Goal: Task Accomplishment & Management: Manage account settings

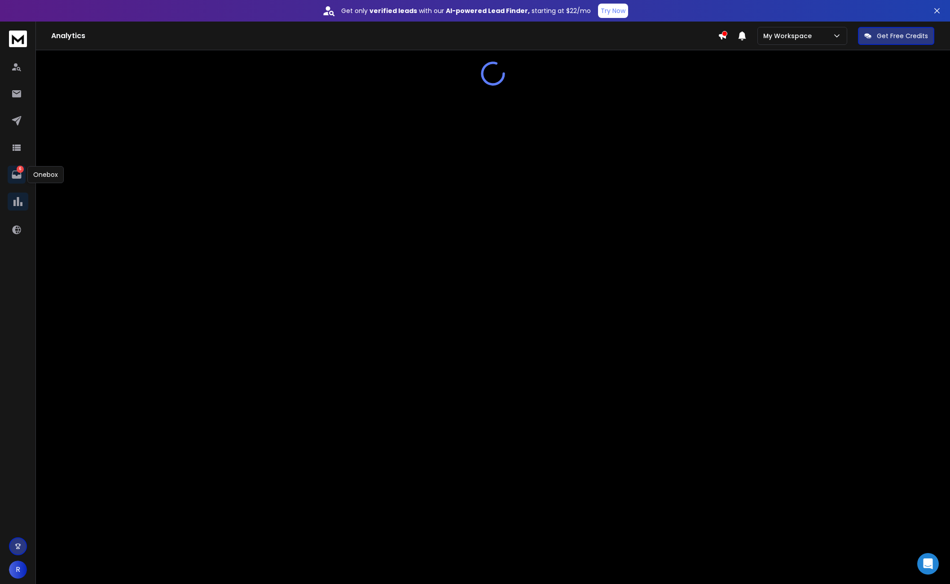
click at [20, 174] on icon at bounding box center [16, 174] width 11 height 11
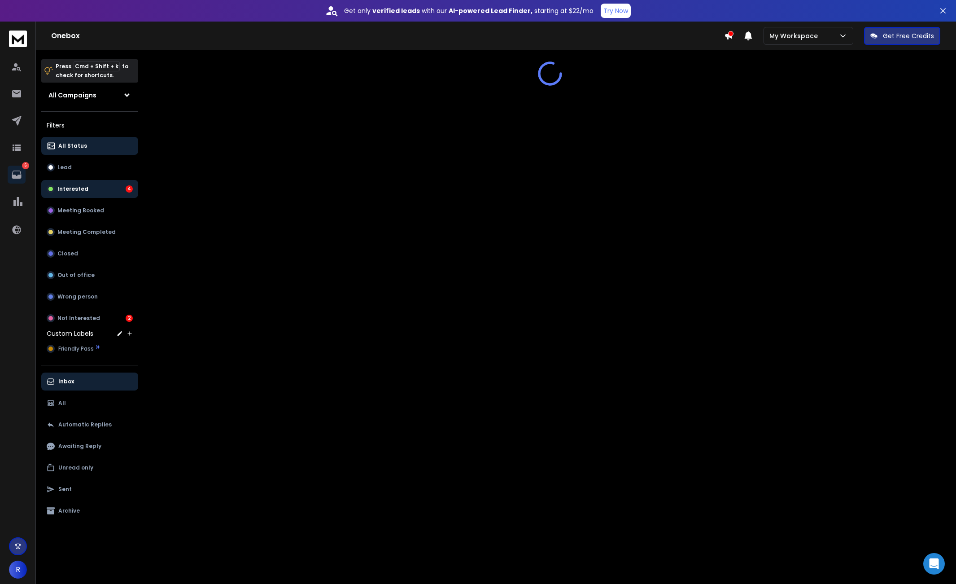
click at [126, 190] on div "4" at bounding box center [129, 188] width 7 height 7
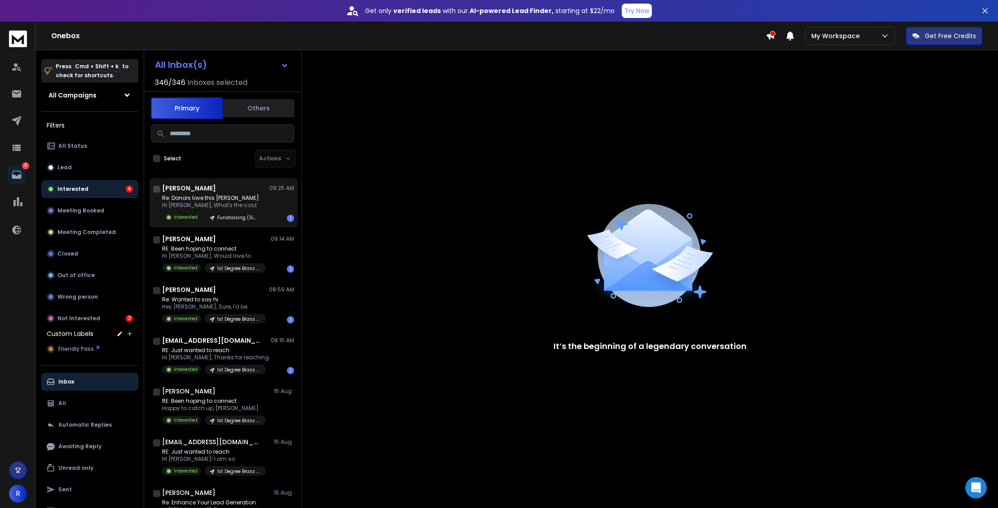
click at [216, 204] on p "Hi [PERSON_NAME], What's the cos,t" at bounding box center [214, 205] width 104 height 7
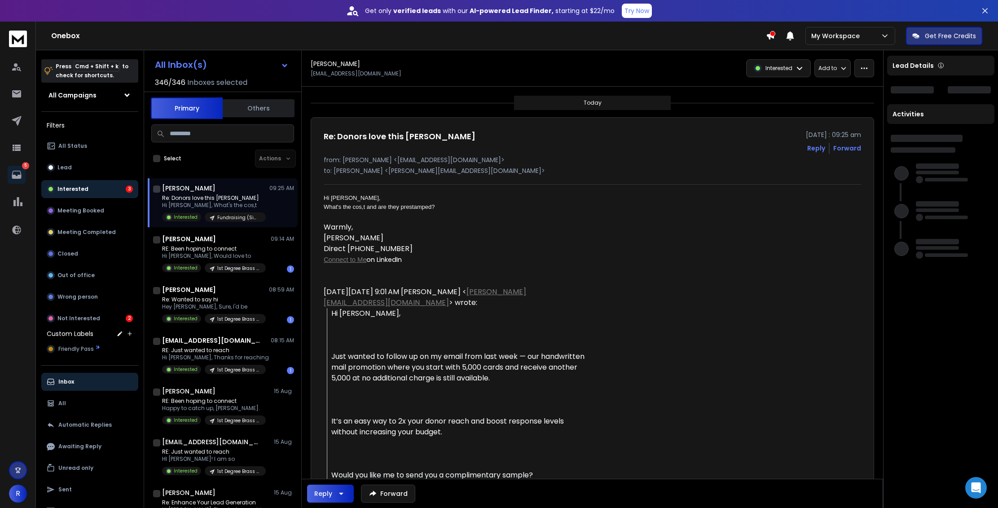
click at [213, 189] on h1 "[PERSON_NAME]" at bounding box center [188, 188] width 53 height 9
click at [337, 260] on span "Connect to Me" at bounding box center [345, 259] width 43 height 7
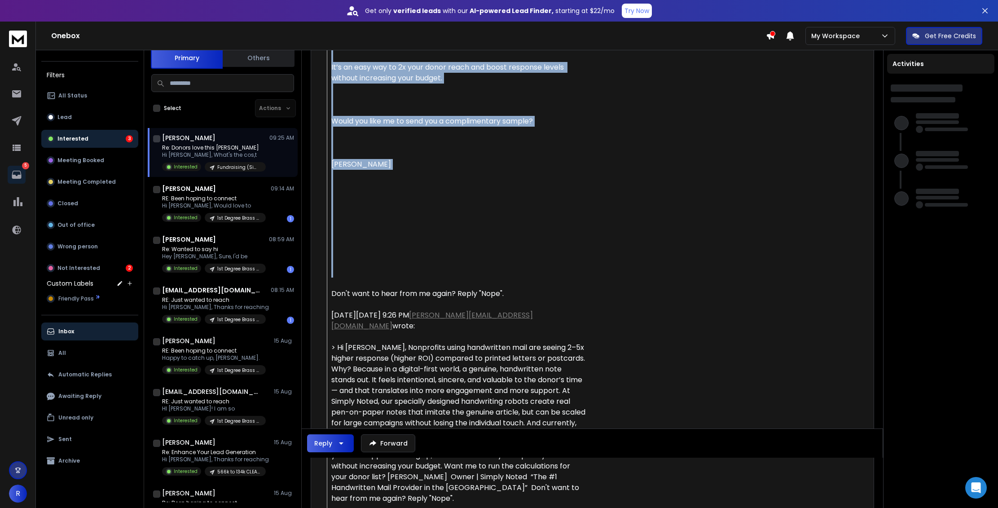
scroll to position [463, 0]
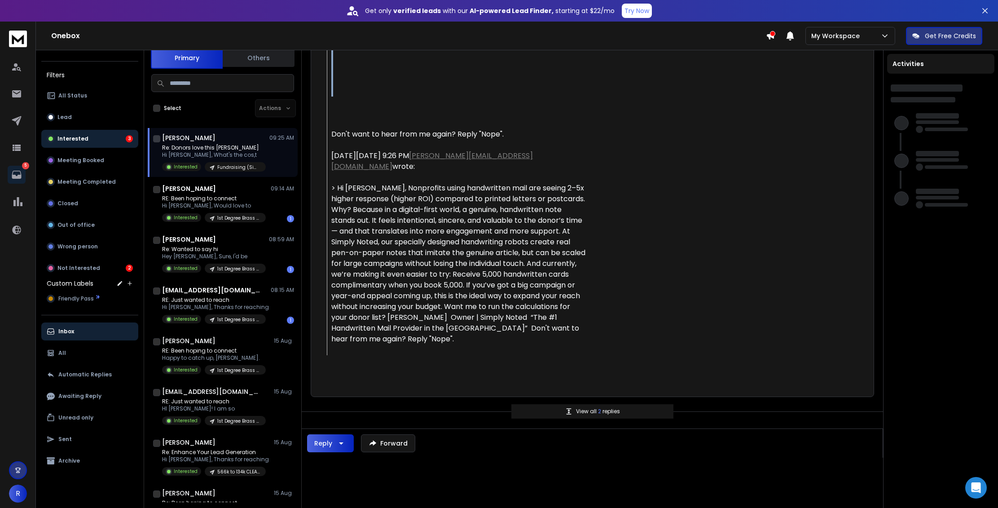
drag, startPoint x: 324, startPoint y: 135, endPoint x: 661, endPoint y: 104, distance: 338.0
click at [661, 104] on div "Re: Donors love this Christina 18 August 2025 : 09:25 am Reply Forward from: Ch…" at bounding box center [592, 0] width 537 height 767
copy div "Re: Donors love this Christina 18 August 2025 : 09:25 am Reply Forward from: Ch…"
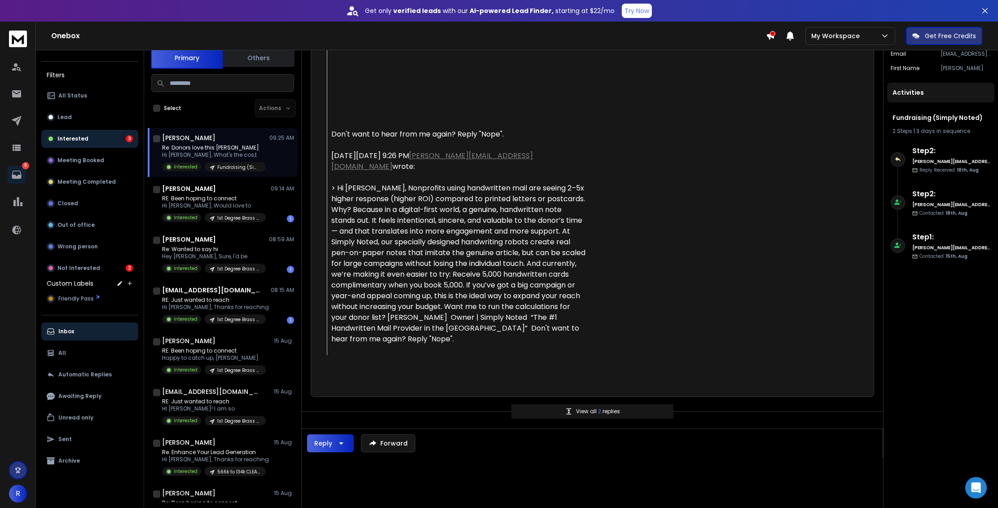
click at [233, 197] on p "RE: Been hoping to connect" at bounding box center [214, 198] width 104 height 7
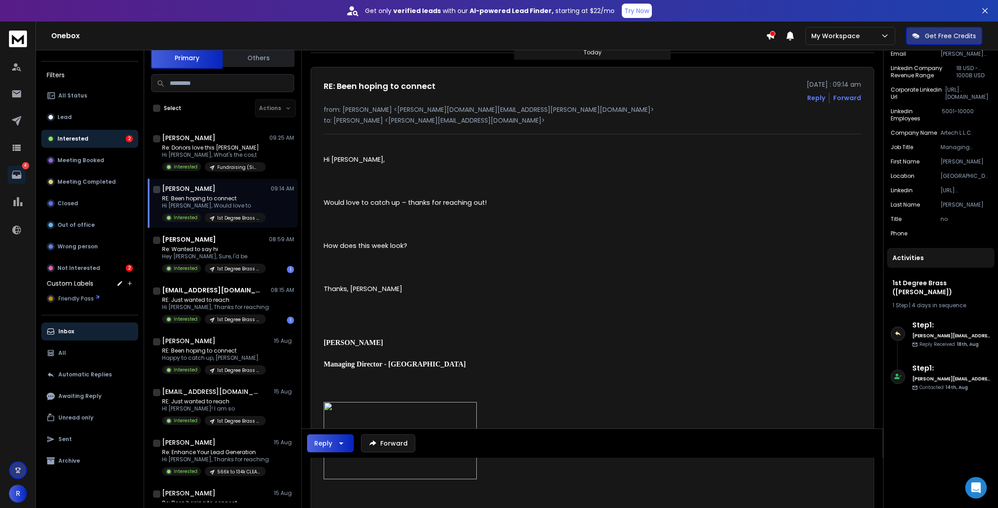
click at [225, 244] on div "Hannah Gaber 08:59 AM Re: Wanted to say hi Hey Rick, Sure, I'd be Interested 1s…" at bounding box center [228, 254] width 132 height 38
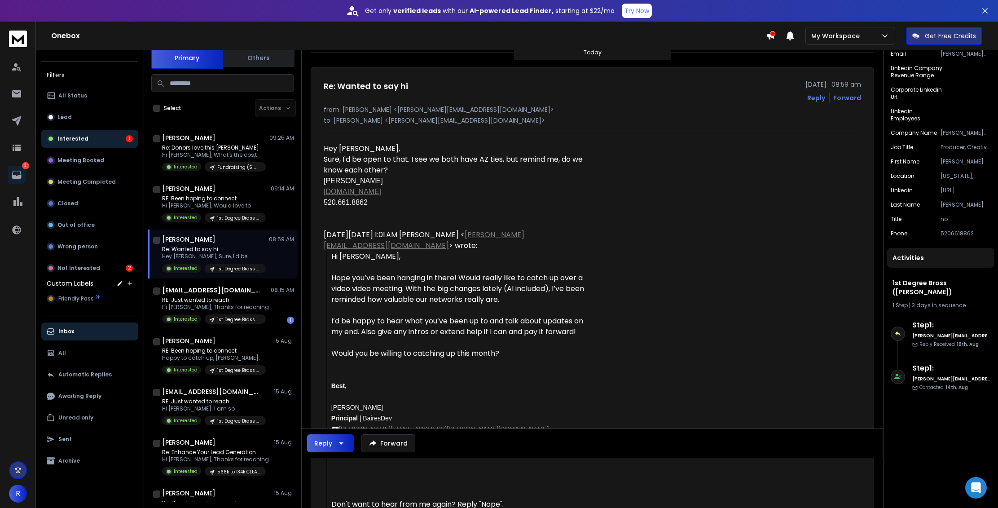
click at [206, 298] on p "RE: Just wanted to reach" at bounding box center [215, 299] width 107 height 7
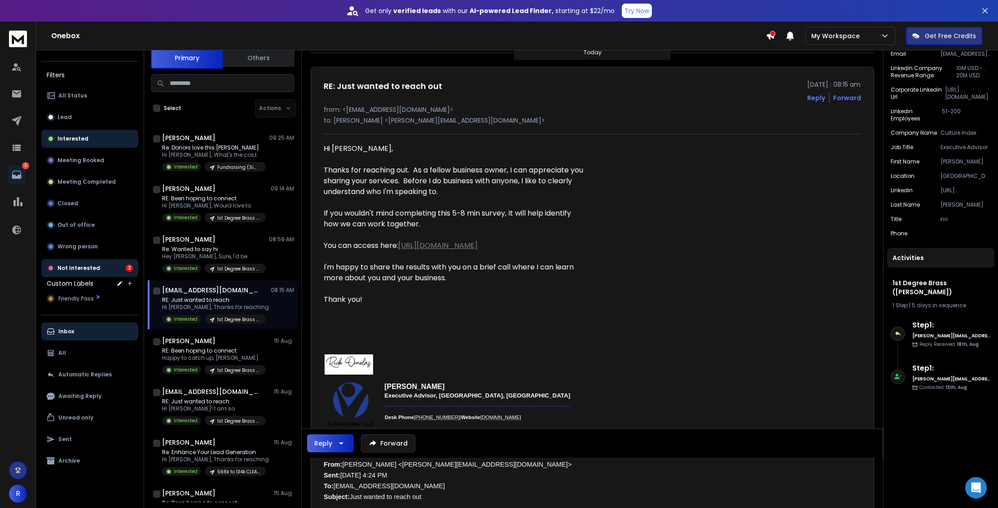
click at [109, 263] on button "Not Interested 2" at bounding box center [89, 268] width 97 height 18
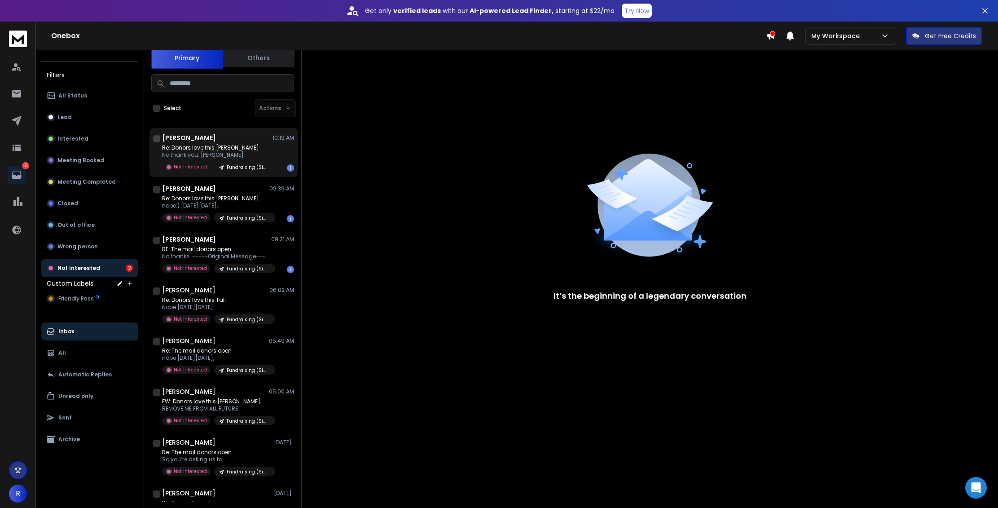
click at [217, 141] on div "Ted Priestly 10:19 AM" at bounding box center [228, 137] width 132 height 9
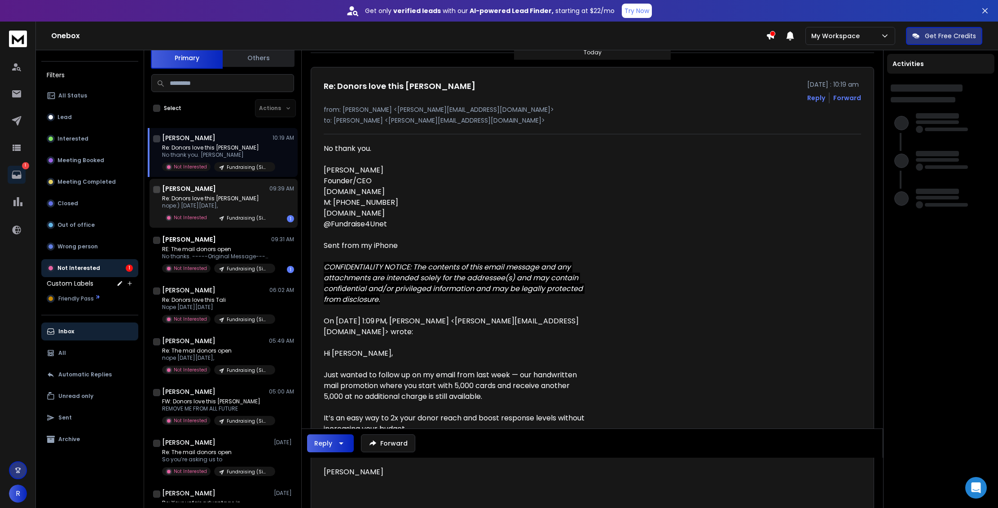
click at [220, 193] on div "Abby Fernandez 09:39 AM Re: Donors love this Abby nope:) On Mon, Aug 18, Not In…" at bounding box center [228, 203] width 132 height 38
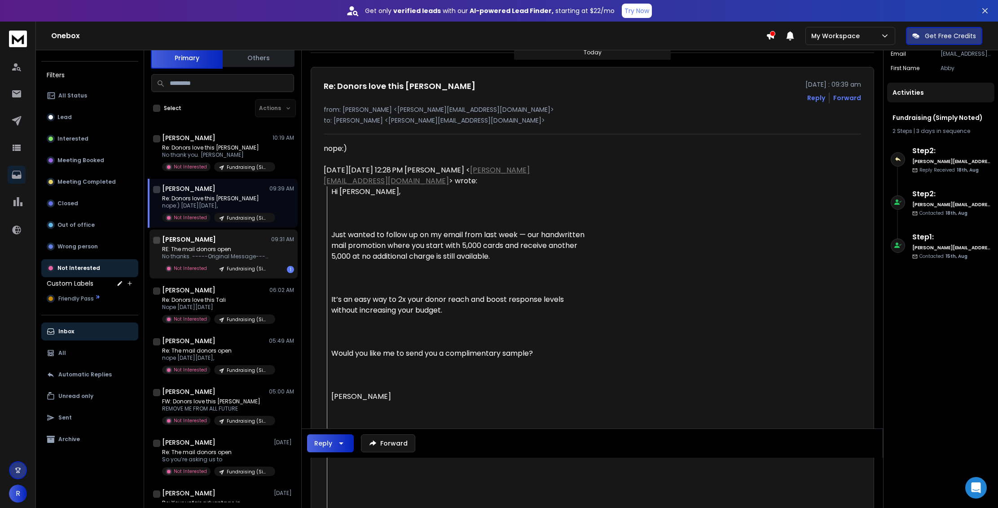
click at [234, 252] on p "RE: The mail donors open" at bounding box center [216, 249] width 108 height 7
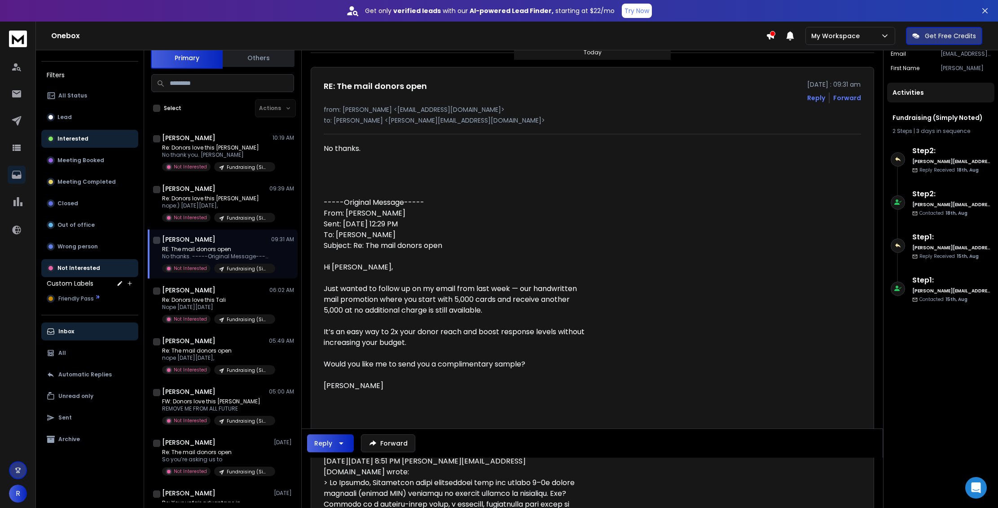
click at [71, 143] on button "Interested" at bounding box center [89, 139] width 97 height 18
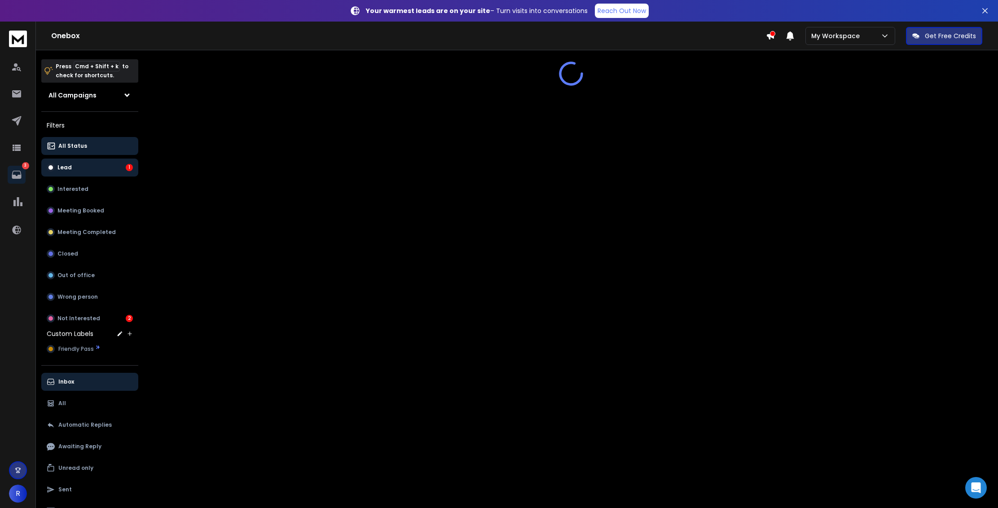
click at [79, 171] on button "Lead 1" at bounding box center [89, 167] width 97 height 18
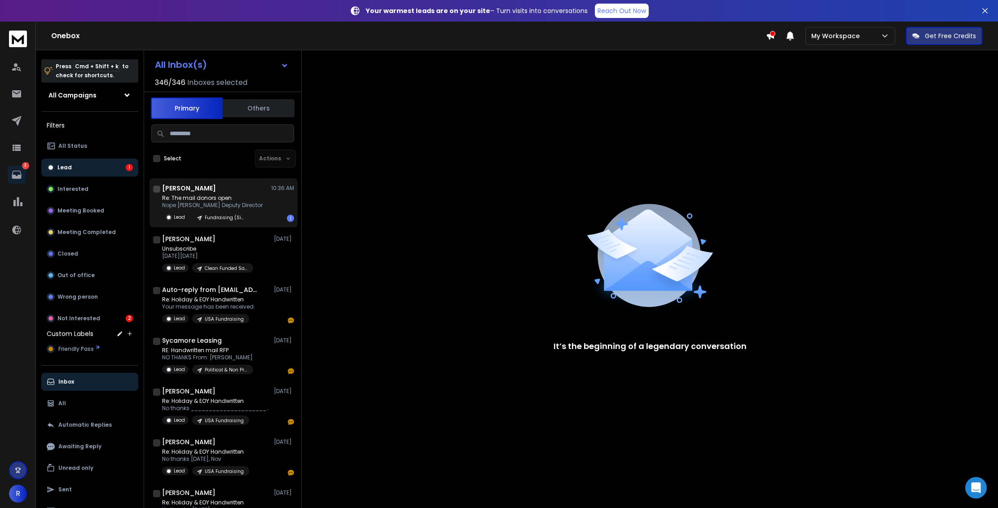
click at [228, 193] on div "Jennifer Ho 10:36 AM Re: The mail donors open Nope Jennifer Ho Deputy Director …" at bounding box center [228, 203] width 132 height 38
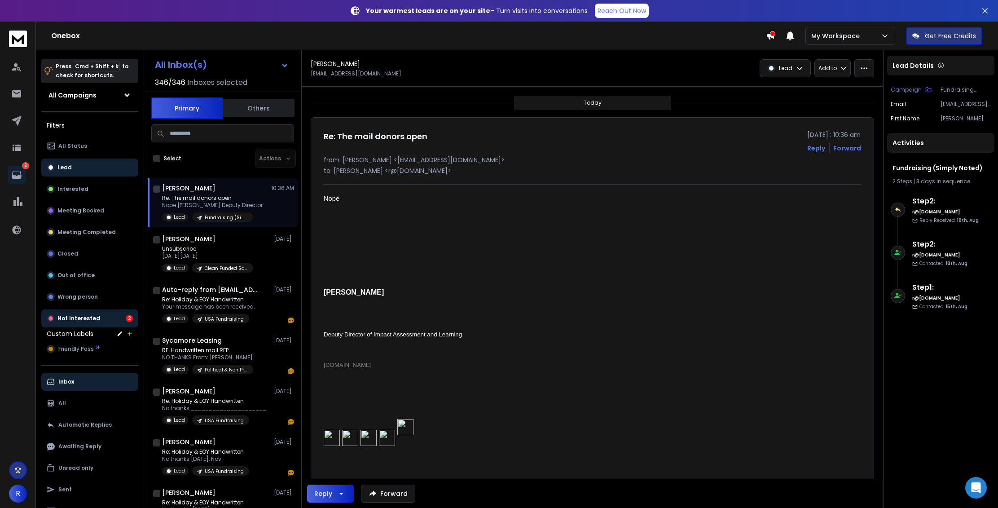
click at [106, 320] on button "Not Interested 2" at bounding box center [89, 318] width 97 height 18
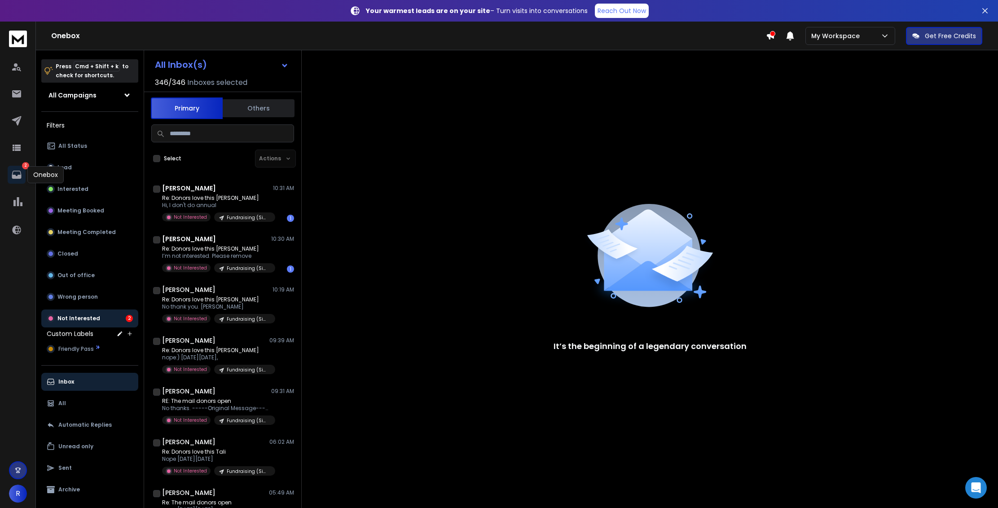
click at [20, 173] on icon at bounding box center [16, 174] width 11 height 11
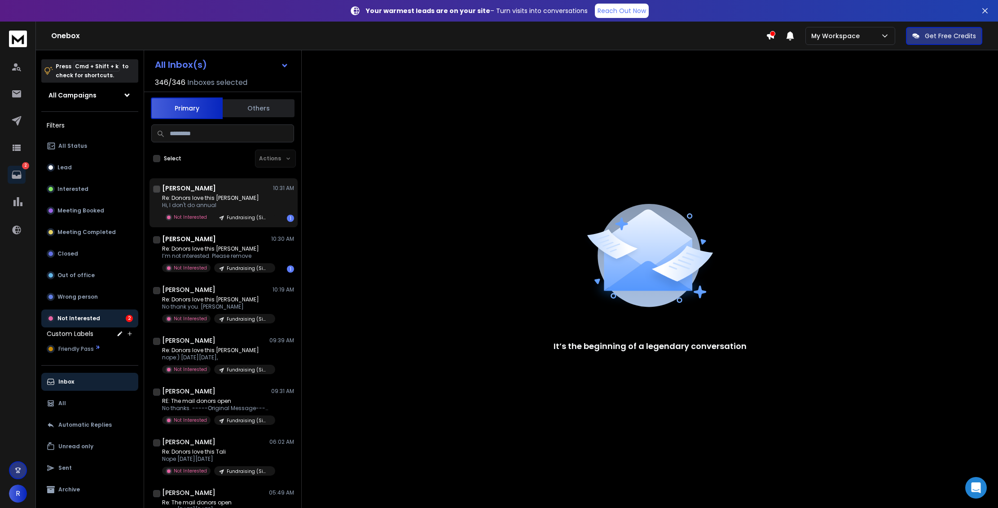
click at [258, 199] on p "Re: Donors love this [PERSON_NAME]" at bounding box center [216, 197] width 108 height 7
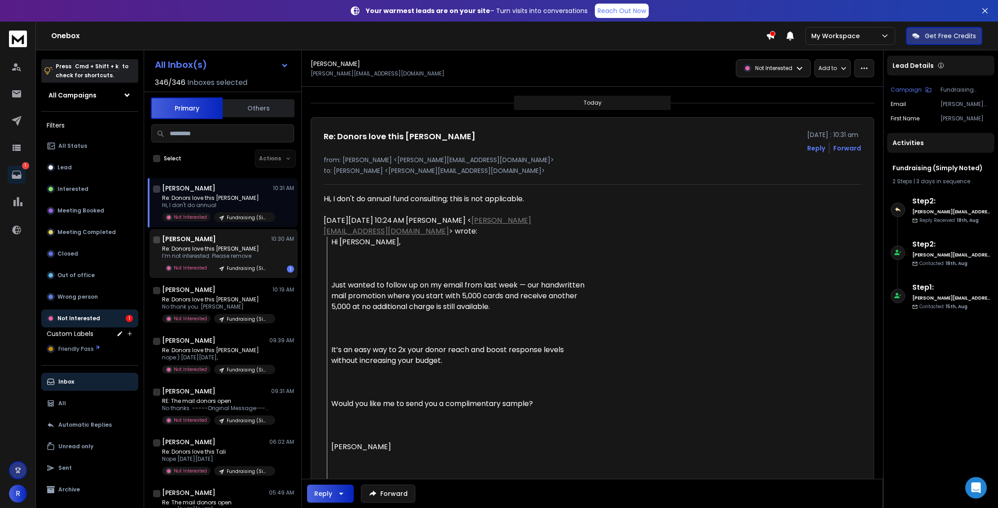
click at [184, 242] on h1 "[PERSON_NAME]" at bounding box center [189, 238] width 54 height 9
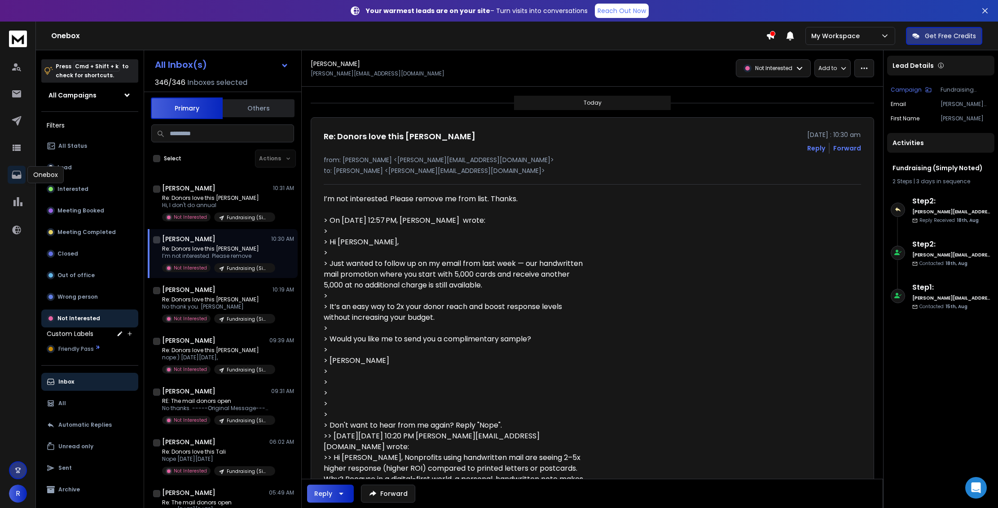
click at [23, 175] on link at bounding box center [17, 175] width 18 height 18
click at [11, 175] on icon at bounding box center [16, 174] width 11 height 11
click at [13, 173] on icon at bounding box center [16, 174] width 11 height 11
click at [99, 190] on button "Interested" at bounding box center [89, 189] width 97 height 18
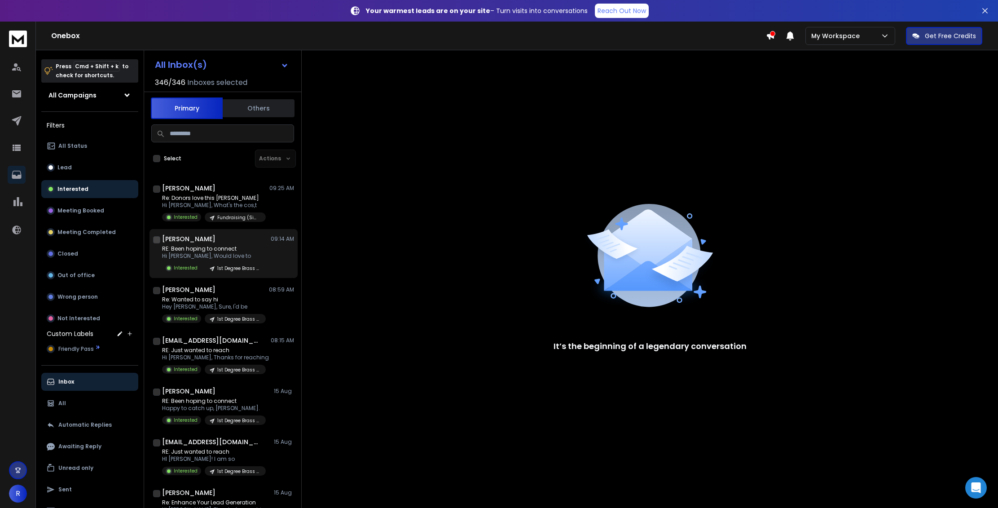
click at [207, 230] on div "Eric Weber 09:14 AM RE: Been hoping to connect Hi Rick, Would love to Intereste…" at bounding box center [223, 253] width 148 height 49
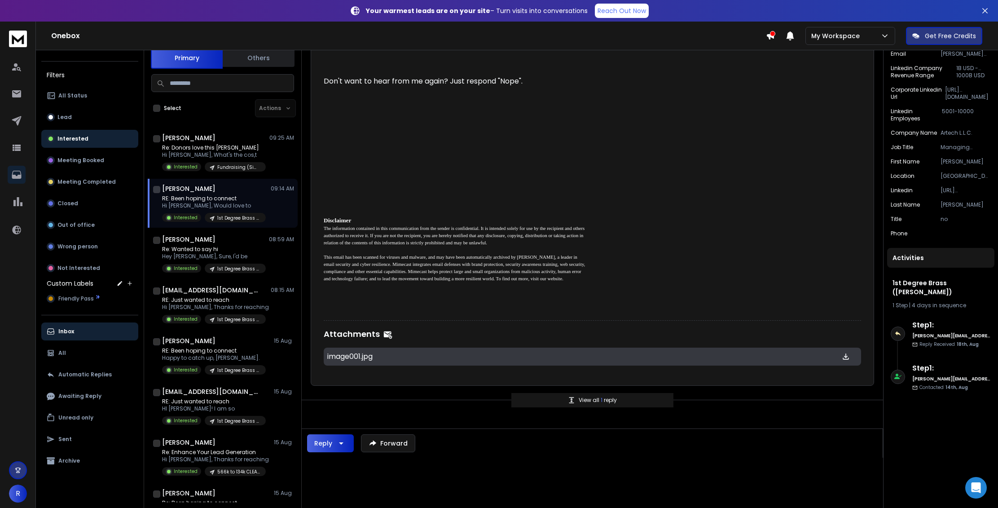
scroll to position [1625, 0]
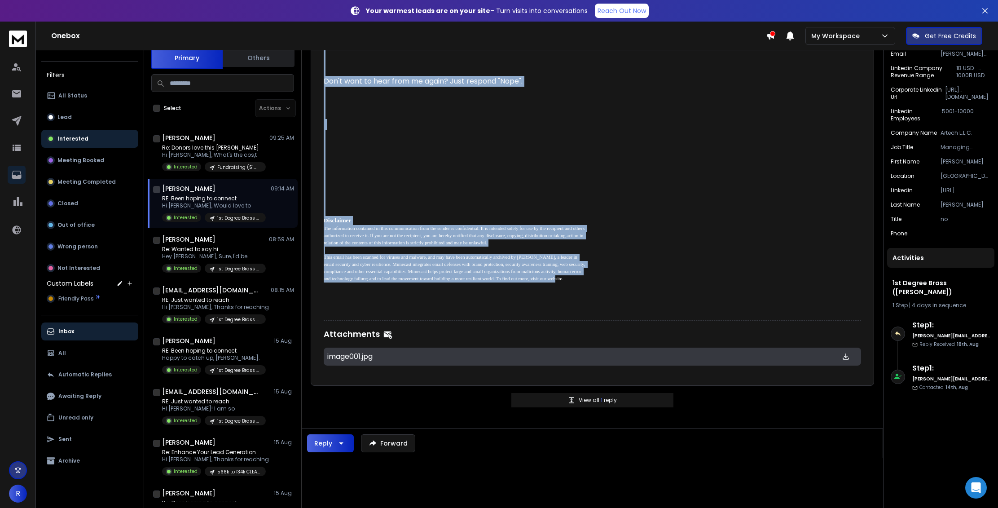
drag, startPoint x: 323, startPoint y: 159, endPoint x: 601, endPoint y: 280, distance: 302.3
copy div "from: Eric Weber <Eric.Weber@artech.com> to: Rick Elmore <rick@webbairesdevelop…"
click at [465, 247] on p "The information contained in this communication from the sender is confidential…" at bounding box center [455, 253] width 262 height 57
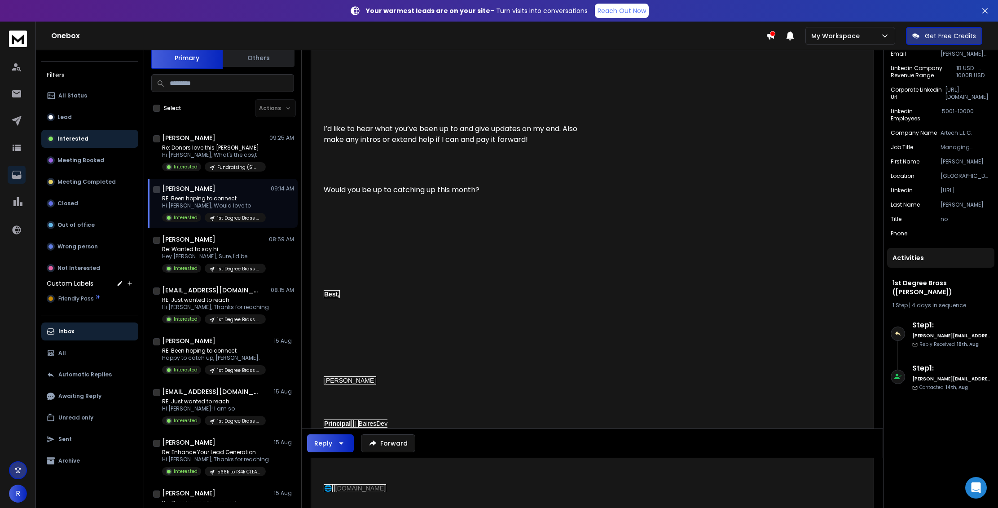
scroll to position [0, 0]
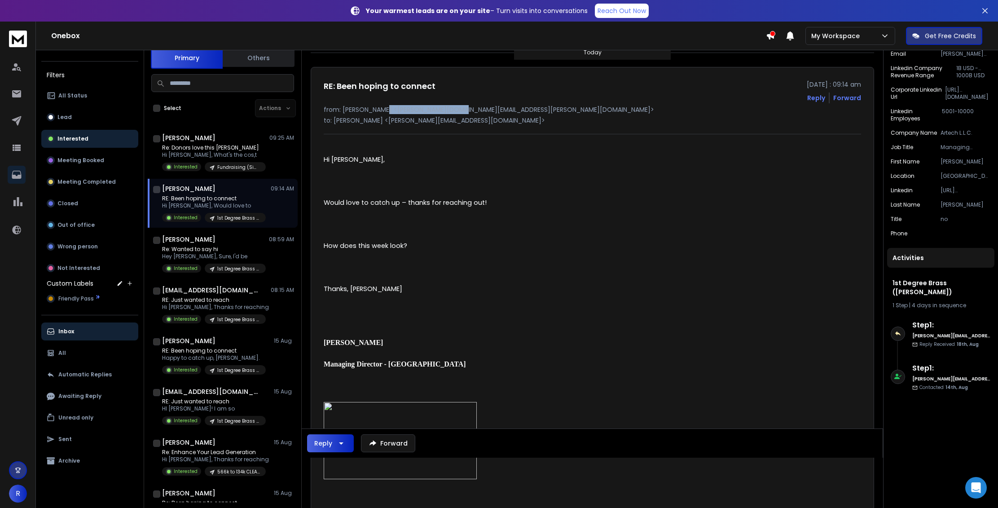
drag, startPoint x: 380, startPoint y: 111, endPoint x: 456, endPoint y: 106, distance: 76.5
click at [456, 106] on p "from: Eric Weber <Eric.Weber@artech.com>" at bounding box center [592, 109] width 537 height 9
copy p "Eric.Weber@artech.com"
drag, startPoint x: 402, startPoint y: 84, endPoint x: 311, endPoint y: 83, distance: 91.6
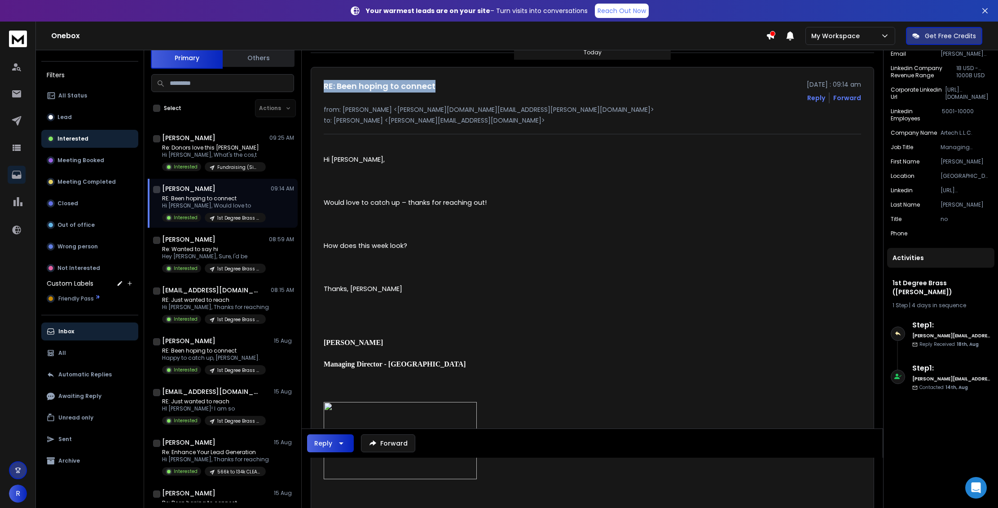
copy h1 "RE: Been hoping to connect"
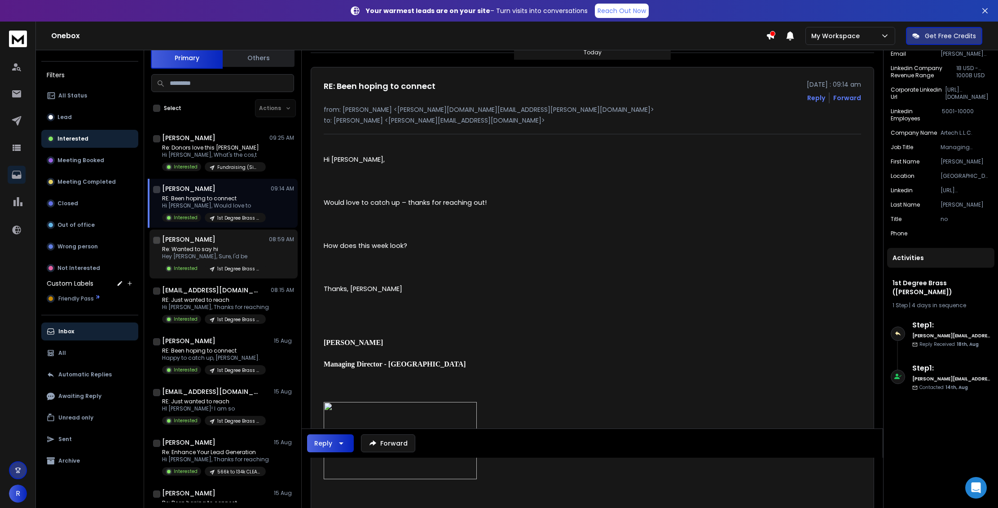
click at [234, 240] on div "Hannah Gaber 08:59 AM" at bounding box center [228, 239] width 132 height 9
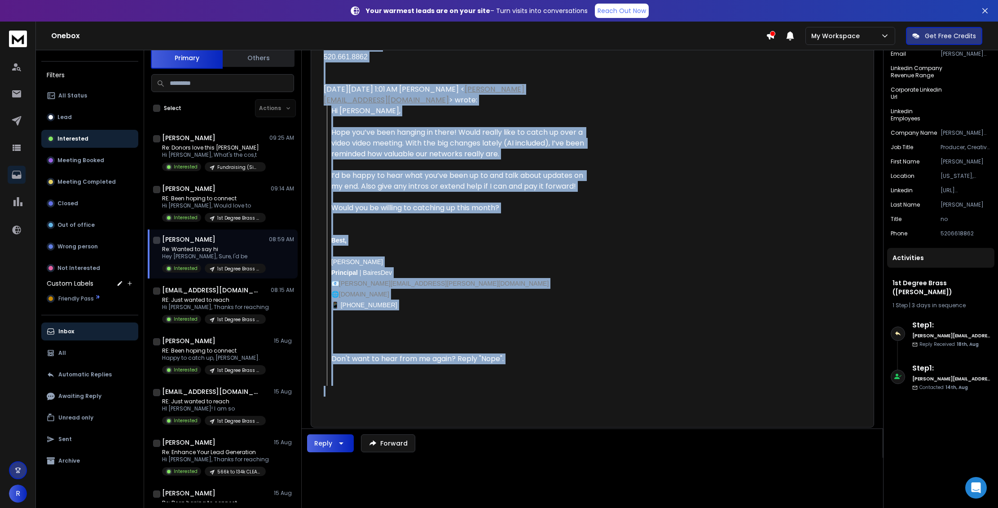
scroll to position [198, 0]
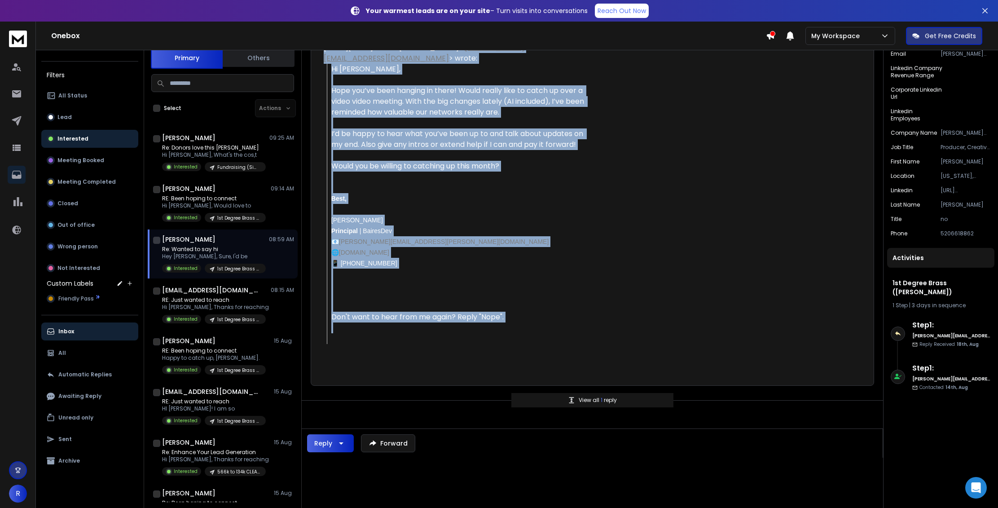
drag, startPoint x: 324, startPoint y: 106, endPoint x: 586, endPoint y: 324, distance: 341.0
click at [586, 324] on div "Re: Wanted to say hi 18 August 2025 : 08:59 am Reply Forward from: Hannah Gaber…" at bounding box center [592, 133] width 537 height 480
copy div "from: Hannah Gaber <hannah@hannahgaber.com> to: Rick Elmore <rickelmore@bestbai…"
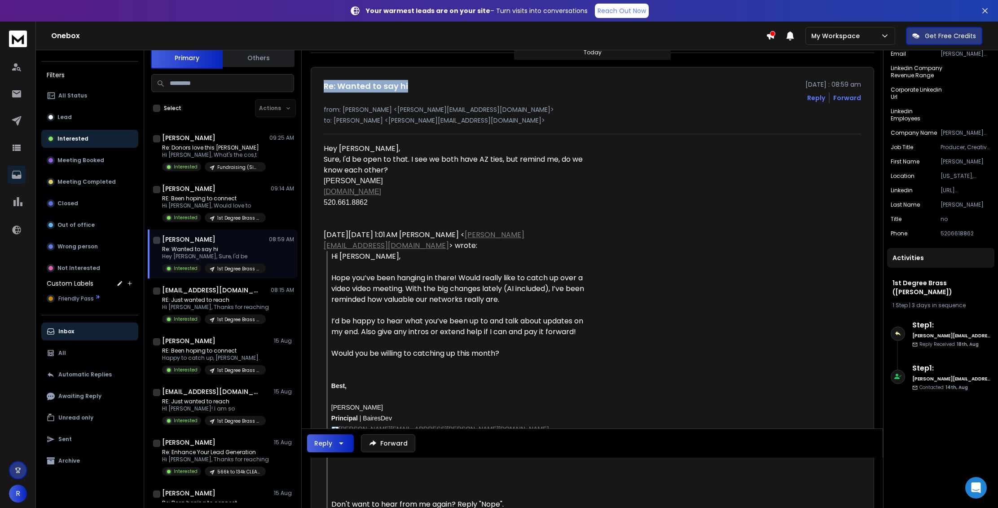
drag, startPoint x: 321, startPoint y: 86, endPoint x: 429, endPoint y: 86, distance: 107.3
click at [429, 86] on div "Re: Wanted to say hi 18 August 2025 : 08:59 am Reply Forward from: Hannah Gaber…" at bounding box center [592, 320] width 563 height 506
copy h1 "Re: Wanted to say hi"
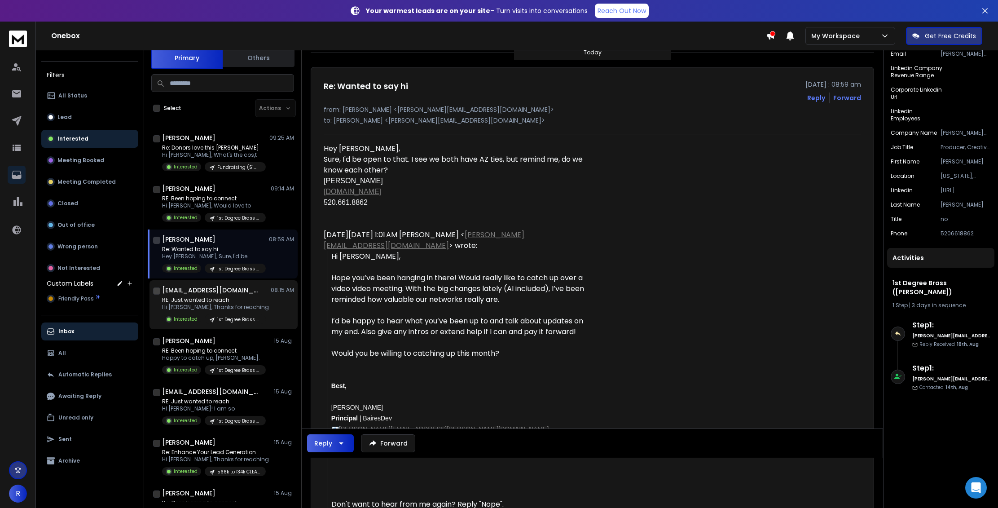
click at [215, 307] on p "Hi [PERSON_NAME], Thanks for reaching" at bounding box center [215, 306] width 107 height 7
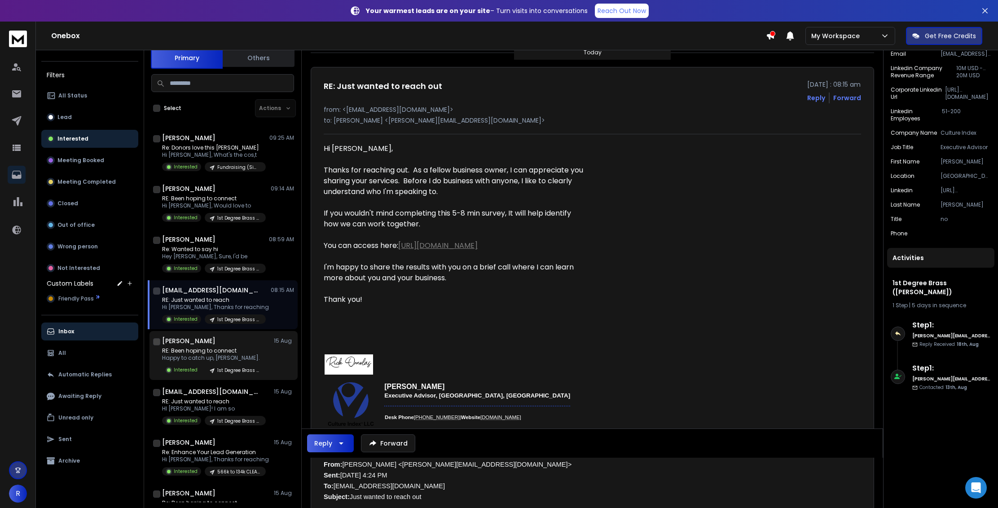
click at [218, 342] on div "Cindy Fields 15 Aug" at bounding box center [228, 340] width 132 height 9
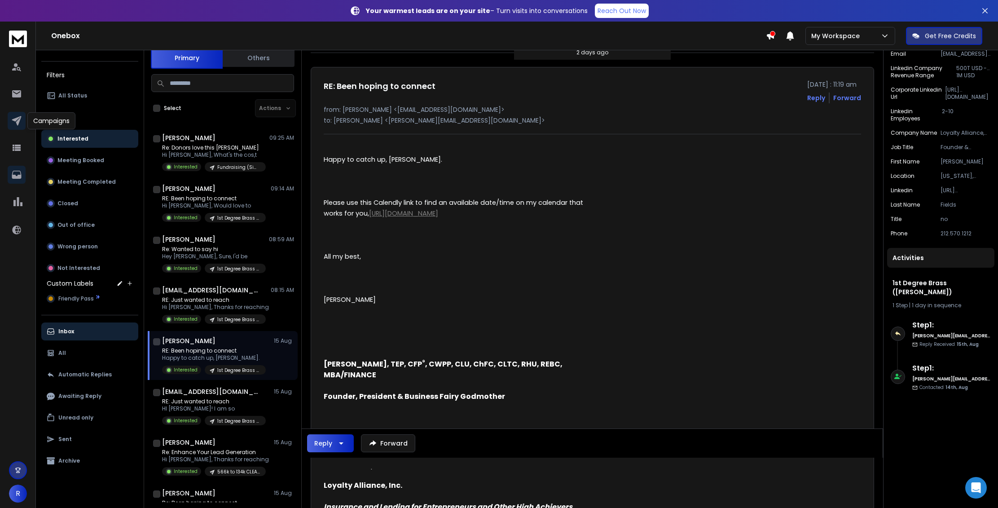
click at [18, 113] on link at bounding box center [17, 121] width 18 height 18
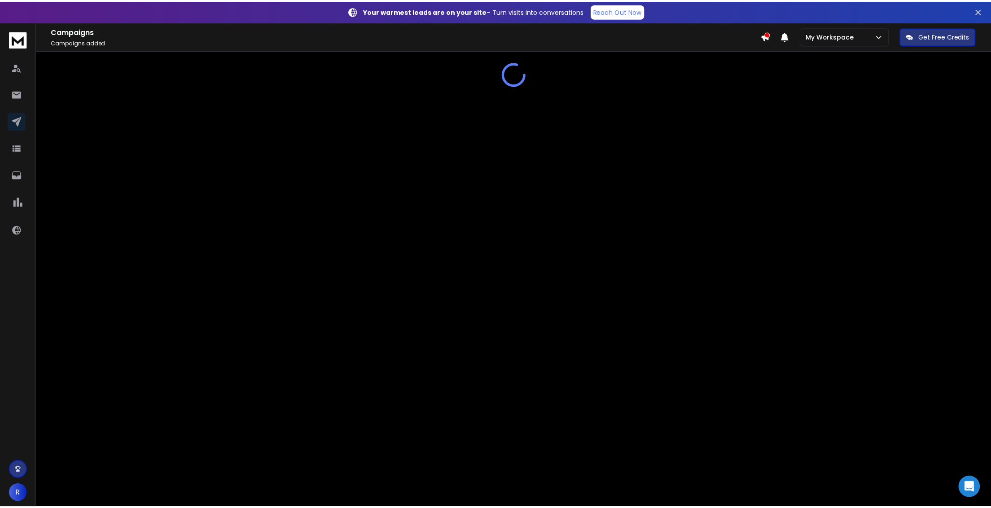
scroll to position [22, 0]
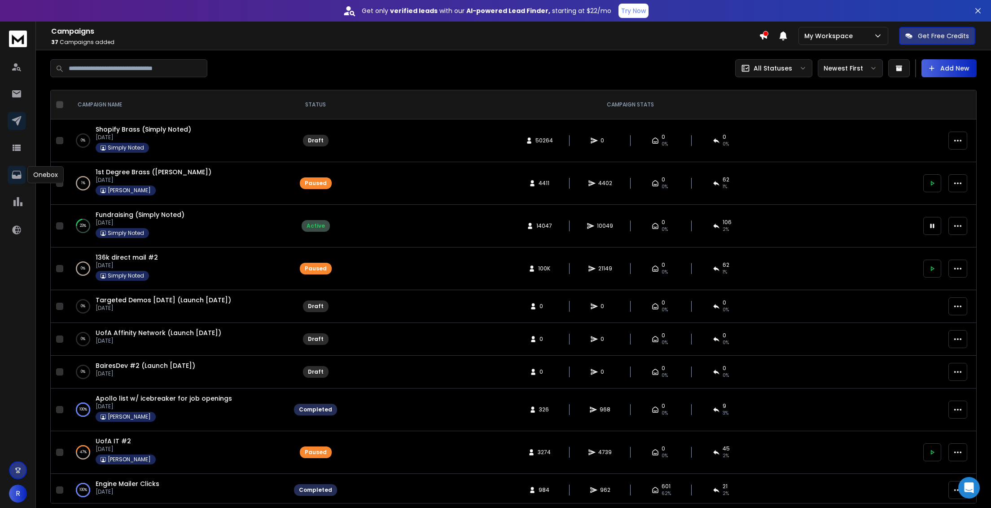
click at [17, 171] on icon at bounding box center [16, 174] width 11 height 11
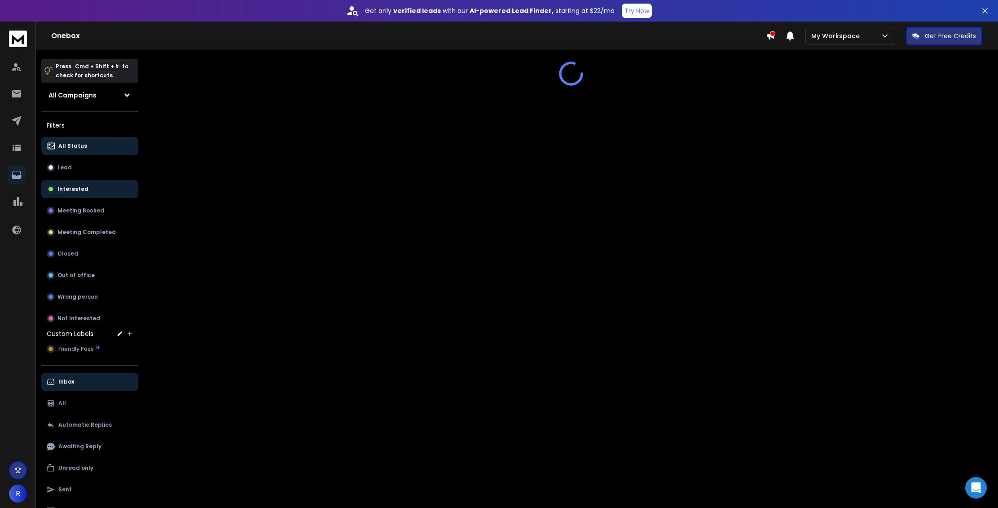
click at [77, 188] on p "Interested" at bounding box center [72, 188] width 31 height 7
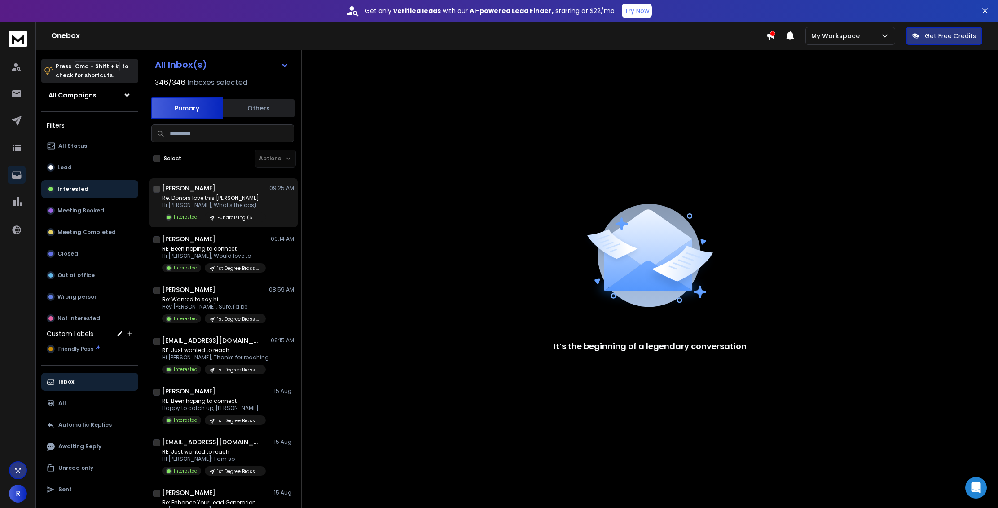
click at [159, 189] on button "button" at bounding box center [156, 188] width 7 height 7
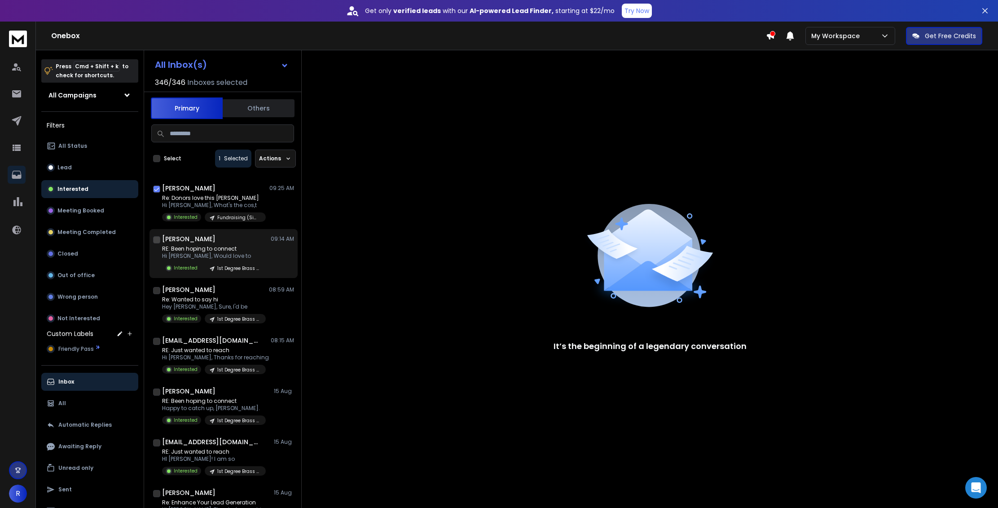
click at [158, 240] on button "button" at bounding box center [156, 239] width 7 height 7
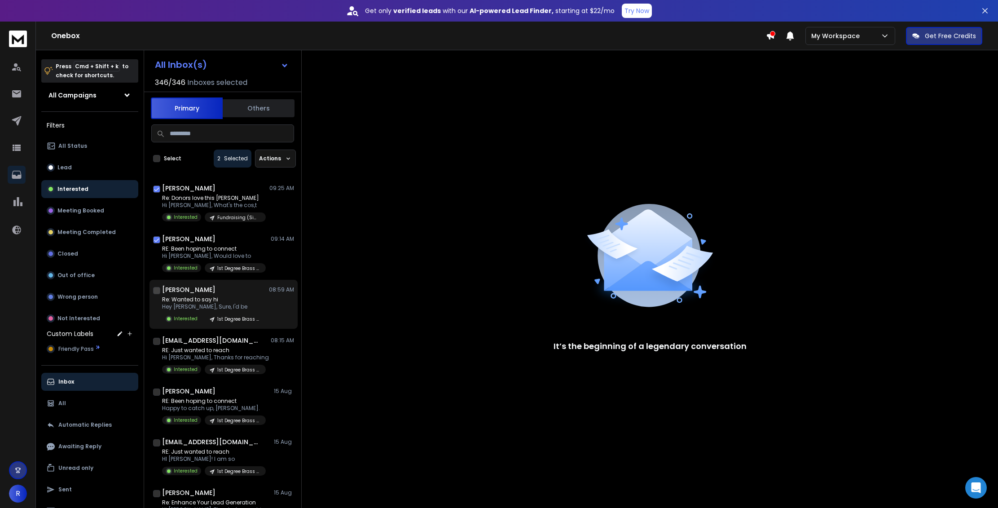
click at [155, 289] on button "button" at bounding box center [156, 290] width 7 height 7
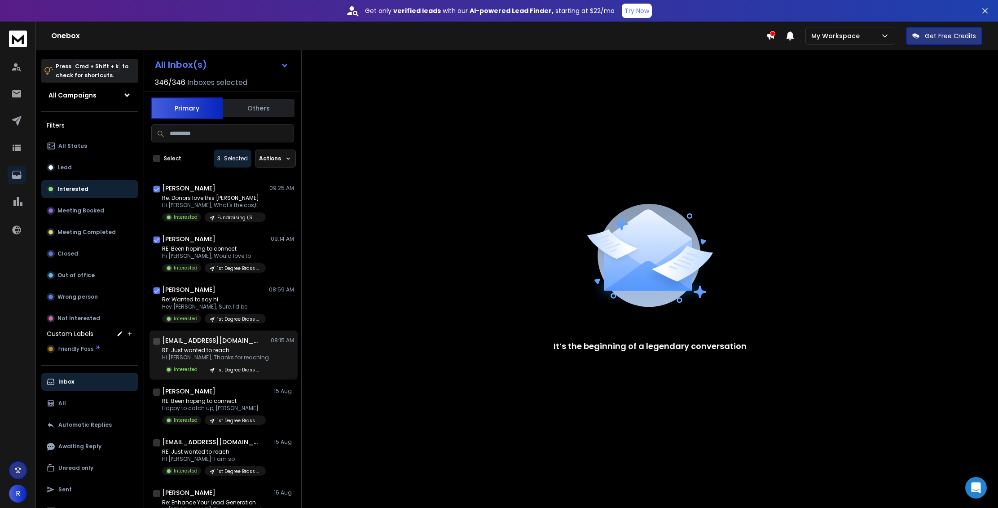
click at [155, 341] on button "button" at bounding box center [156, 341] width 7 height 7
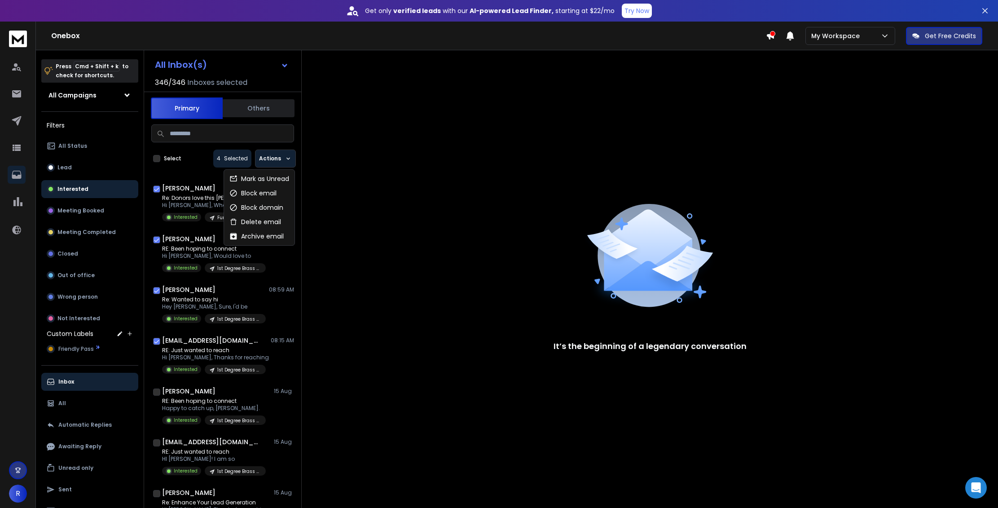
click at [295, 165] on button "Actions" at bounding box center [275, 158] width 41 height 18
click at [272, 194] on div "Block email" at bounding box center [252, 193] width 47 height 9
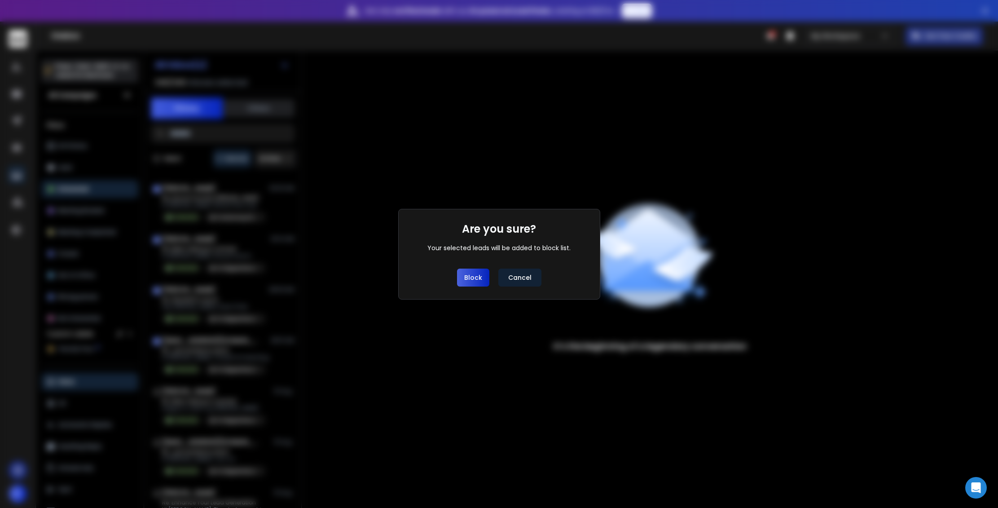
click at [479, 279] on p "Block" at bounding box center [473, 277] width 18 height 9
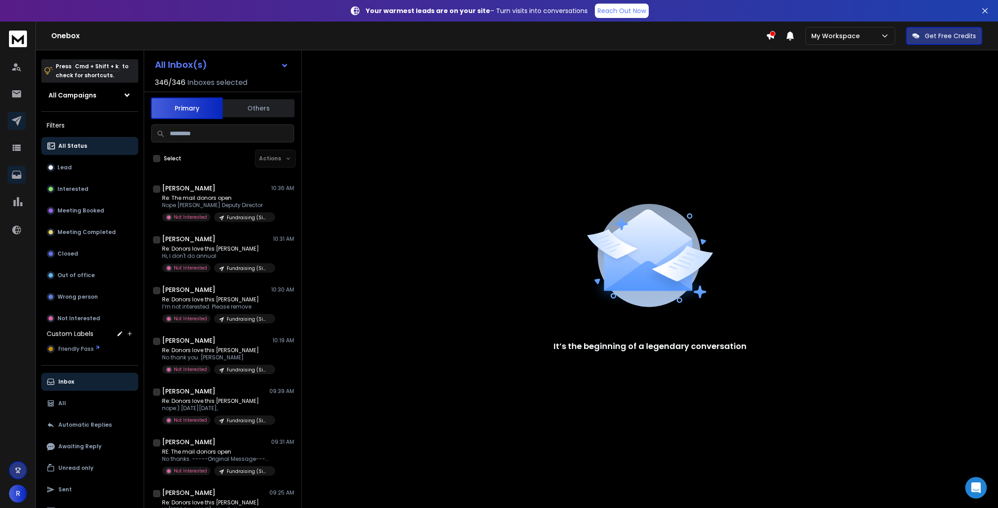
click at [21, 121] on icon at bounding box center [16, 120] width 11 height 11
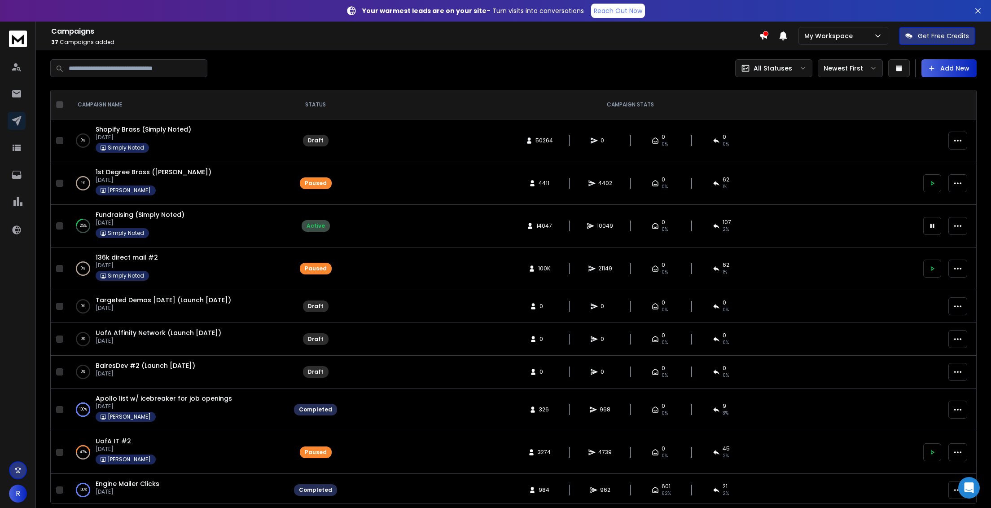
click at [60, 225] on button "button" at bounding box center [59, 225] width 7 height 7
click at [953, 223] on icon "button" at bounding box center [957, 225] width 9 height 9
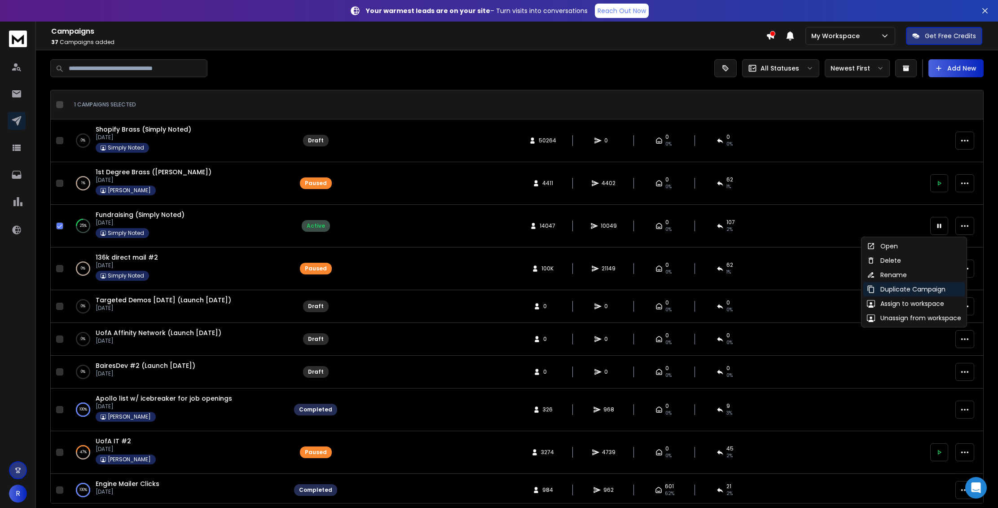
click at [930, 289] on div "Duplicate Campaign" at bounding box center [906, 289] width 79 height 9
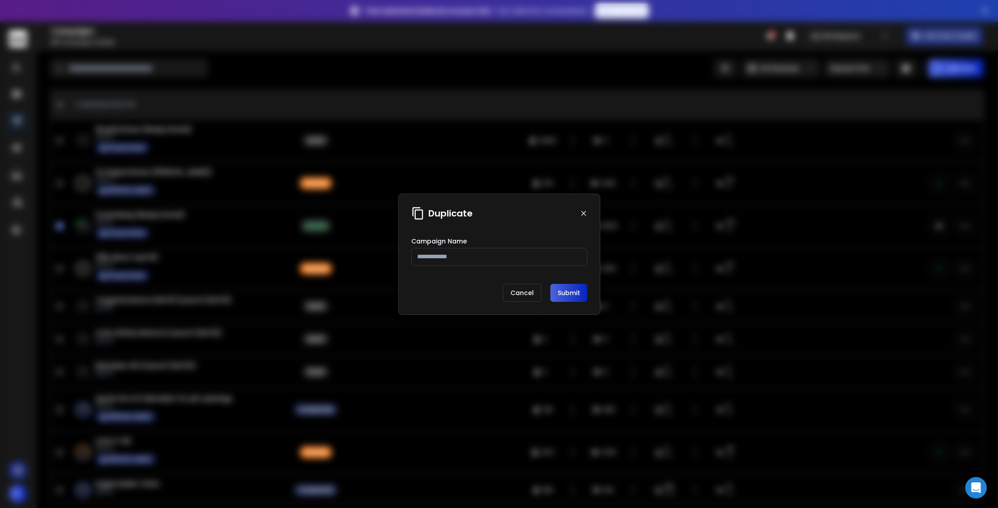
click at [514, 253] on input "text" at bounding box center [499, 257] width 176 height 18
type input "**********"
click at [577, 288] on button "Submit" at bounding box center [568, 293] width 37 height 18
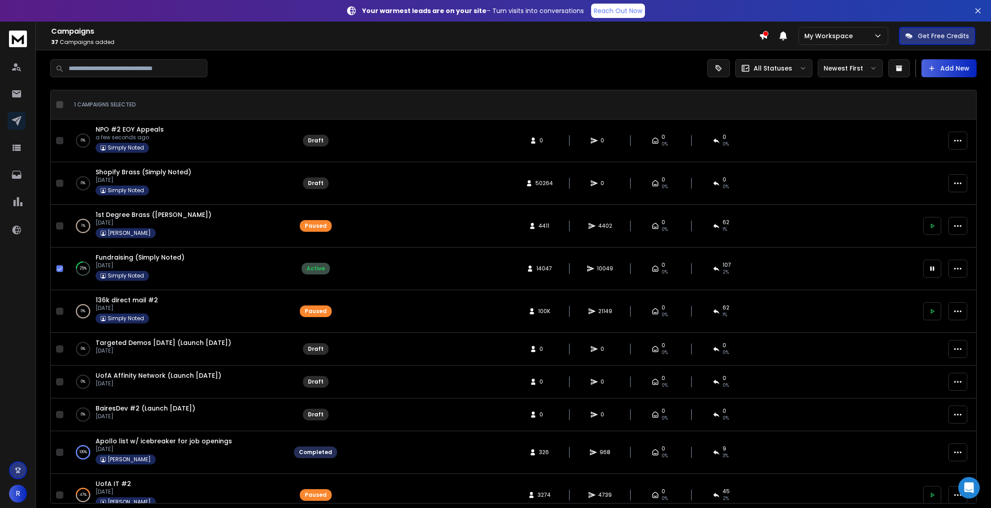
click at [230, 127] on div "0 % NPO #2 EOY Appeals a few seconds ago Simply Noted" at bounding box center [178, 140] width 204 height 31
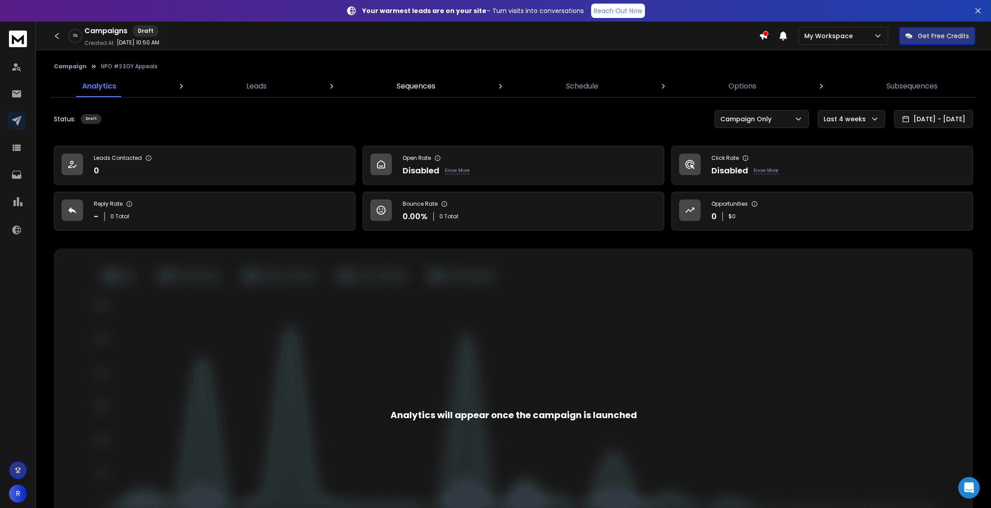
click at [420, 88] on p "Sequences" at bounding box center [416, 86] width 39 height 11
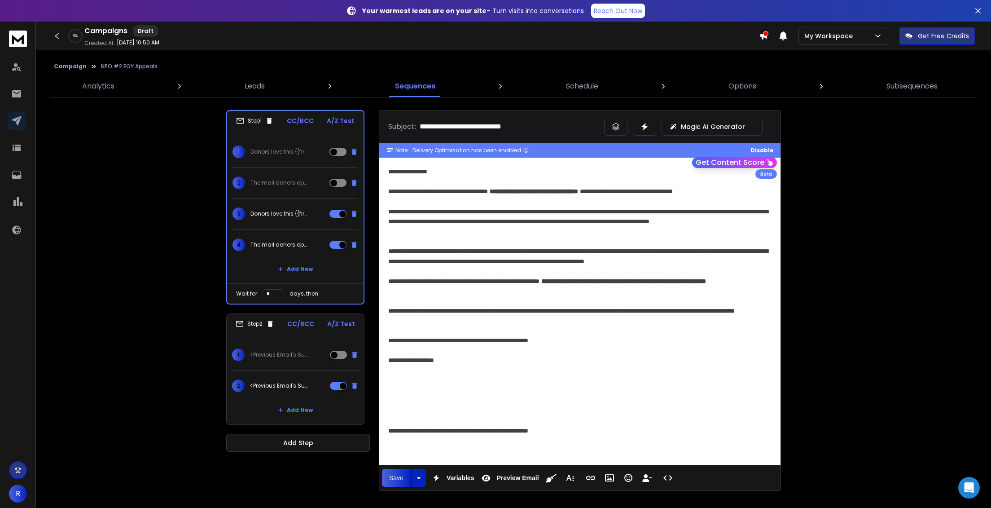
click at [354, 151] on icon at bounding box center [354, 152] width 5 height 6
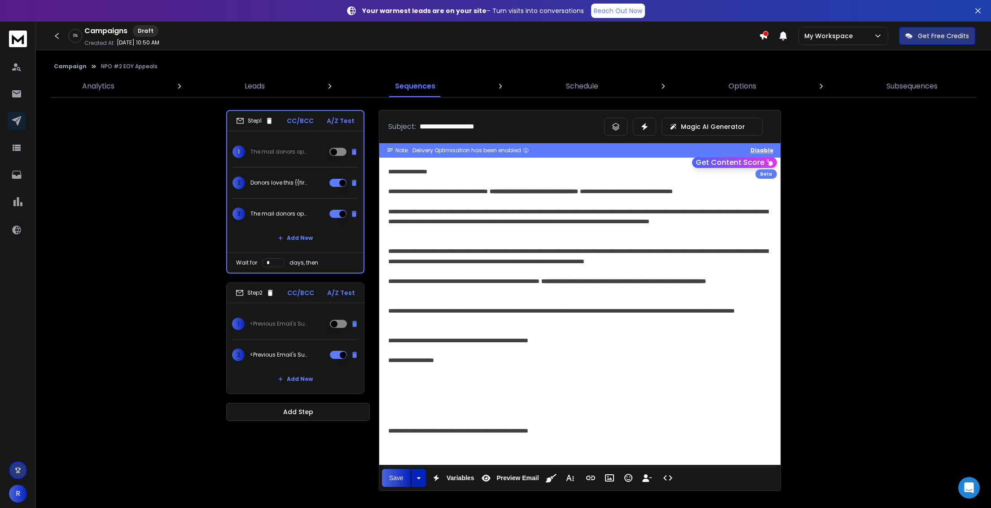
click at [354, 151] on icon at bounding box center [354, 152] width 5 height 6
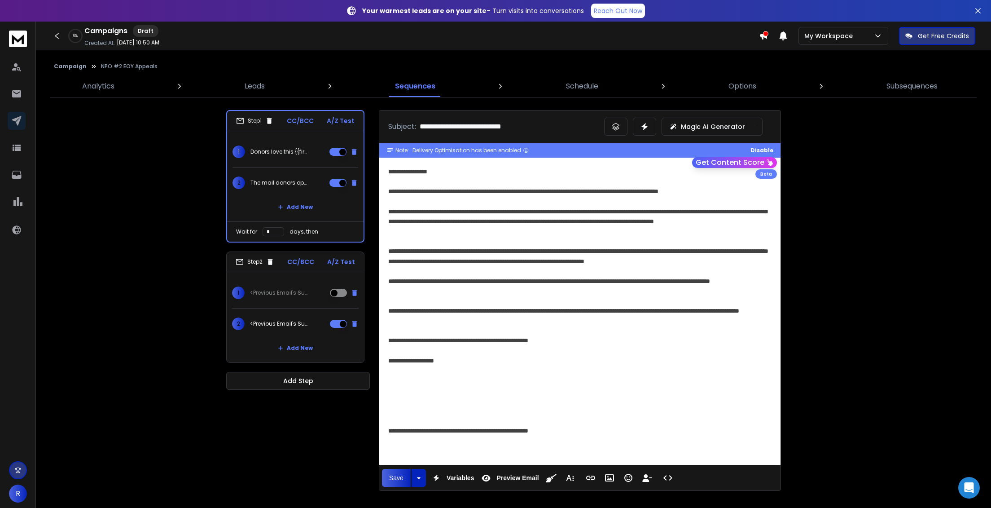
click at [354, 151] on icon at bounding box center [354, 152] width 5 height 6
type input "**********"
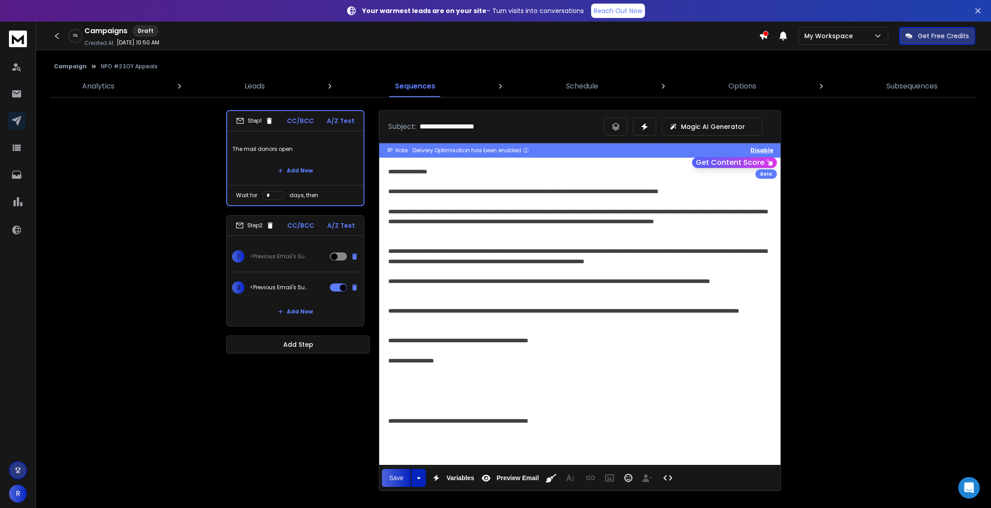
click at [354, 151] on p "The mail donors open" at bounding box center [295, 148] width 126 height 25
click at [483, 316] on div "**********" at bounding box center [579, 316] width 383 height 20
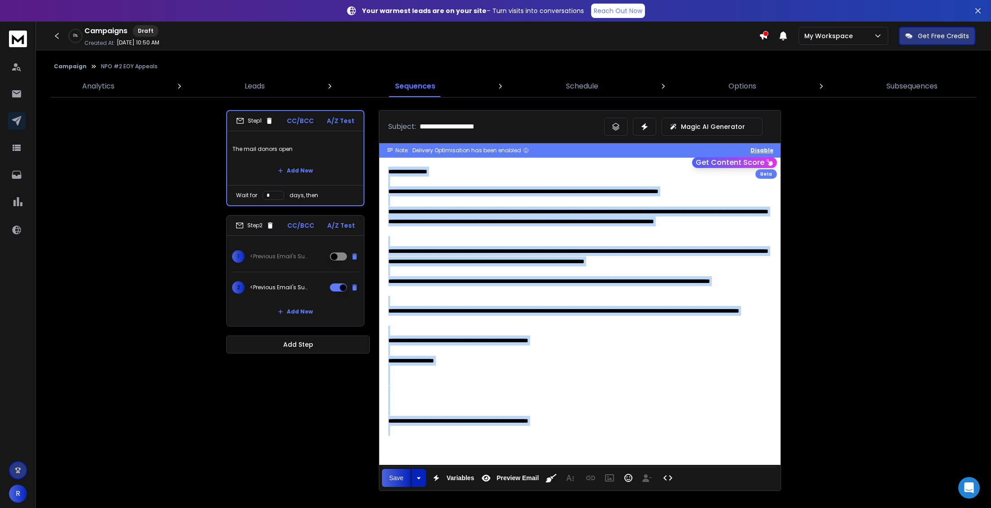
click at [463, 345] on div at bounding box center [579, 350] width 383 height 10
drag, startPoint x: 460, startPoint y: 361, endPoint x: 349, endPoint y: 115, distance: 270.2
click at [349, 115] on div "**********" at bounding box center [513, 300] width 574 height 381
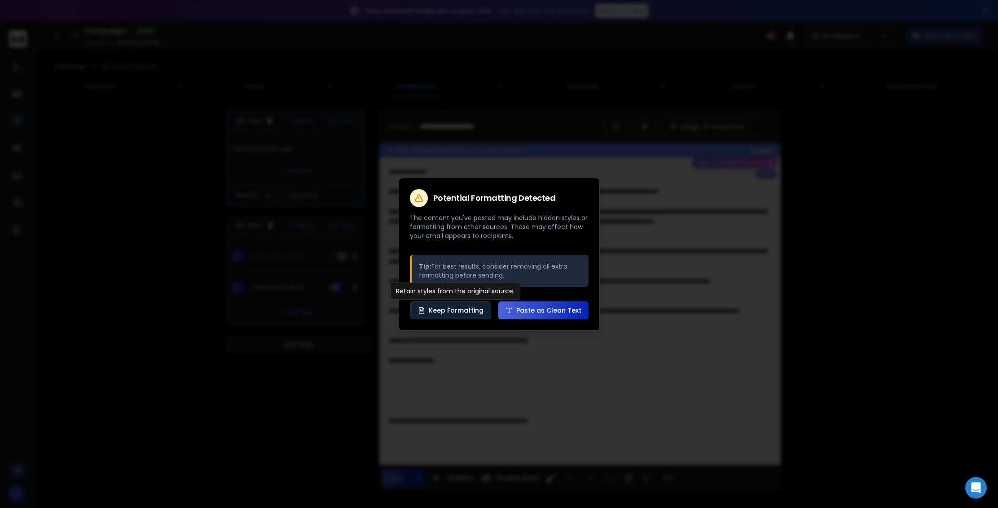
click at [444, 315] on button "Keep Formatting" at bounding box center [450, 310] width 81 height 18
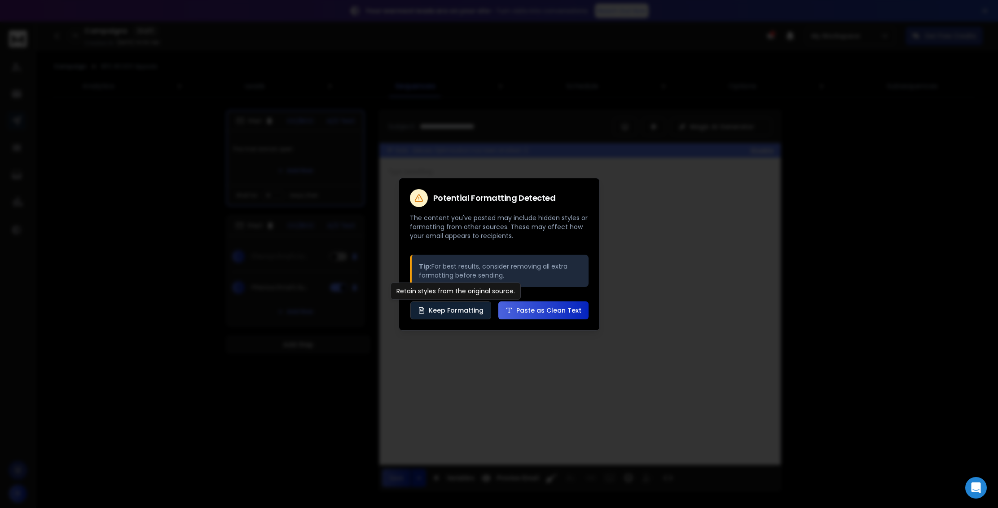
click at [456, 310] on button "Keep Formatting" at bounding box center [450, 310] width 81 height 18
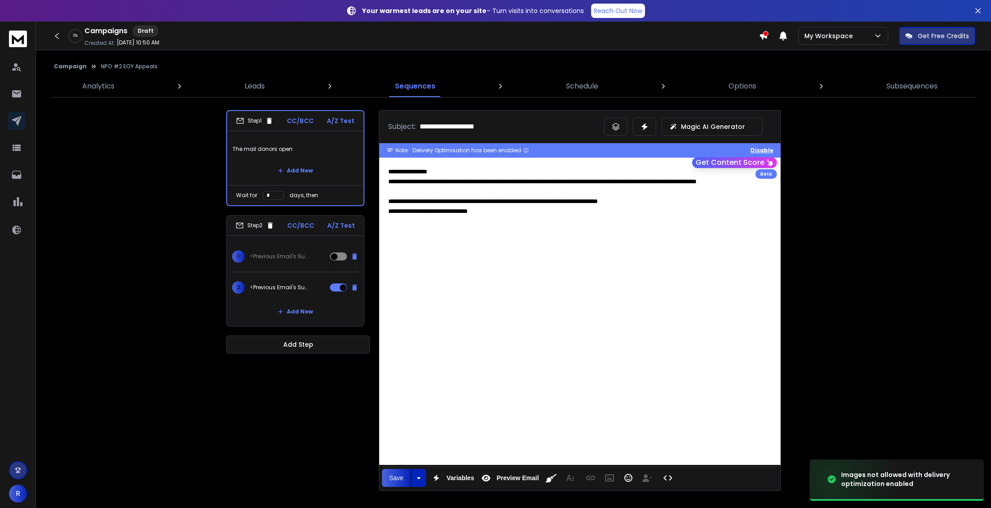
click at [447, 167] on p "**********" at bounding box center [579, 172] width 383 height 10
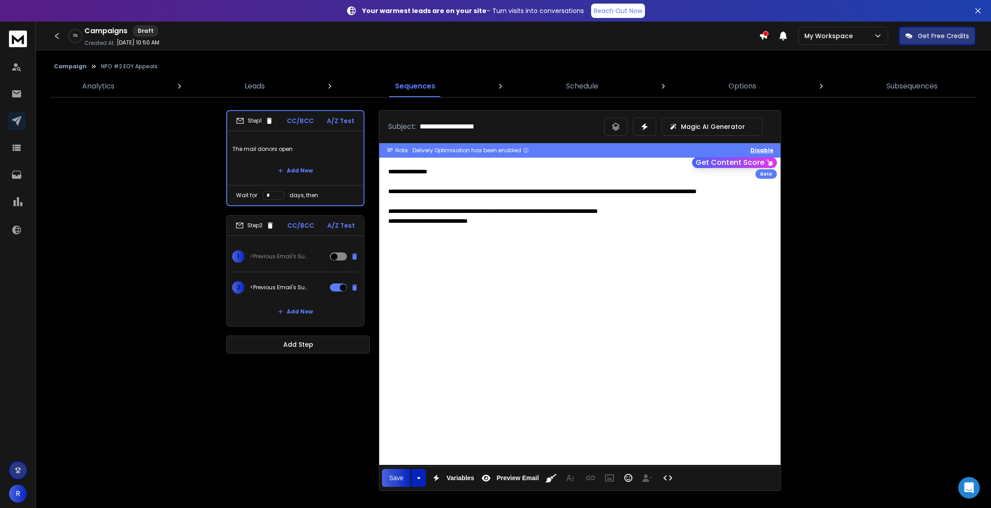
click at [444, 200] on p "**********" at bounding box center [579, 196] width 383 height 20
click at [659, 223] on p "**********" at bounding box center [579, 221] width 383 height 10
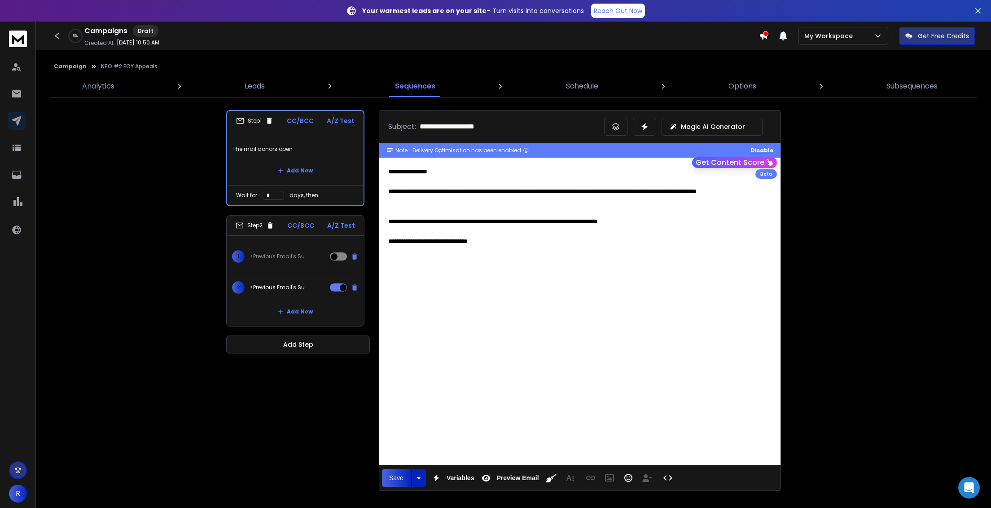
click at [474, 190] on p "**********" at bounding box center [579, 196] width 383 height 20
drag, startPoint x: 482, startPoint y: 191, endPoint x: 483, endPoint y: 196, distance: 4.6
click at [482, 191] on p "**********" at bounding box center [579, 196] width 383 height 20
click at [480, 191] on p "**********" at bounding box center [579, 196] width 383 height 20
click at [632, 199] on p "**********" at bounding box center [579, 196] width 383 height 20
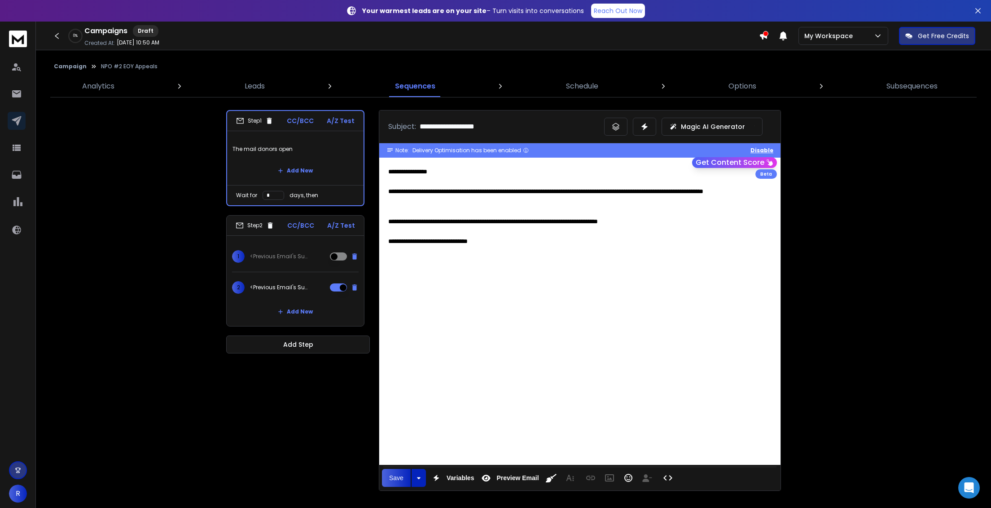
click at [518, 244] on p "**********" at bounding box center [579, 241] width 383 height 10
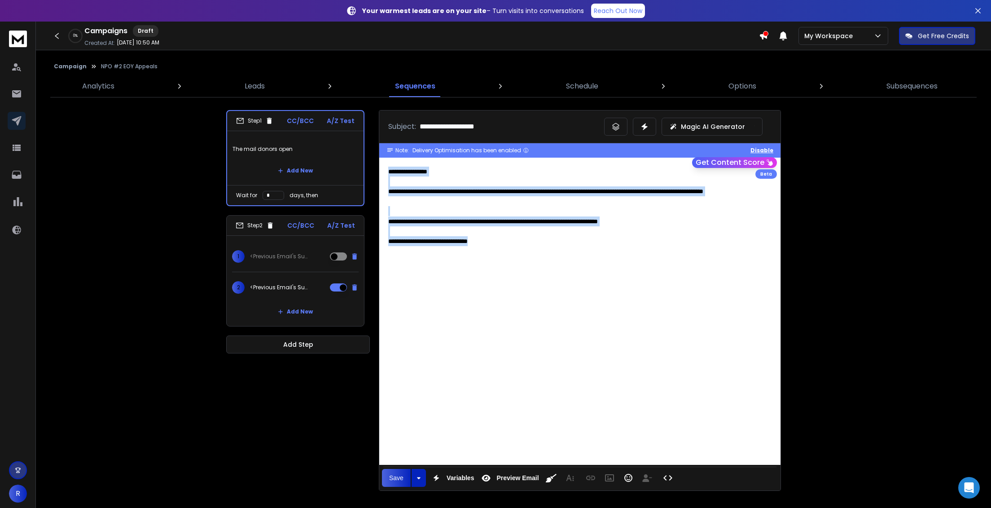
drag, startPoint x: 513, startPoint y: 243, endPoint x: 364, endPoint y: 135, distance: 183.7
click at [364, 135] on div "**********" at bounding box center [513, 300] width 574 height 381
copy div "**********"
click at [281, 257] on p "<Previous Email's Subject>" at bounding box center [278, 256] width 57 height 7
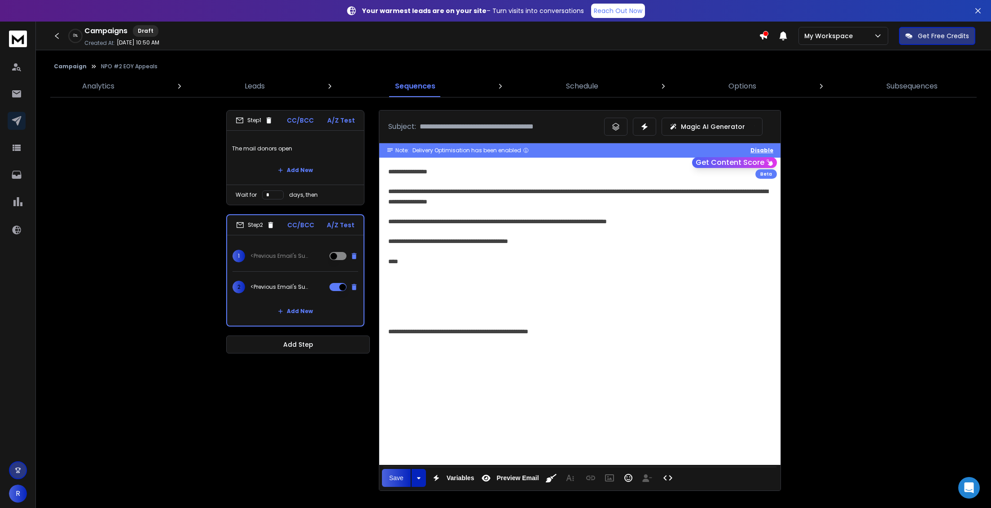
click at [355, 254] on icon at bounding box center [354, 256] width 5 height 6
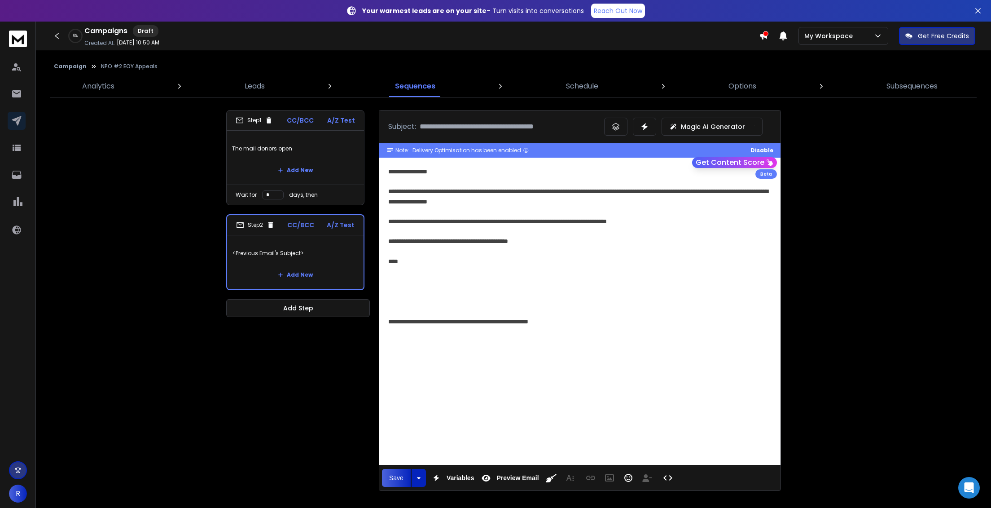
click at [439, 252] on div at bounding box center [579, 251] width 383 height 10
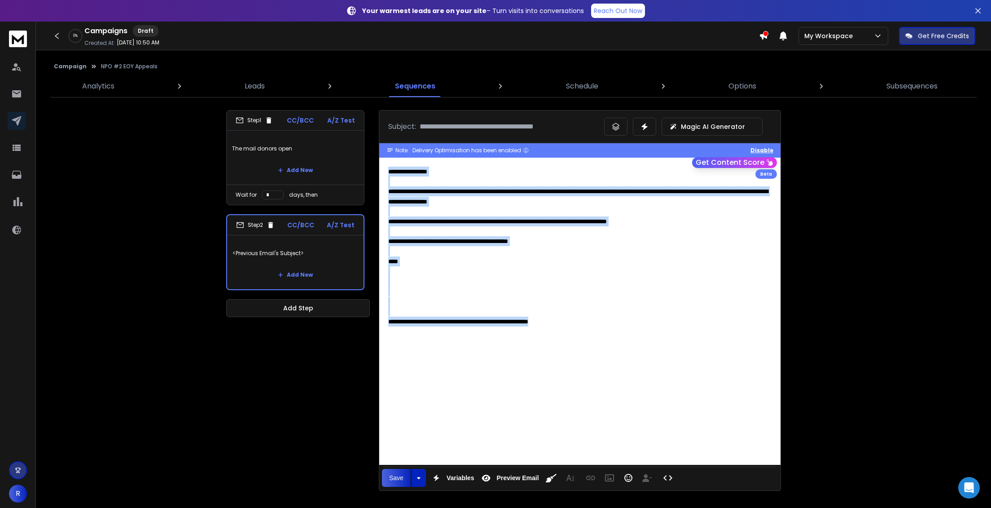
drag, startPoint x: 585, startPoint y: 325, endPoint x: 300, endPoint y: 108, distance: 358.3
click at [300, 108] on div "**********" at bounding box center [513, 300] width 926 height 388
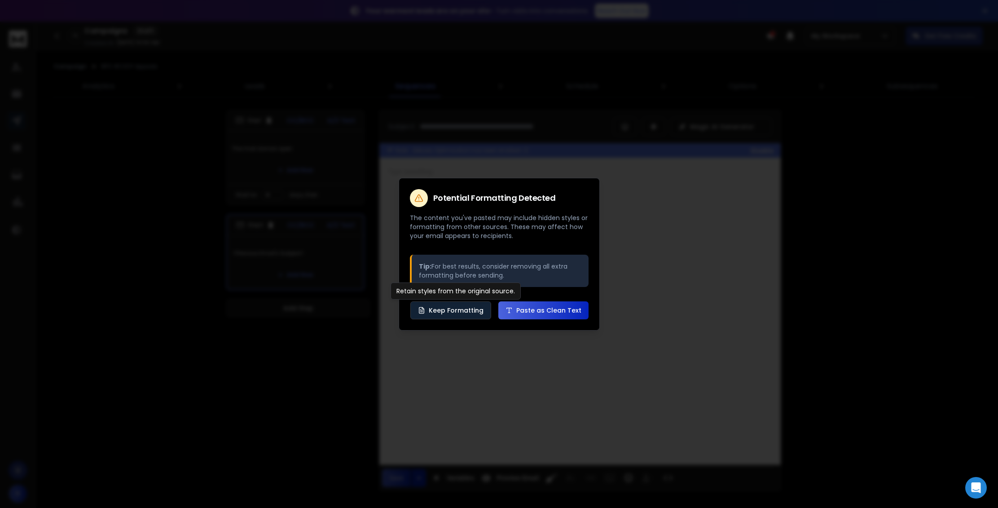
click at [451, 307] on button "Keep Formatting" at bounding box center [450, 310] width 81 height 18
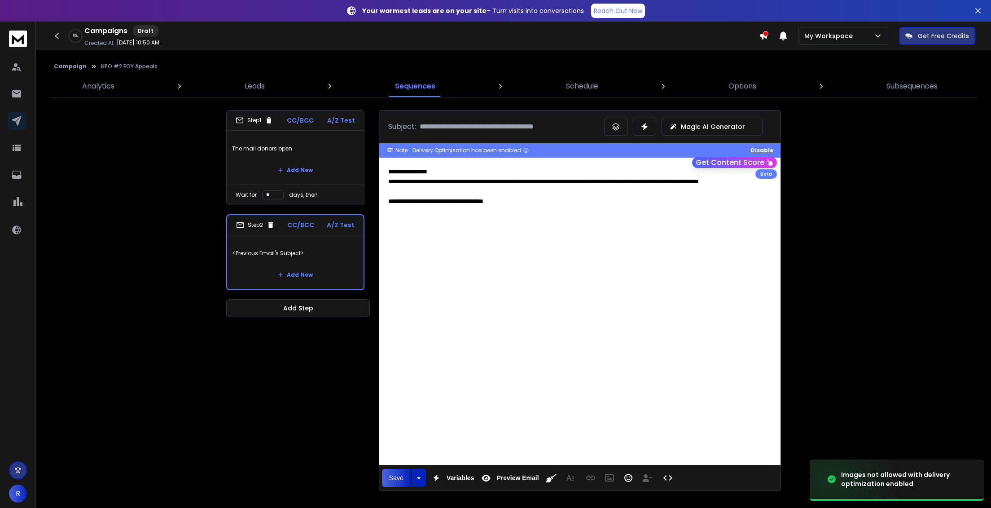
click at [473, 176] on p "**********" at bounding box center [579, 172] width 383 height 10
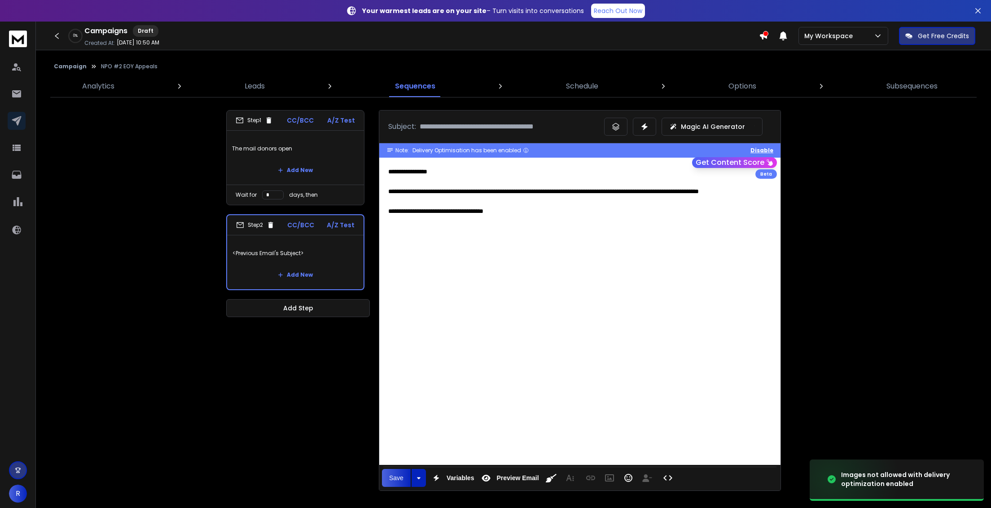
click at [456, 196] on p "**********" at bounding box center [579, 196] width 383 height 20
click at [513, 220] on p "**********" at bounding box center [579, 221] width 383 height 10
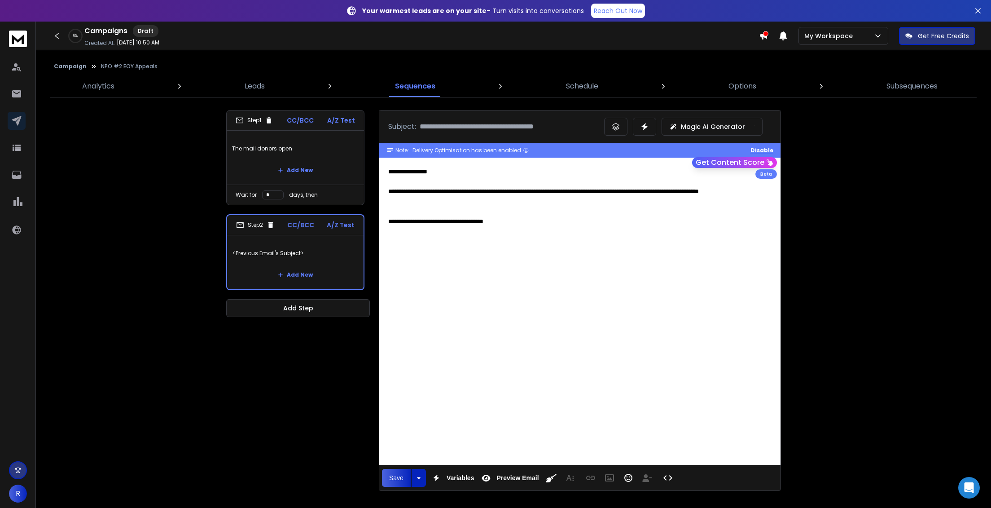
click at [439, 189] on p "**********" at bounding box center [579, 196] width 383 height 20
click at [504, 208] on p "**********" at bounding box center [579, 211] width 383 height 10
click at [508, 214] on p "**********" at bounding box center [579, 211] width 383 height 10
click at [307, 144] on p "The mail donors open" at bounding box center [295, 148] width 127 height 25
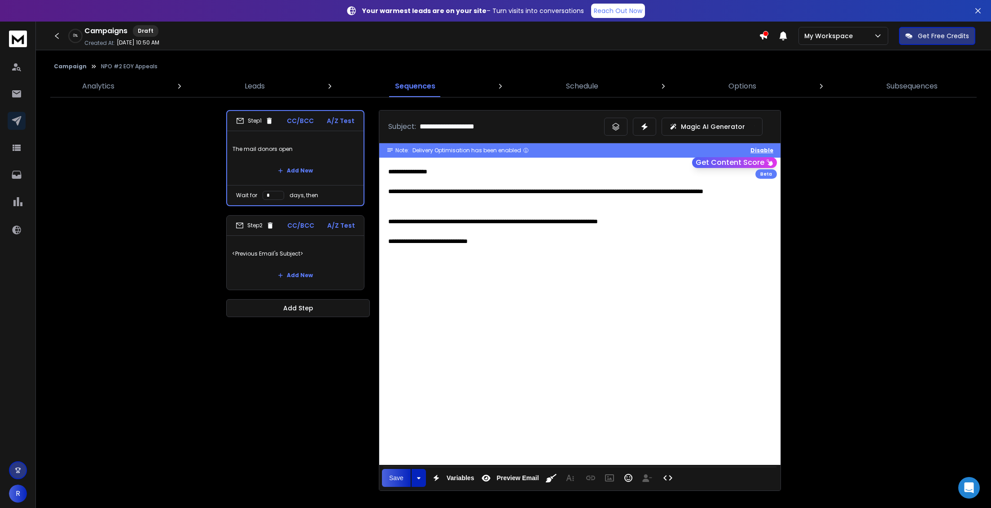
drag, startPoint x: 533, startPoint y: 127, endPoint x: 363, endPoint y: 119, distance: 170.8
click at [363, 119] on div "**********" at bounding box center [513, 300] width 574 height 381
paste input "**********"
click at [465, 124] on input "**********" at bounding box center [507, 126] width 175 height 11
click at [433, 127] on input "**********" at bounding box center [507, 126] width 175 height 11
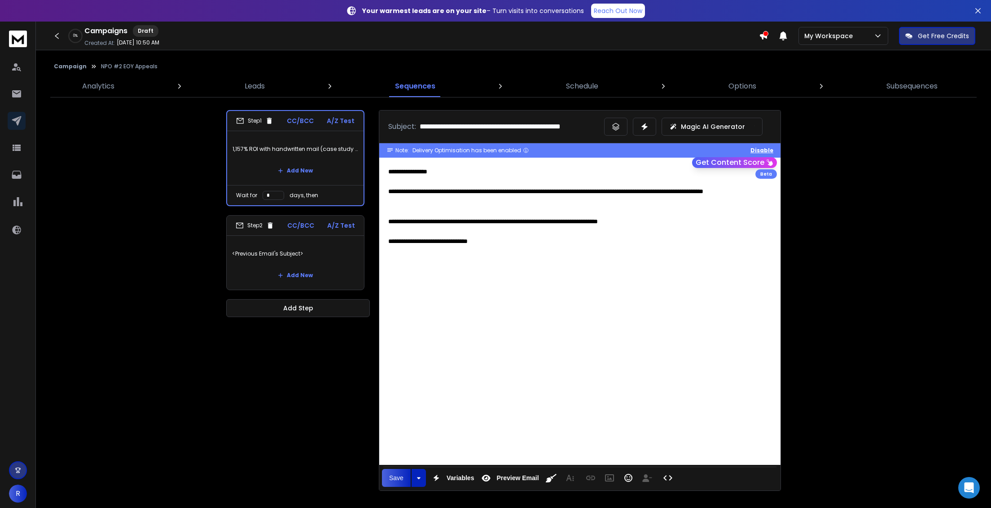
drag, startPoint x: 448, startPoint y: 125, endPoint x: 371, endPoint y: 126, distance: 76.8
click at [371, 126] on div "**********" at bounding box center [513, 300] width 574 height 381
drag, startPoint x: 454, startPoint y: 125, endPoint x: 388, endPoint y: 113, distance: 67.1
click at [388, 113] on div "**********" at bounding box center [579, 126] width 401 height 33
click at [495, 132] on input "**********" at bounding box center [507, 126] width 175 height 11
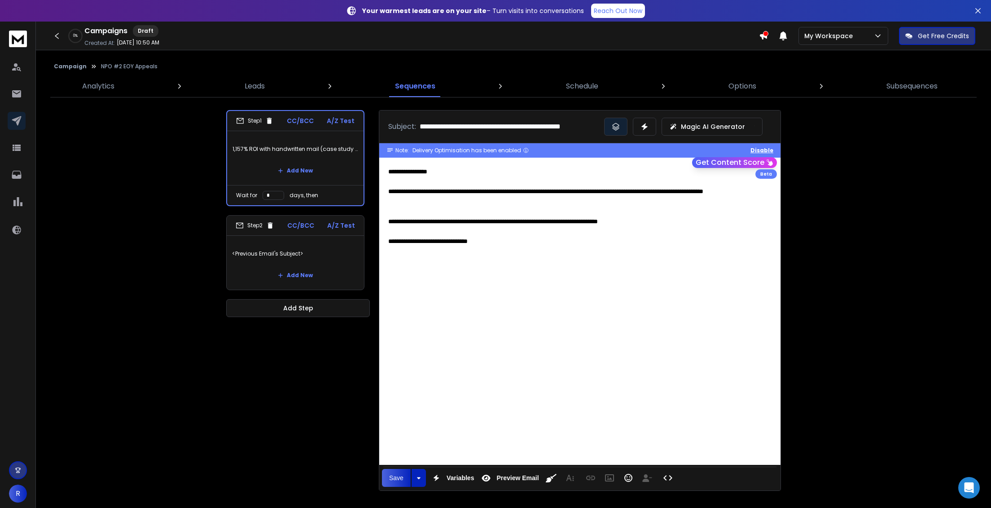
drag, startPoint x: 491, startPoint y: 125, endPoint x: 613, endPoint y: 130, distance: 121.7
click at [613, 130] on div "**********" at bounding box center [579, 126] width 401 height 33
click at [574, 127] on input "**********" at bounding box center [507, 126] width 175 height 11
type input "**********"
drag, startPoint x: 157, startPoint y: 68, endPoint x: 95, endPoint y: 64, distance: 62.5
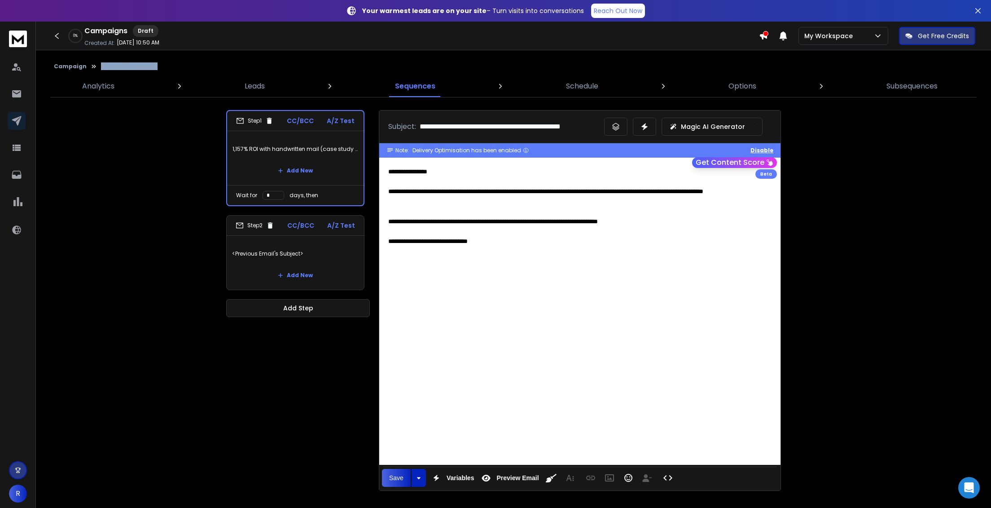
click at [95, 64] on div "Campaign NPO #2 EOY Appeals" at bounding box center [513, 66] width 926 height 14
copy p "NPO #2 EOY Appeals"
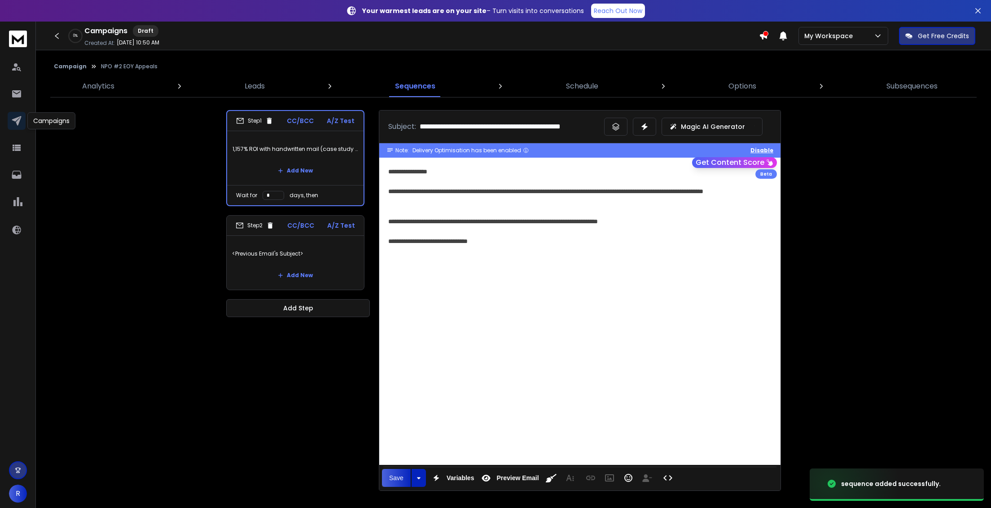
click at [15, 119] on icon at bounding box center [16, 120] width 9 height 9
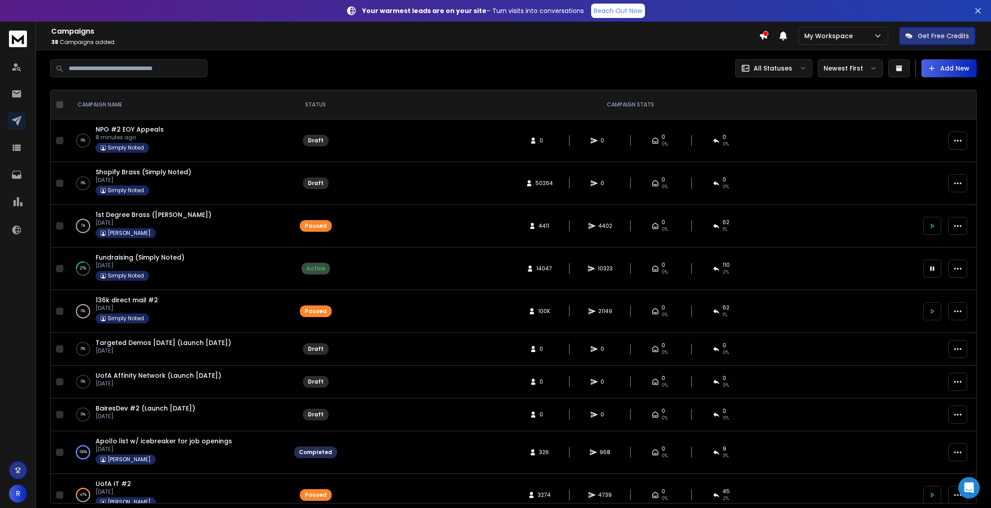
click at [164, 138] on div "0 % NPO #2 EOY Appeals 8 minutes ago Simply Noted" at bounding box center [178, 140] width 204 height 31
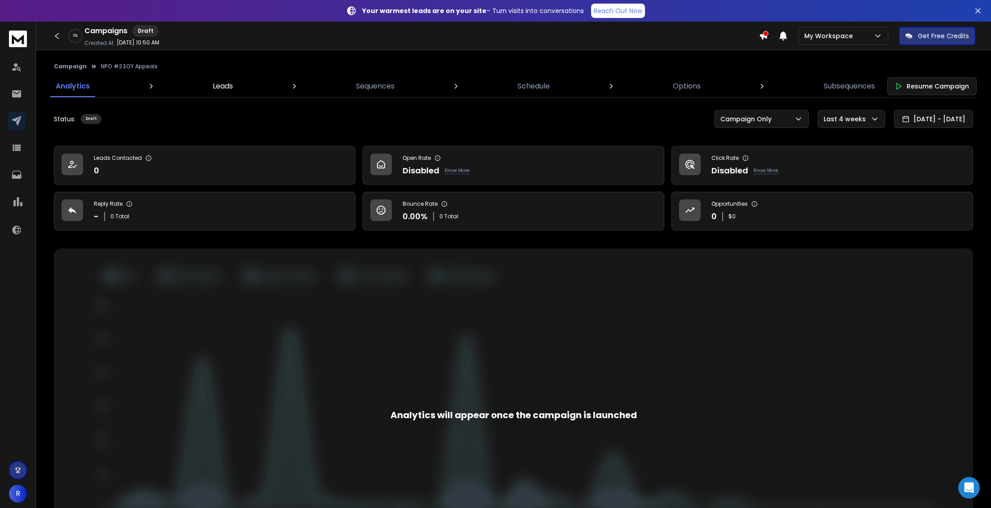
click at [223, 83] on p "Leads" at bounding box center [223, 86] width 20 height 11
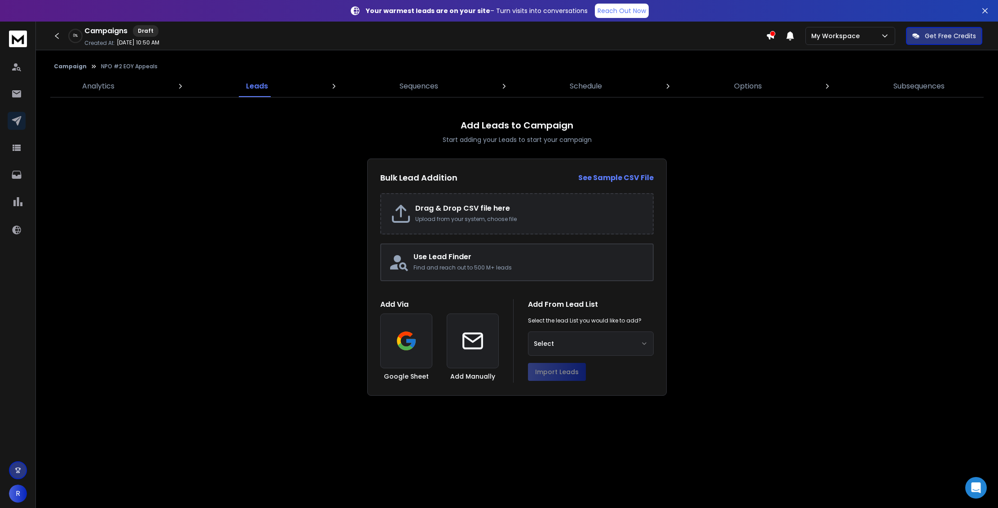
click at [605, 339] on button "Select" at bounding box center [591, 343] width 126 height 24
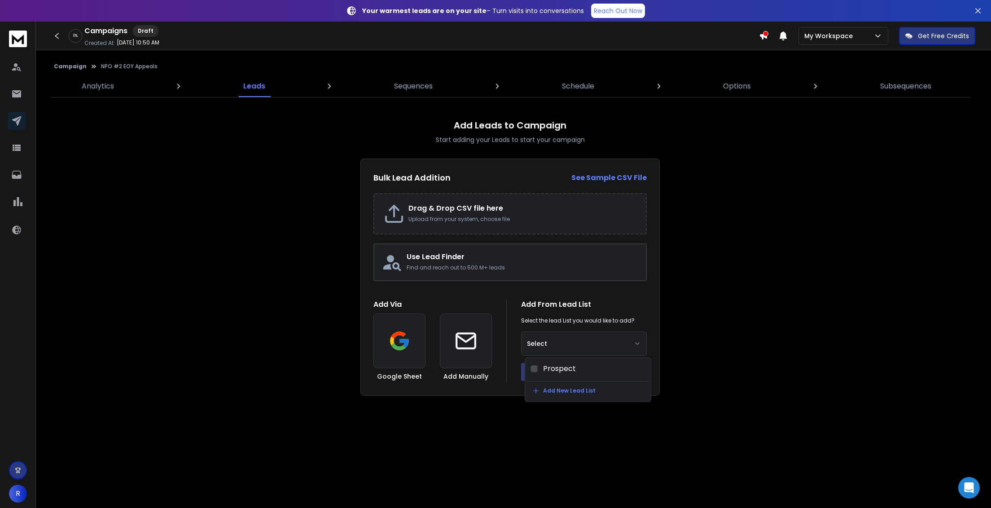
click at [604, 295] on div "Bulk Lead Addition See Sample CSV File Drag & Drop CSV file here Upload from yo…" at bounding box center [509, 276] width 273 height 211
click at [607, 336] on button "Select" at bounding box center [588, 343] width 126 height 24
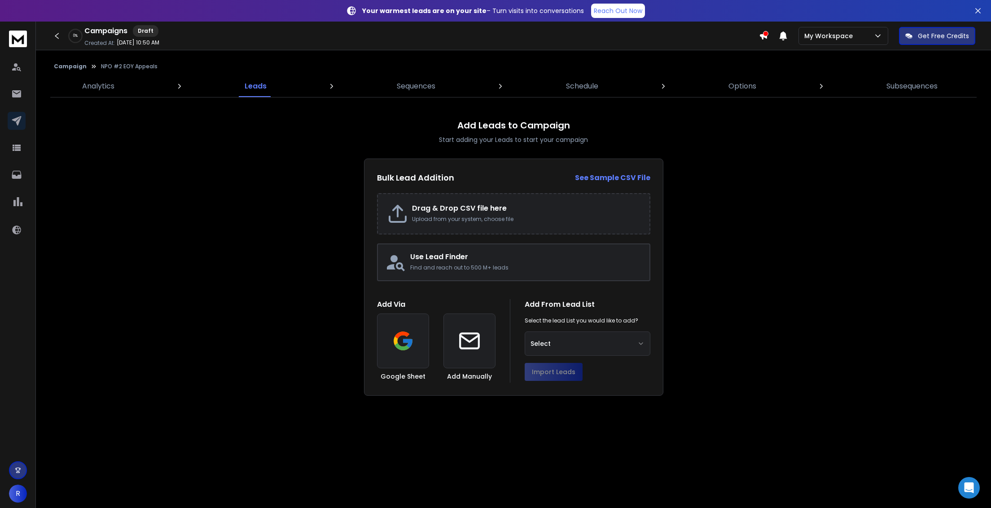
click at [598, 301] on h1 "Add From Lead List" at bounding box center [588, 304] width 126 height 11
click at [74, 69] on button "Campaign" at bounding box center [70, 66] width 33 height 7
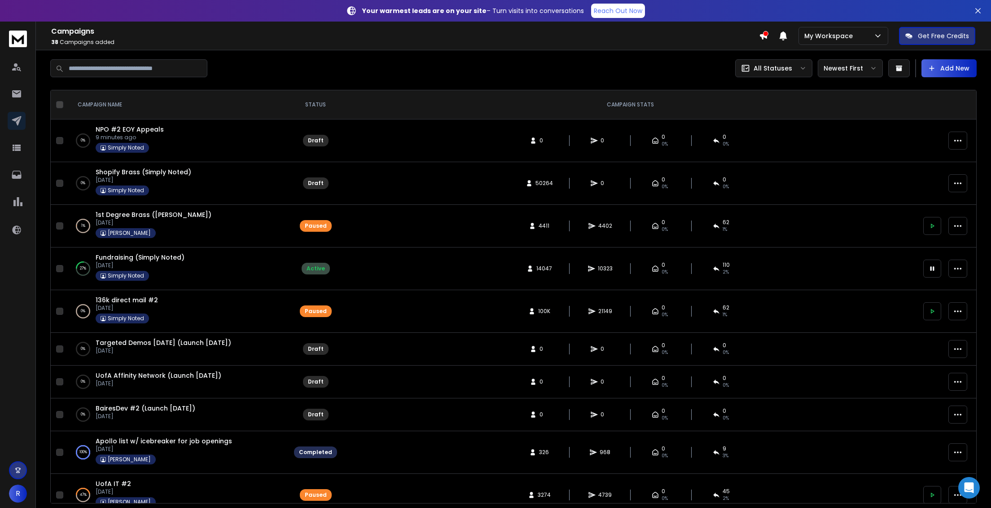
click at [194, 260] on div "27 % Fundraising (Simply Noted) 6 days ago Simply Noted" at bounding box center [178, 268] width 204 height 31
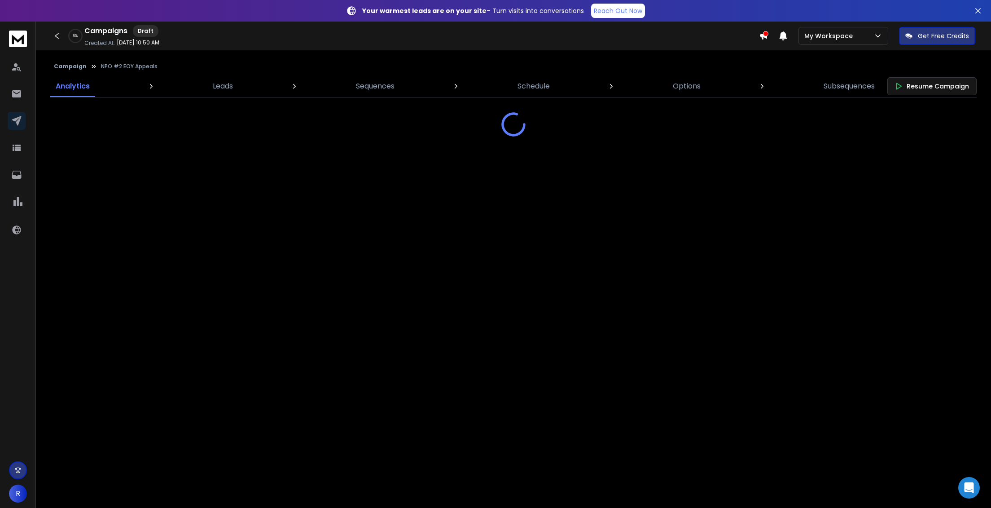
drag, startPoint x: 226, startPoint y: 60, endPoint x: 228, endPoint y: 66, distance: 6.3
click at [226, 60] on div "Campaign NPO #2 EOY Appeals" at bounding box center [513, 66] width 926 height 14
click at [221, 85] on p "Leads" at bounding box center [223, 86] width 20 height 11
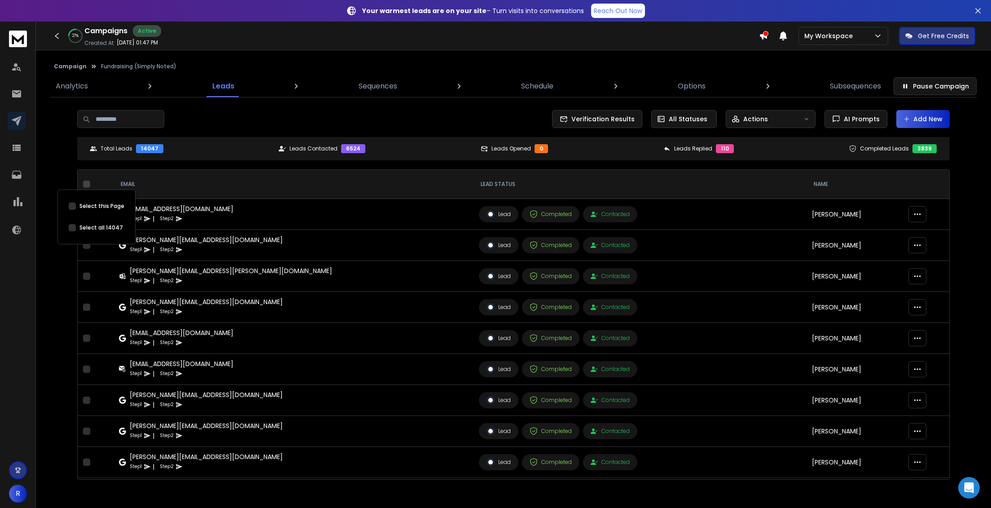
click at [73, 227] on button "Select this Page" at bounding box center [72, 227] width 7 height 7
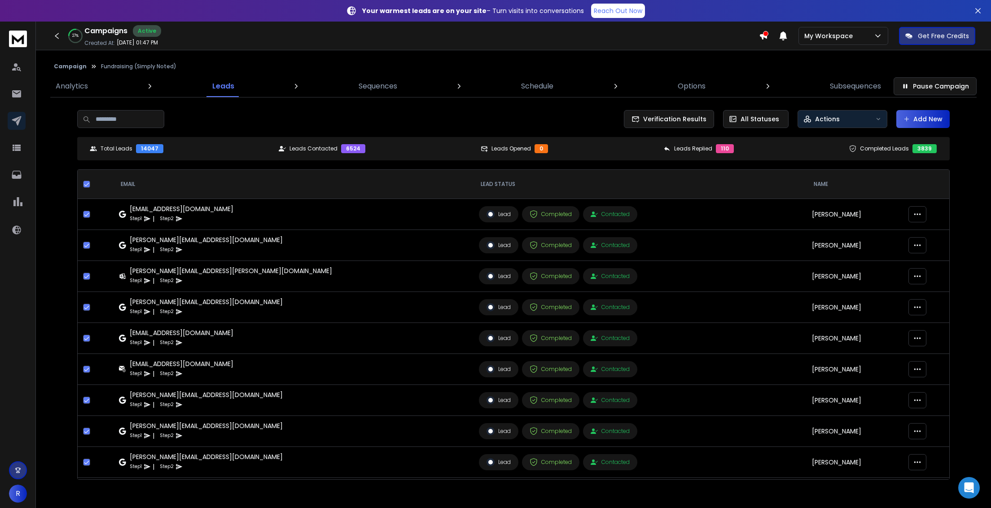
click at [852, 117] on div "Actions" at bounding box center [837, 118] width 68 height 9
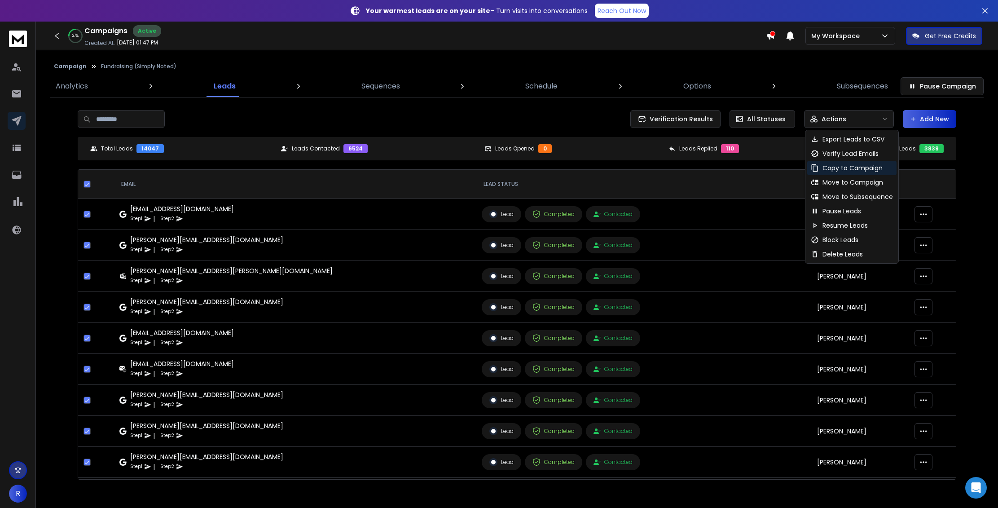
click at [857, 170] on p "Copy to Campaign" at bounding box center [852, 167] width 60 height 9
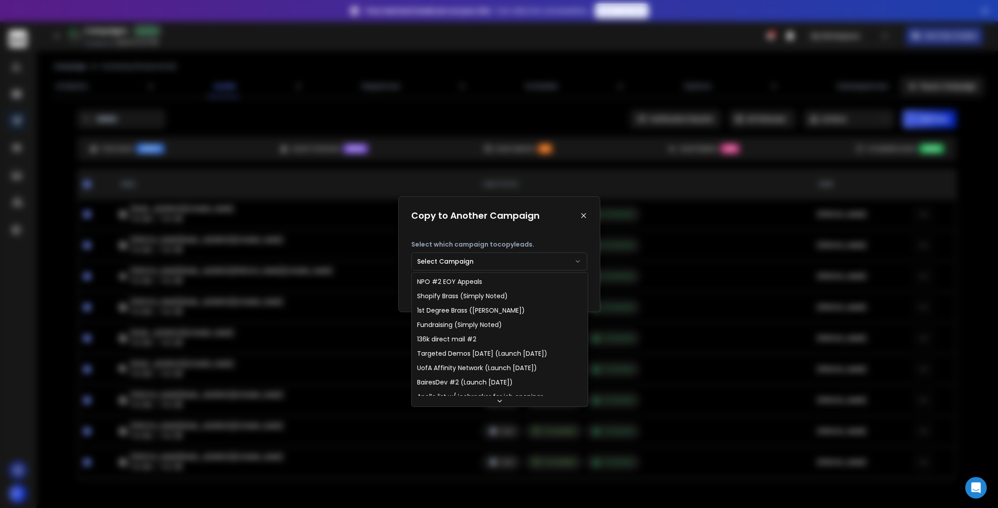
click at [508, 264] on button "Select Campaign" at bounding box center [499, 261] width 176 height 18
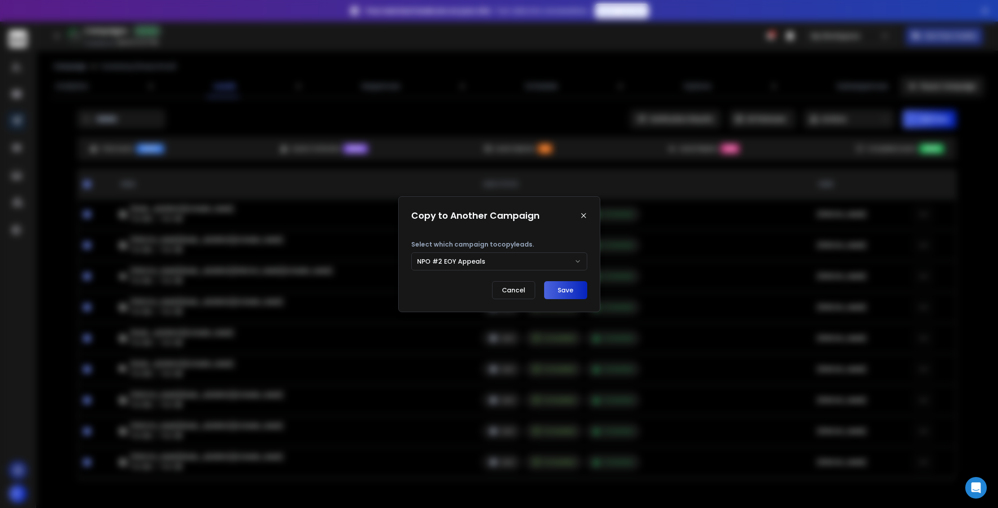
click at [552, 283] on button "Save" at bounding box center [565, 290] width 43 height 18
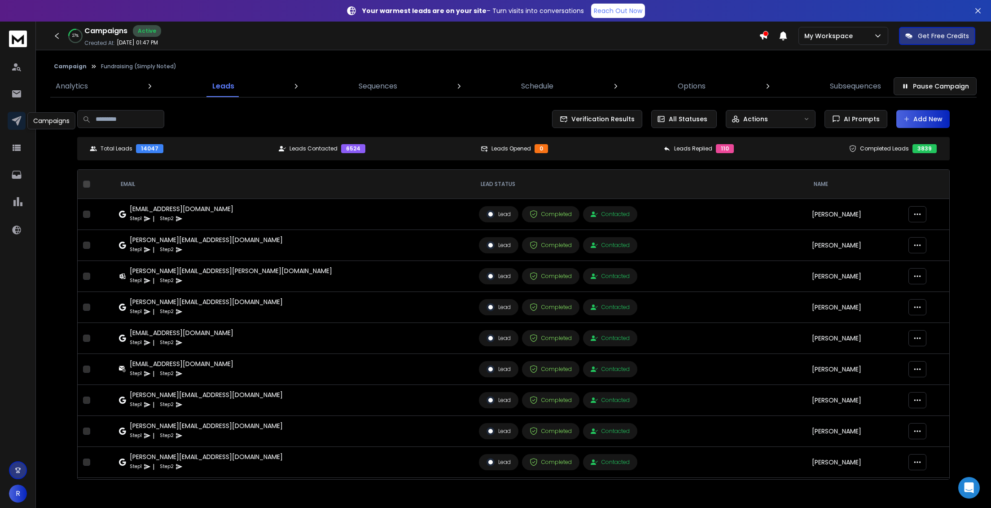
click at [14, 118] on icon at bounding box center [16, 120] width 11 height 11
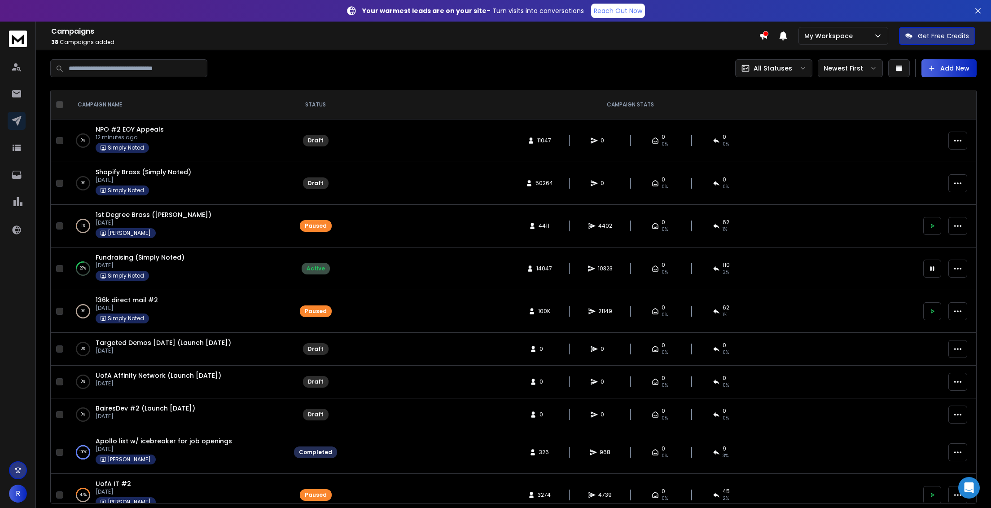
click at [4, 122] on div "R" at bounding box center [18, 267] width 36 height 490
click at [19, 118] on icon at bounding box center [16, 120] width 11 height 11
click at [195, 127] on div "0 % NPO #2 EOY Appeals 12 minutes ago Simply Noted" at bounding box center [178, 140] width 204 height 31
click at [15, 170] on icon at bounding box center [16, 174] width 11 height 11
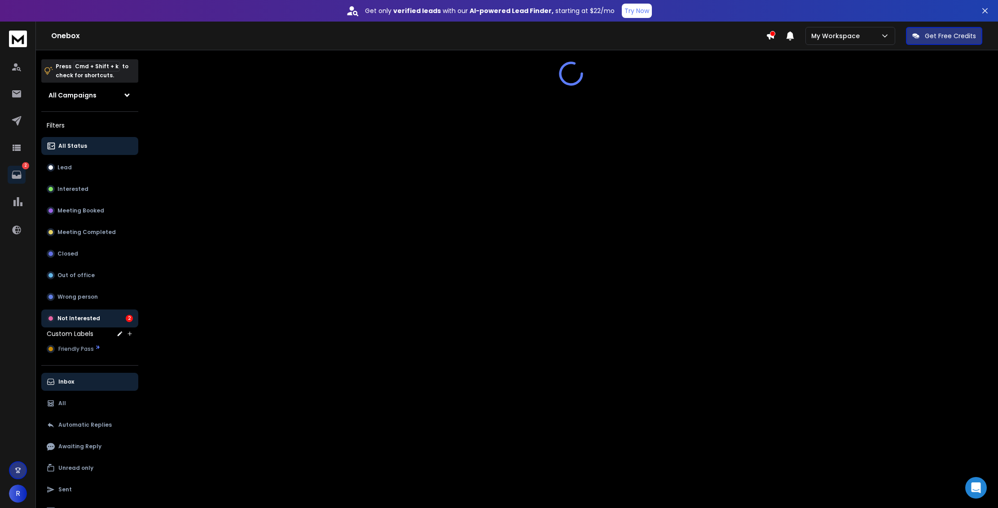
click at [103, 319] on button "Not Interested 2" at bounding box center [89, 318] width 97 height 18
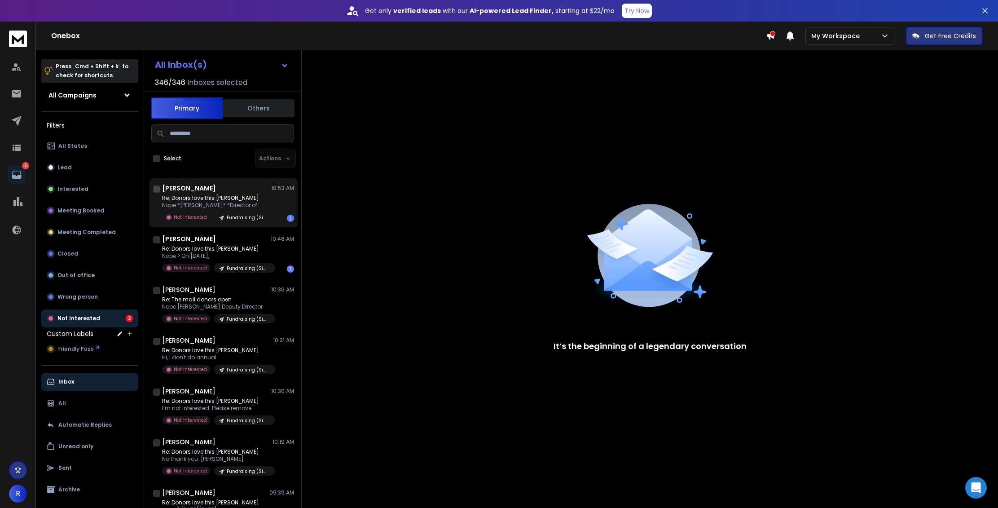
click at [240, 189] on div "[PERSON_NAME] 10:53 AM" at bounding box center [228, 188] width 132 height 9
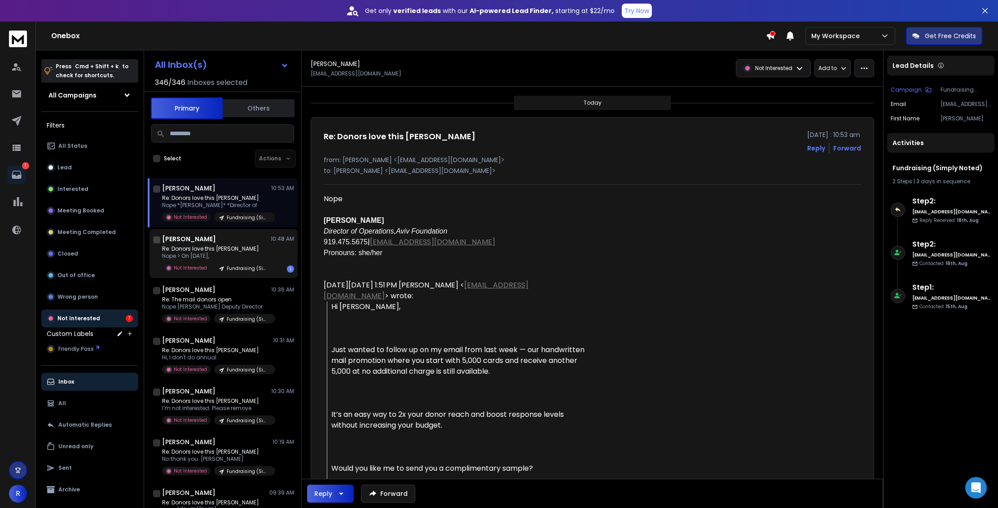
click at [220, 250] on p "Re: Donors love this [PERSON_NAME]" at bounding box center [216, 248] width 108 height 7
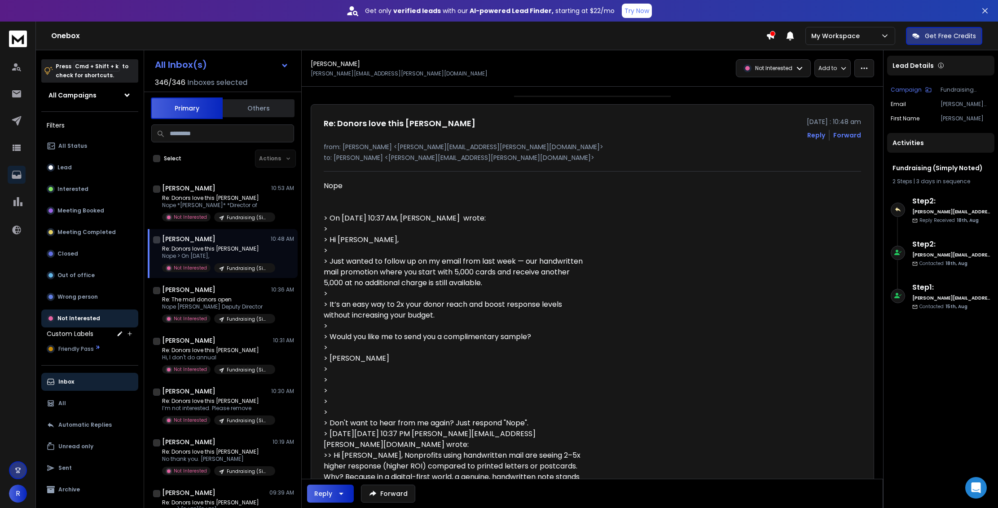
scroll to position [15, 0]
click at [81, 185] on p "Interested" at bounding box center [72, 188] width 31 height 7
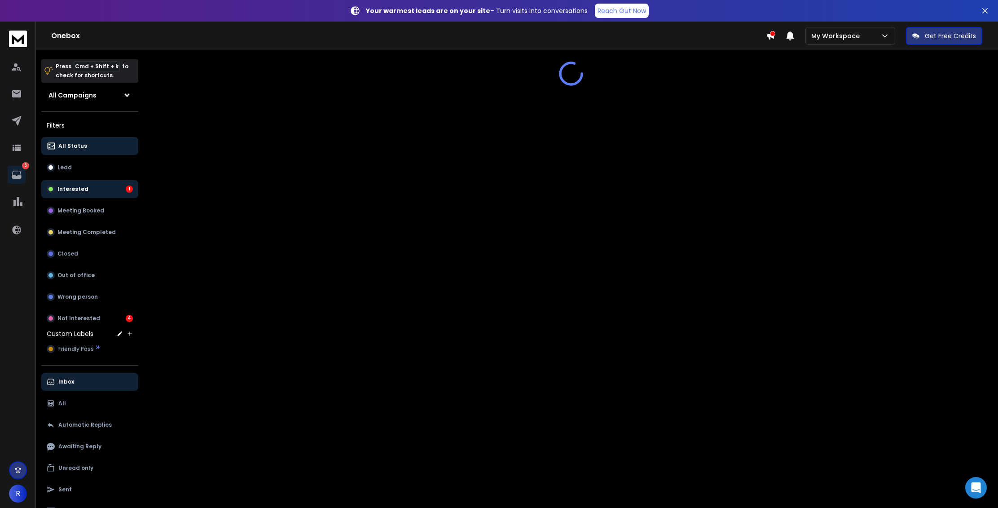
click at [72, 189] on p "Interested" at bounding box center [72, 188] width 31 height 7
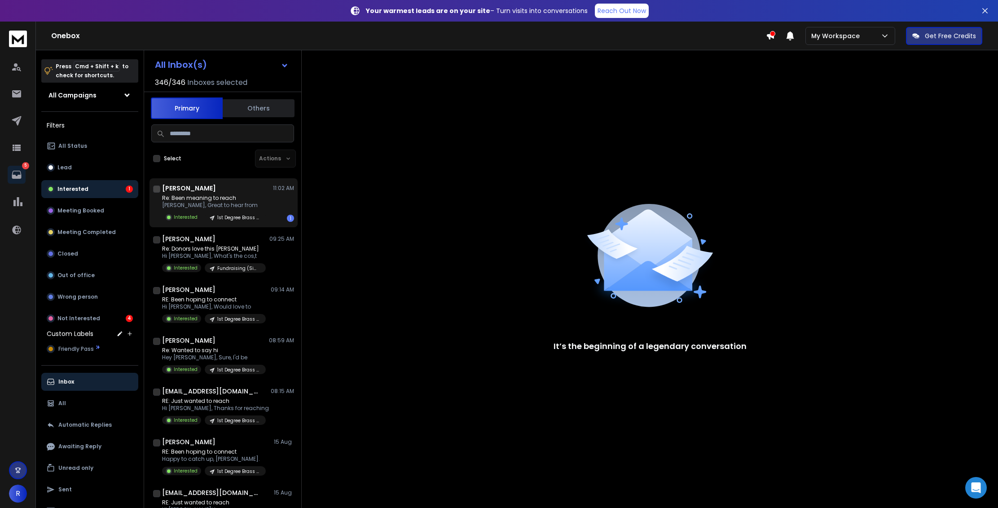
click at [223, 189] on div "[PERSON_NAME] 11:02 AM" at bounding box center [228, 188] width 132 height 9
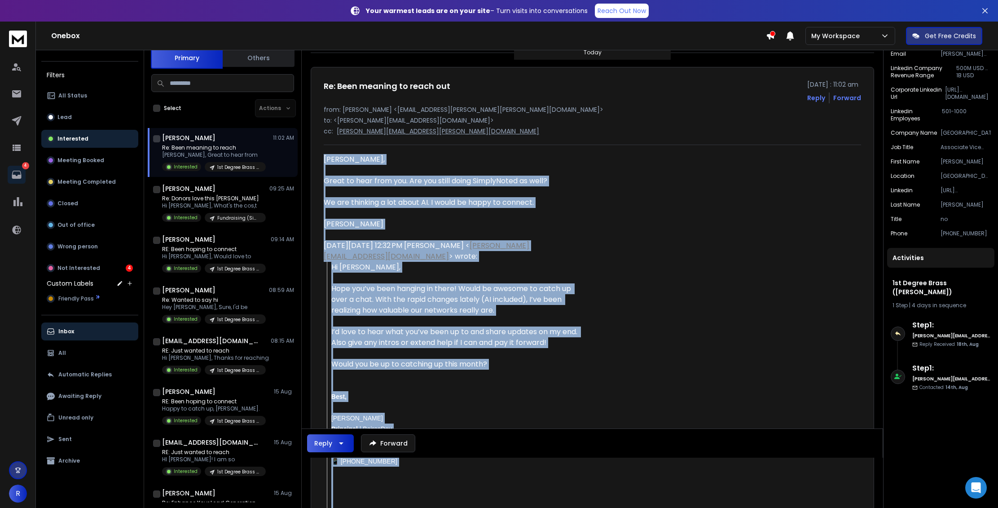
scroll to position [198, 0]
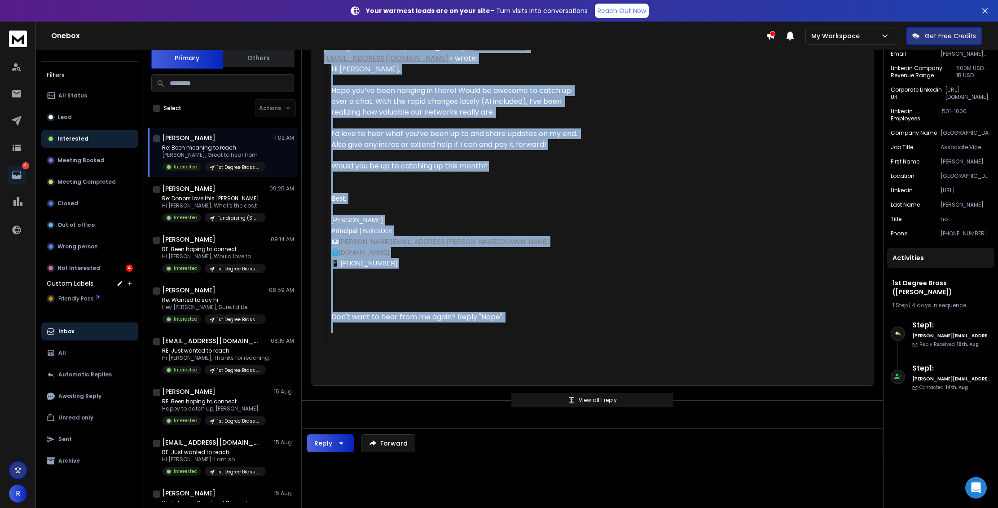
drag, startPoint x: 322, startPoint y: 209, endPoint x: 603, endPoint y: 324, distance: 303.3
click at [603, 324] on div "Re: Been meaning to reach out [DATE] : 11:02 am Reply Forward from: [PERSON_NAM…" at bounding box center [592, 127] width 563 height 517
copy div "[PERSON_NAME], Great to hear from you. Are you still doing SimplyNoted as well?…"
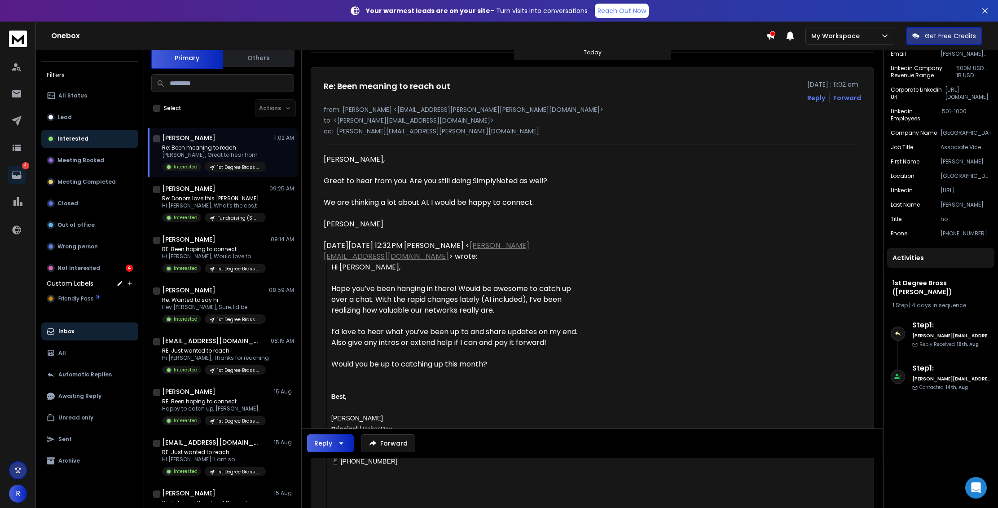
click at [402, 113] on p "from: [PERSON_NAME] <[EMAIL_ADDRESS][PERSON_NAME][PERSON_NAME][DOMAIN_NAME]>" at bounding box center [592, 109] width 537 height 9
click at [396, 110] on p "from: [PERSON_NAME] <[EMAIL_ADDRESS][PERSON_NAME][PERSON_NAME][DOMAIN_NAME]>" at bounding box center [592, 109] width 537 height 9
drag, startPoint x: 395, startPoint y: 109, endPoint x: 457, endPoint y: 109, distance: 62.4
click at [457, 109] on p "from: [PERSON_NAME] <[EMAIL_ADDRESS][PERSON_NAME][PERSON_NAME][DOMAIN_NAME]>" at bounding box center [592, 109] width 537 height 9
copy p "[EMAIL_ADDRESS][PERSON_NAME][PERSON_NAME][DOMAIN_NAME]"
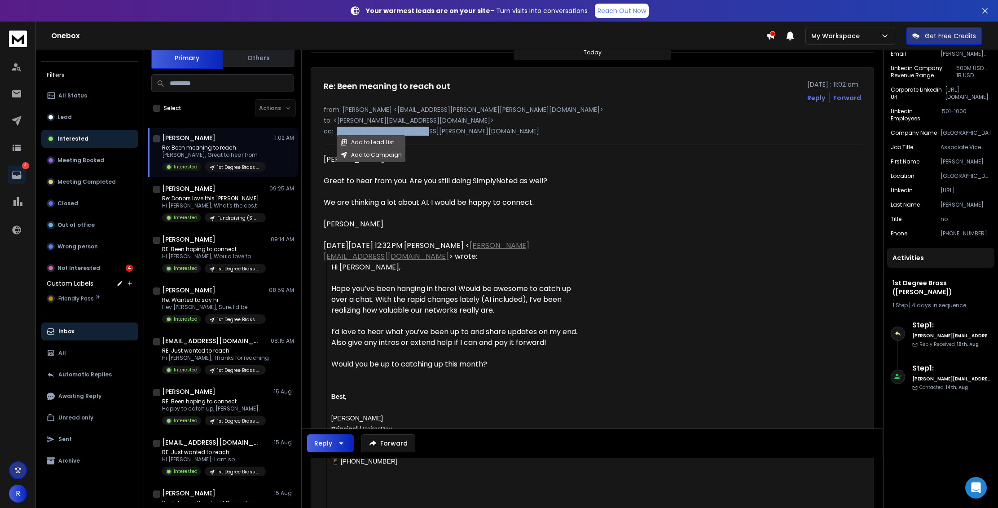
drag, startPoint x: 452, startPoint y: 130, endPoint x: 336, endPoint y: 130, distance: 116.2
click at [336, 130] on div "cc: [PERSON_NAME][EMAIL_ADDRESS][PERSON_NAME][DOMAIN_NAME] Add to Lead List Add…" at bounding box center [592, 131] width 537 height 9
copy p "[PERSON_NAME][EMAIL_ADDRESS][PERSON_NAME][DOMAIN_NAME]"
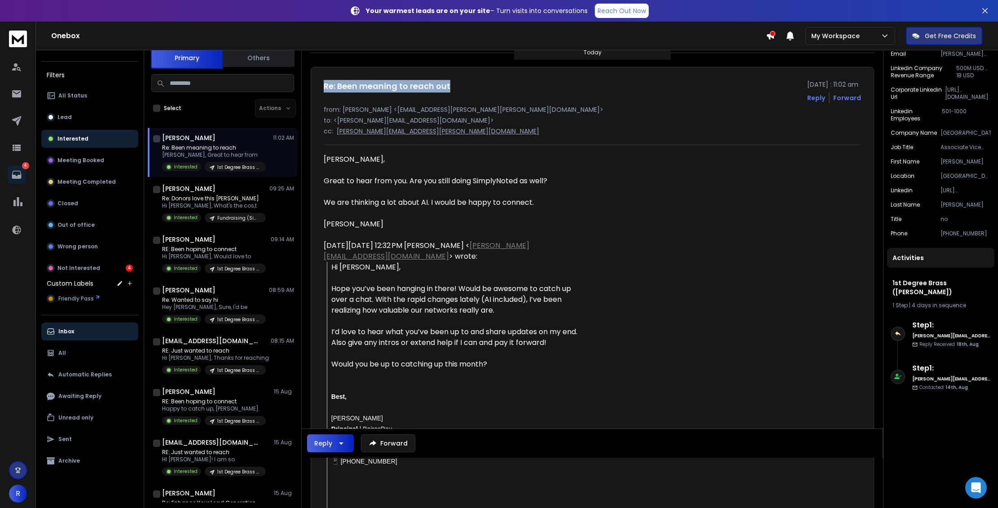
drag, startPoint x: 324, startPoint y: 84, endPoint x: 500, endPoint y: 83, distance: 175.9
click at [500, 83] on div "Re: Been meaning to reach out [DATE] : 11:02 am Reply Forward" at bounding box center [592, 91] width 537 height 23
copy h1 "Re: Been meaning to reach out"
click at [157, 139] on button "button" at bounding box center [156, 138] width 7 height 7
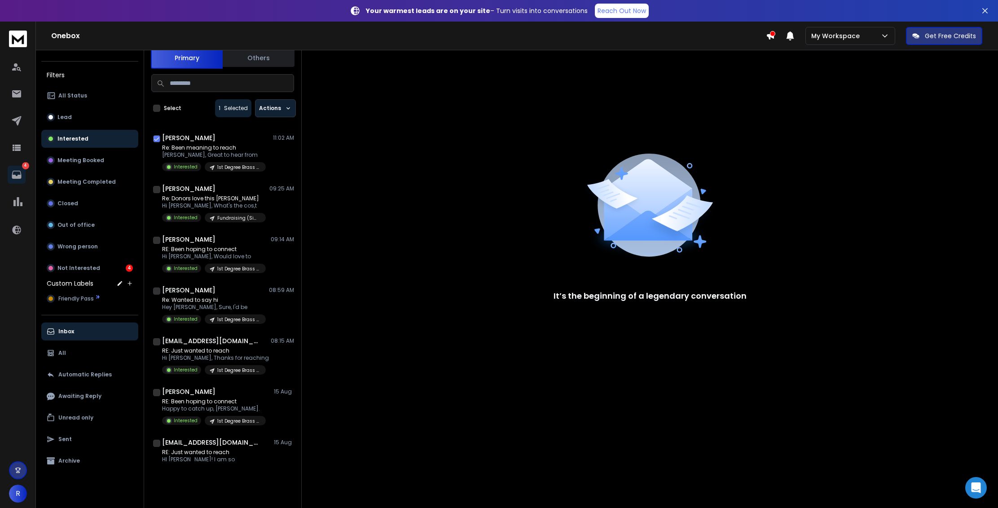
click at [283, 106] on div "Primary Others Select 1 Selected Actions Jonathan Lyons 11:02 AM Re: Been meani…" at bounding box center [222, 255] width 157 height 412
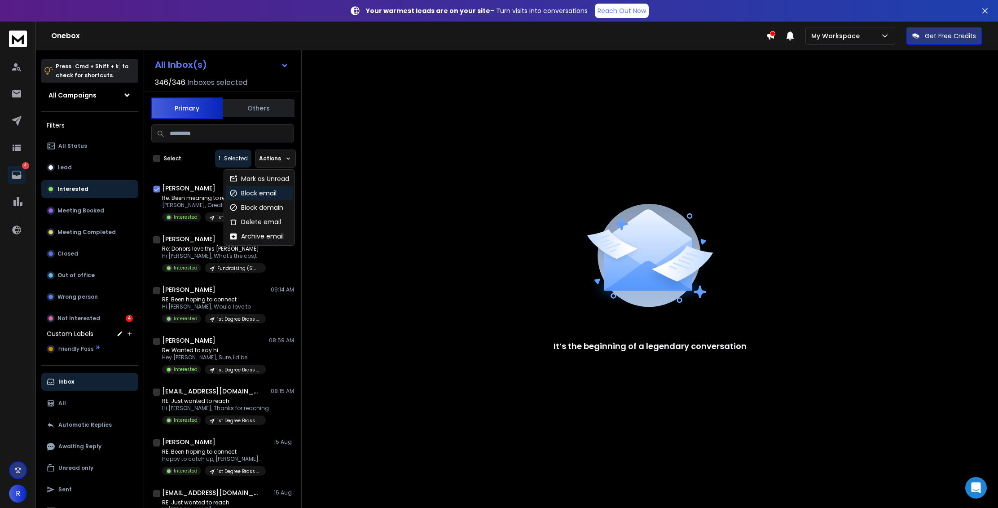
click at [266, 193] on div "Block email" at bounding box center [252, 193] width 47 height 9
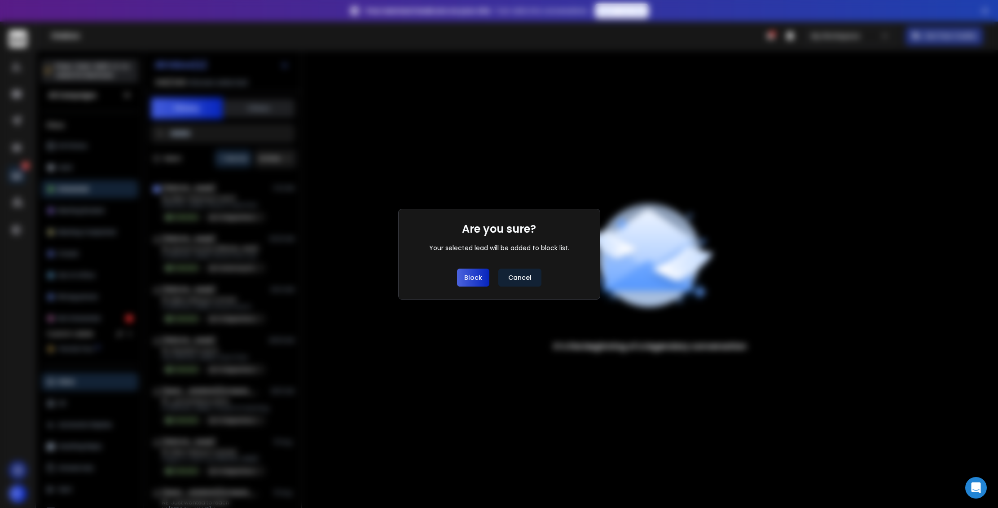
click at [477, 278] on p "Block" at bounding box center [473, 277] width 18 height 9
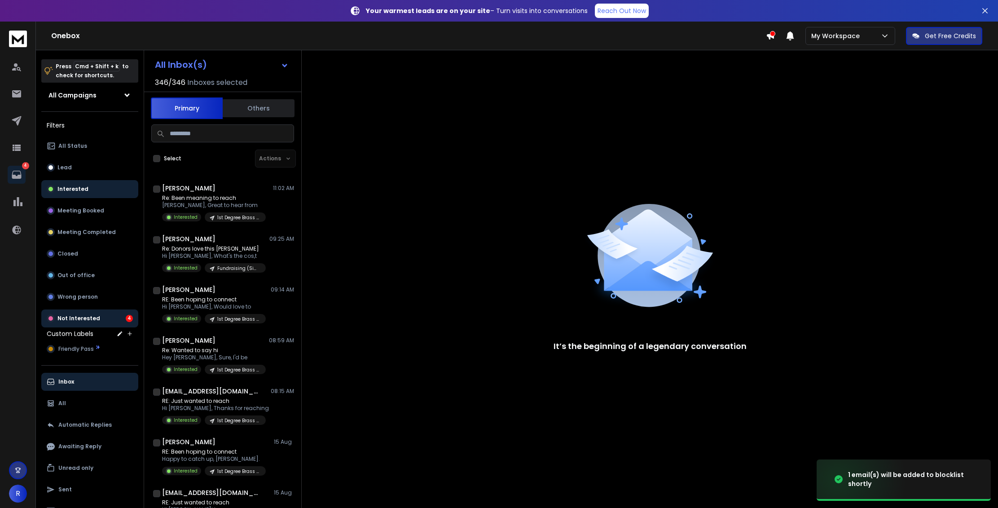
click at [105, 314] on button "Not Interested 4" at bounding box center [89, 318] width 97 height 18
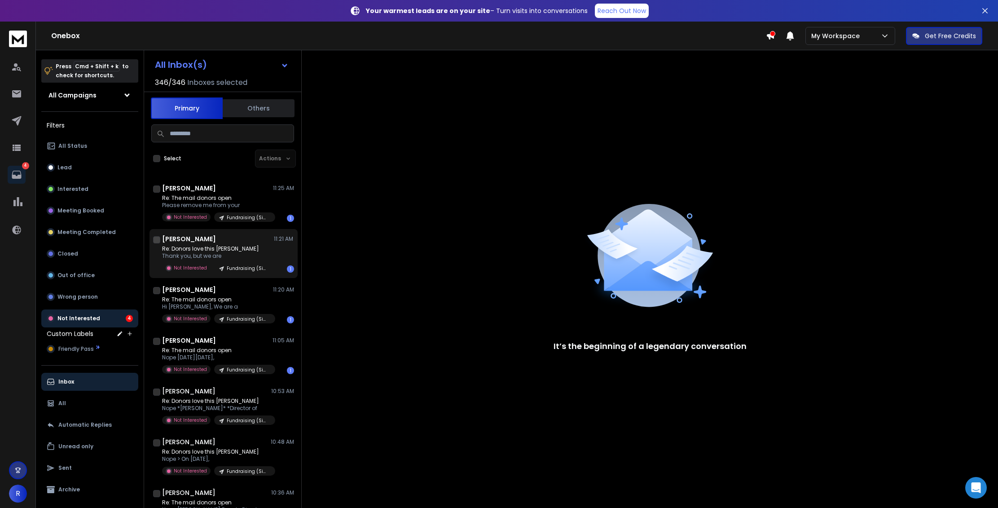
click at [233, 240] on div "Tom Parrish 11:21 AM" at bounding box center [228, 238] width 132 height 9
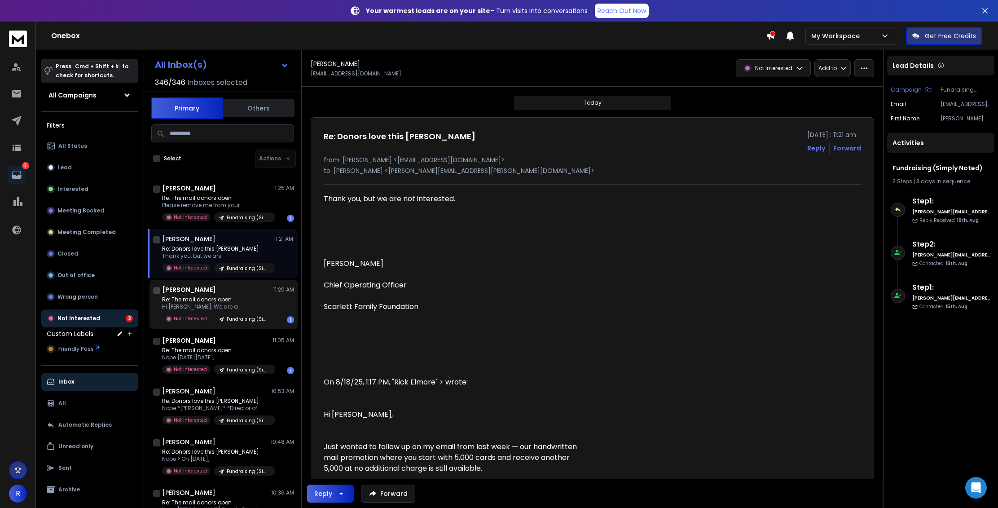
click at [238, 289] on div "Kevin Bruins 11:20 AM" at bounding box center [228, 289] width 132 height 9
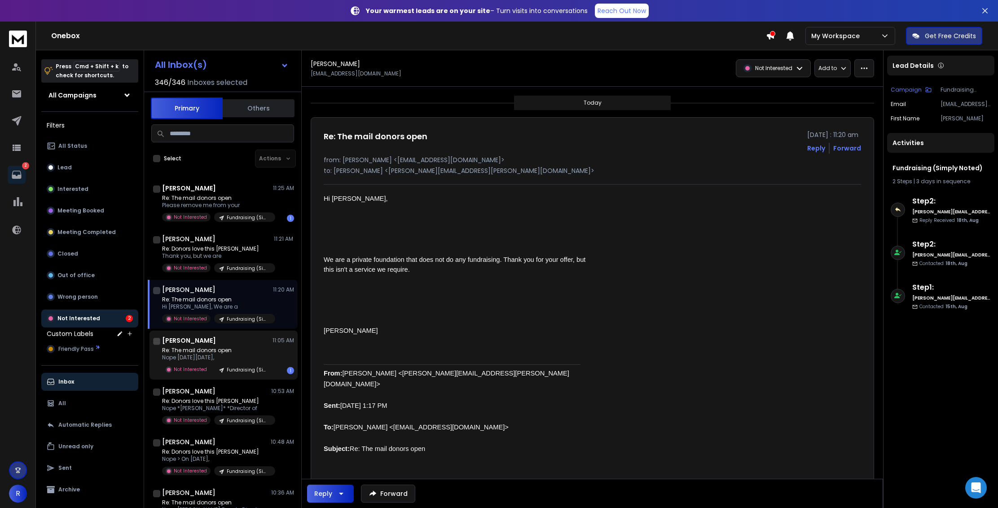
click at [202, 346] on div "Anna Koons 11:05 AM Re: The mail donors open Nope On Mon, Aug 18, Not Intereste…" at bounding box center [228, 355] width 132 height 38
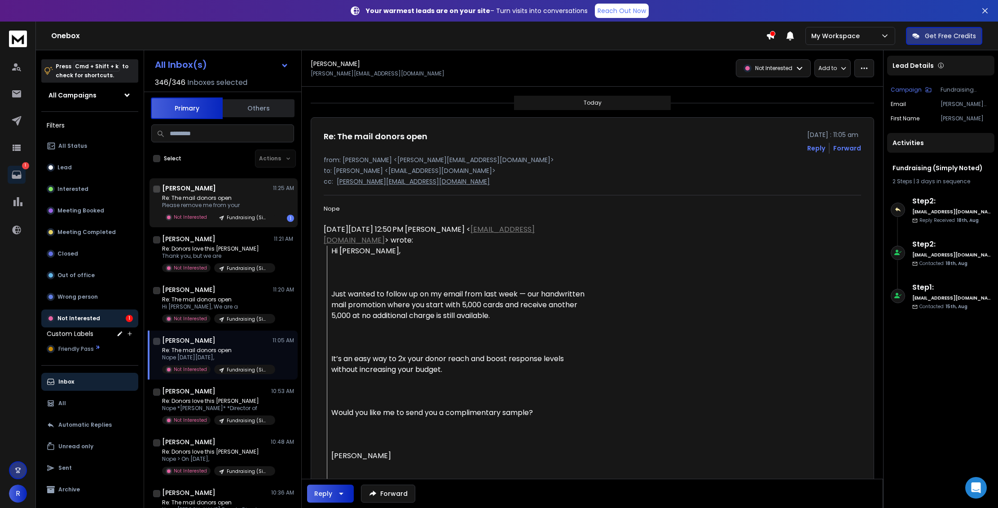
click at [229, 203] on p "Please remove me from your" at bounding box center [216, 205] width 108 height 7
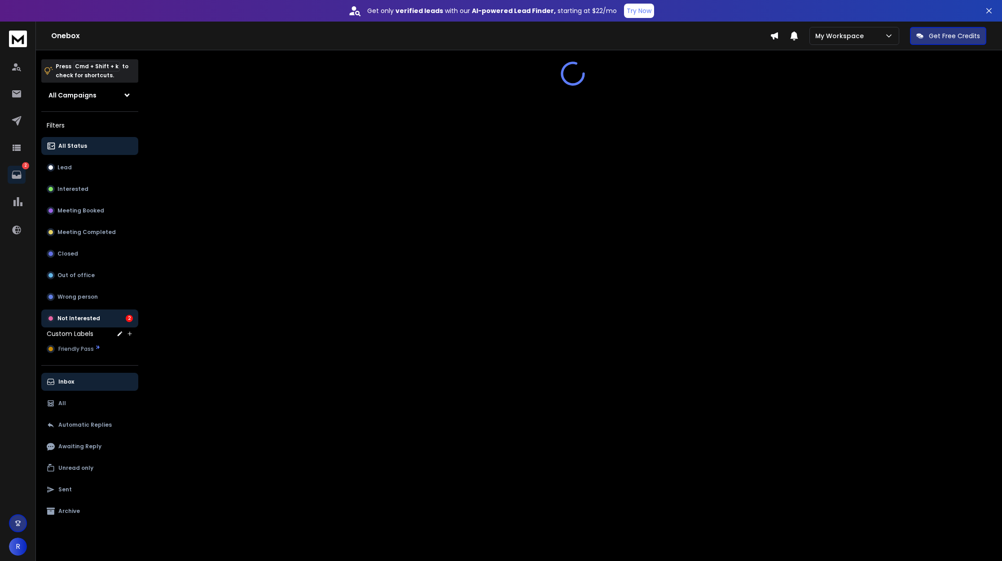
click at [66, 311] on button "Not Interested 2" at bounding box center [89, 318] width 97 height 18
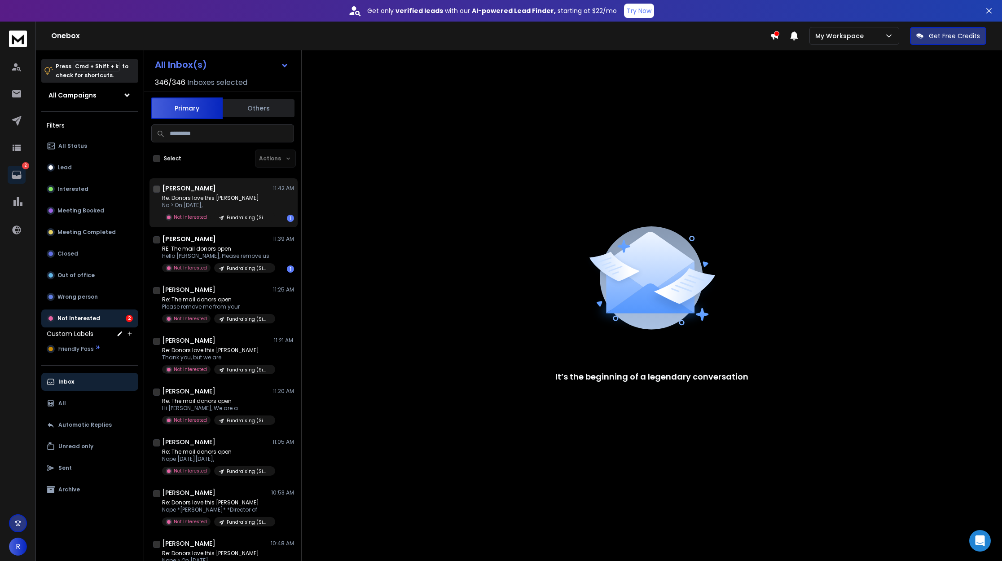
click at [237, 197] on p "Re: Donors love this Rob" at bounding box center [216, 197] width 108 height 7
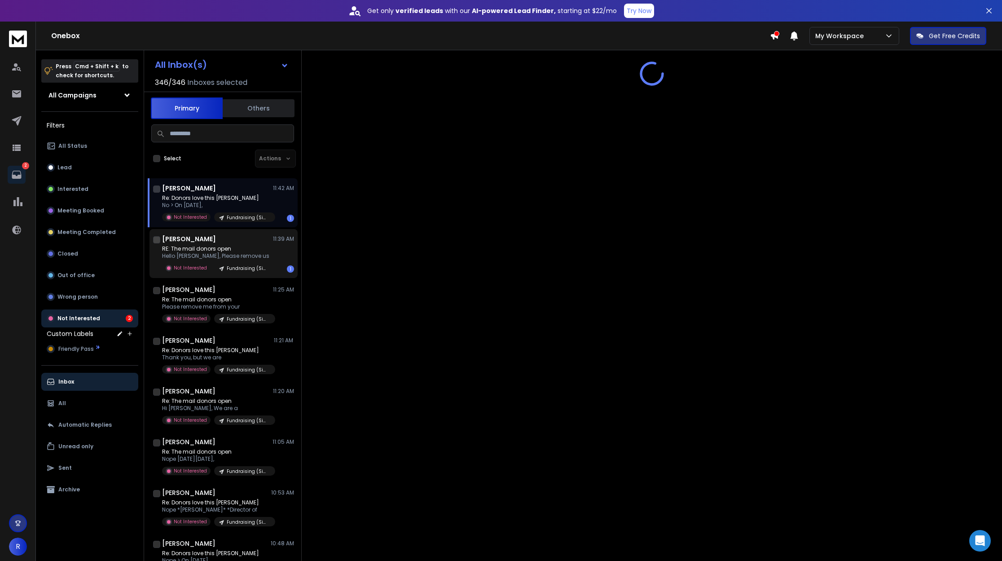
click at [230, 244] on div "Christine Kang 11:39 AM RE: The mail donors open Hello Rick, Please remove us N…" at bounding box center [228, 253] width 132 height 38
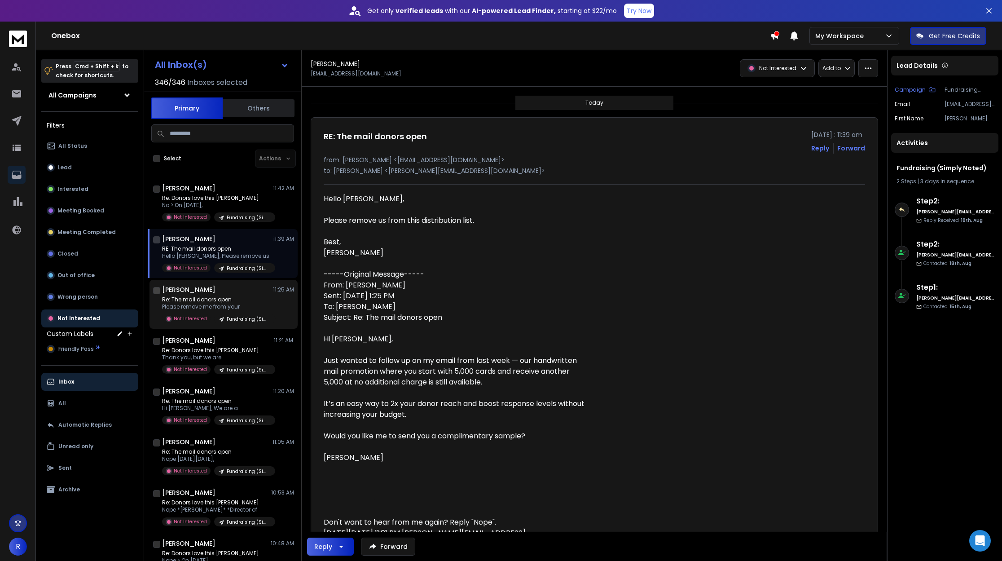
click at [224, 298] on p "Re: The mail donors open" at bounding box center [216, 299] width 108 height 7
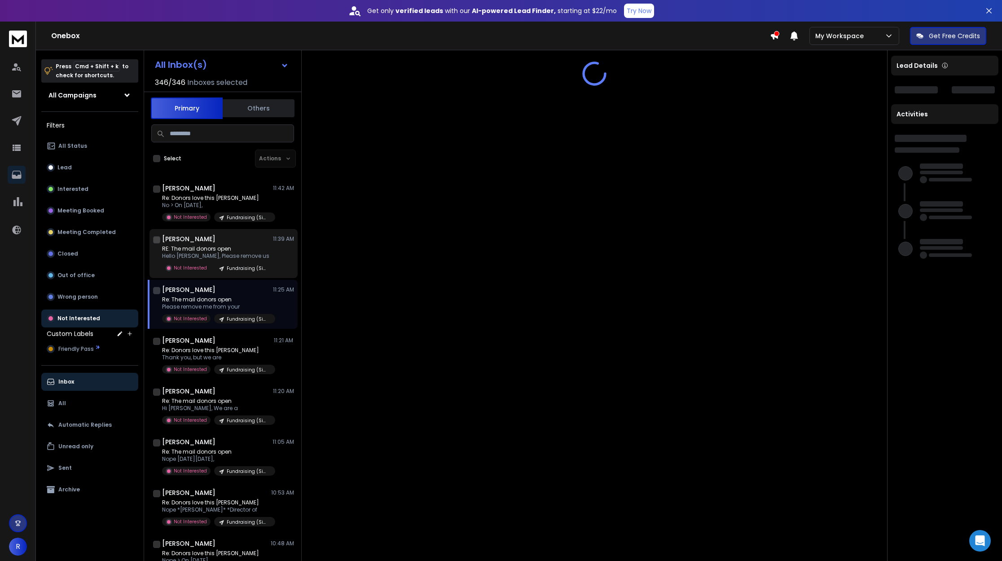
click at [210, 245] on p "RE: The mail donors open" at bounding box center [216, 248] width 108 height 7
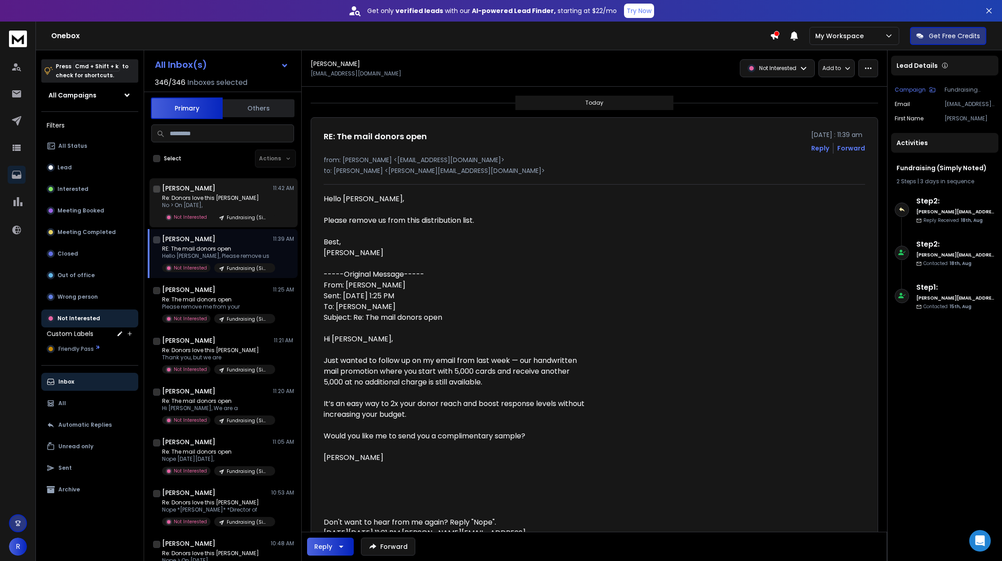
click at [215, 187] on div "Rob Canton 11:42 AM" at bounding box center [228, 188] width 132 height 9
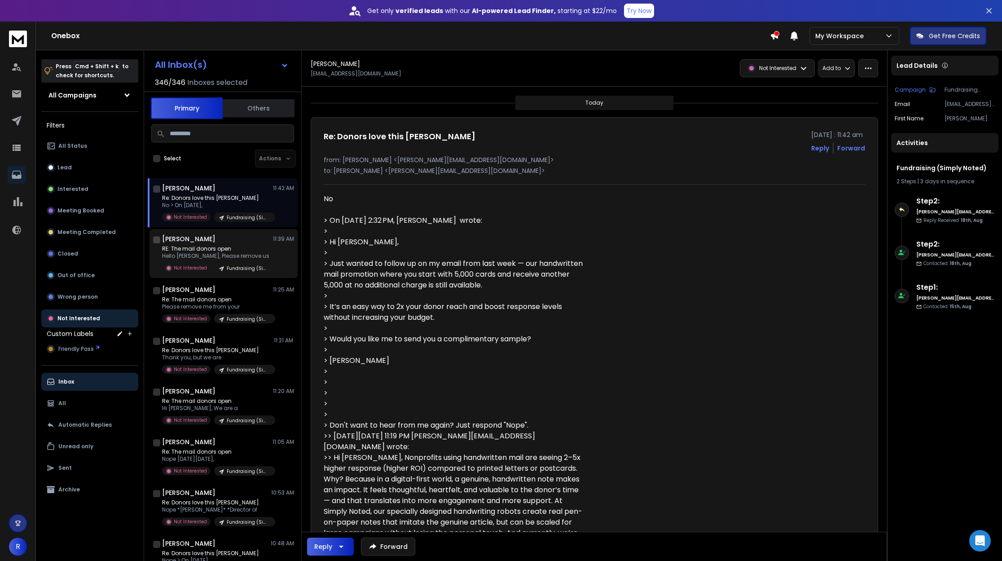
click at [231, 247] on p "RE: The mail donors open" at bounding box center [216, 248] width 108 height 7
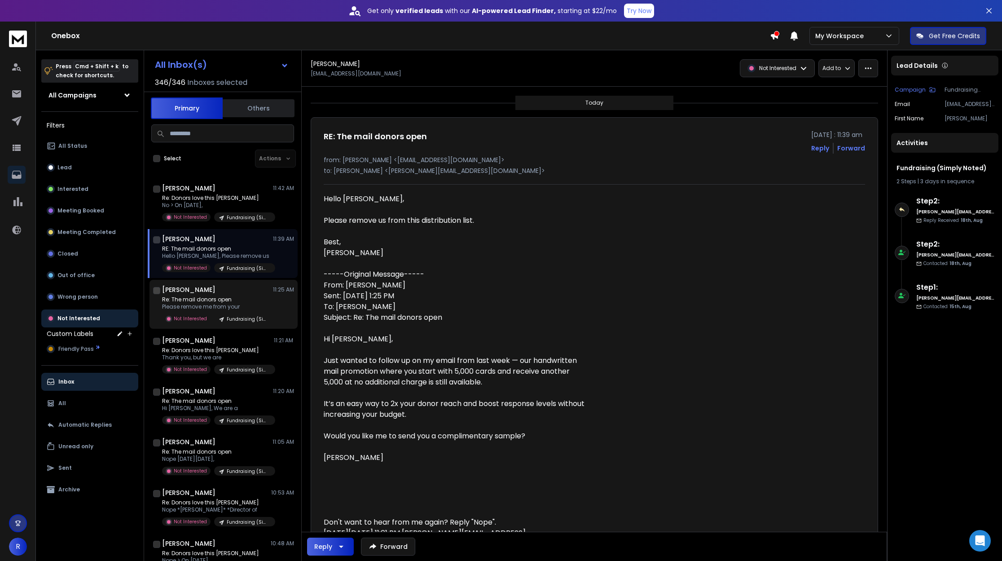
click at [241, 303] on p "Please remove me from your" at bounding box center [216, 306] width 108 height 7
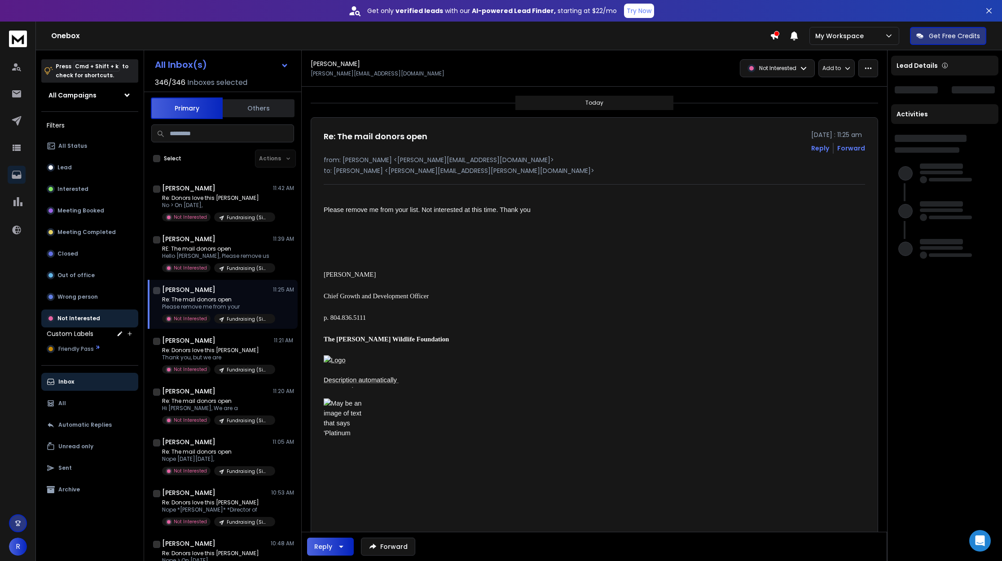
click at [238, 228] on div "Rob Canton 11:42 AM Re: Donors love this Rob No > On Aug 18, Not Interested Fun…" at bounding box center [222, 383] width 157 height 415
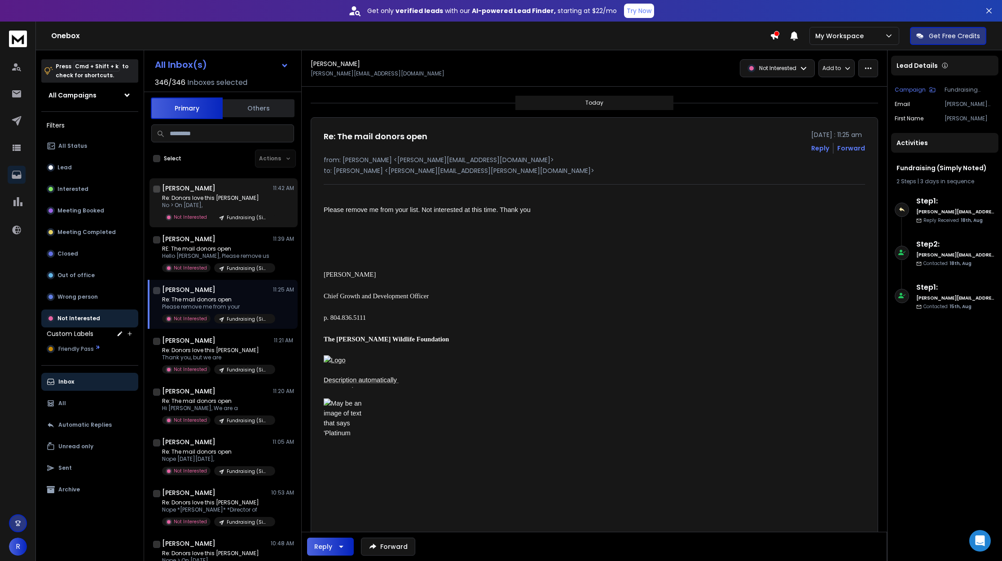
click at [237, 211] on div "Re: Donors love this Rob No > On Aug 18, Not Interested Fundraising (Simply Not…" at bounding box center [218, 207] width 113 height 27
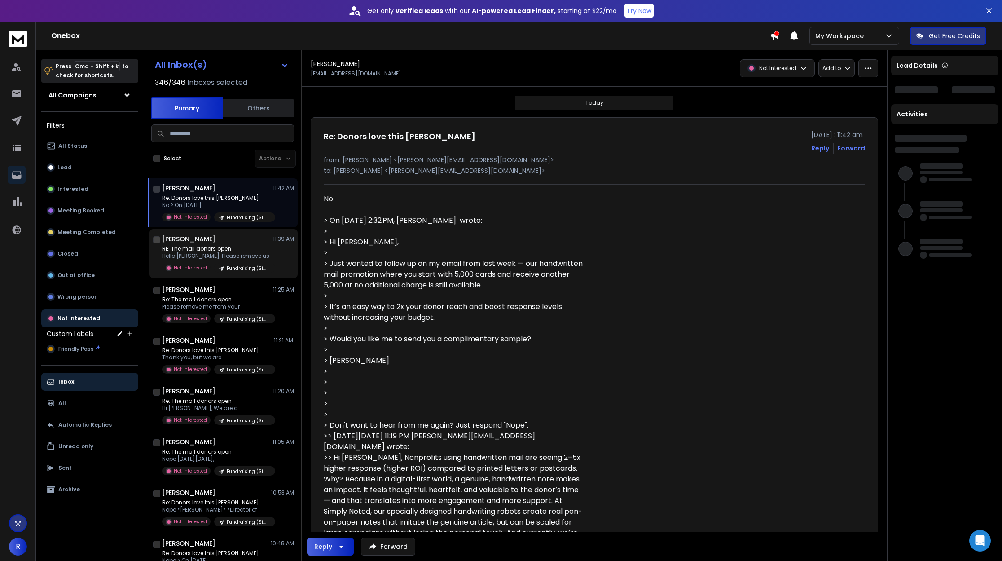
click at [241, 249] on p "RE: The mail donors open" at bounding box center [216, 248] width 108 height 7
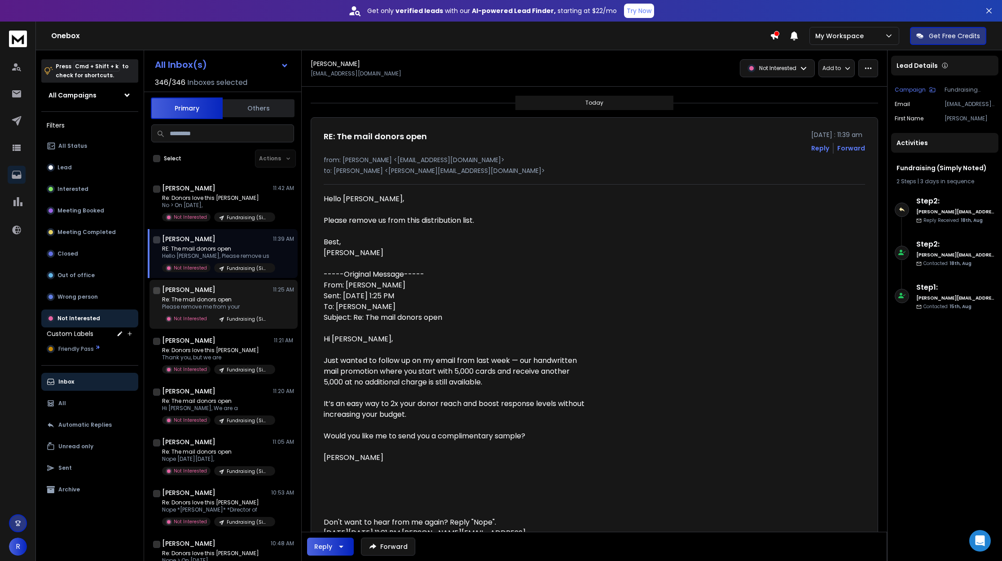
click at [236, 284] on div "Sarah Graper 11:25 AM Re: The mail donors open Please remove me from your Not I…" at bounding box center [223, 304] width 148 height 49
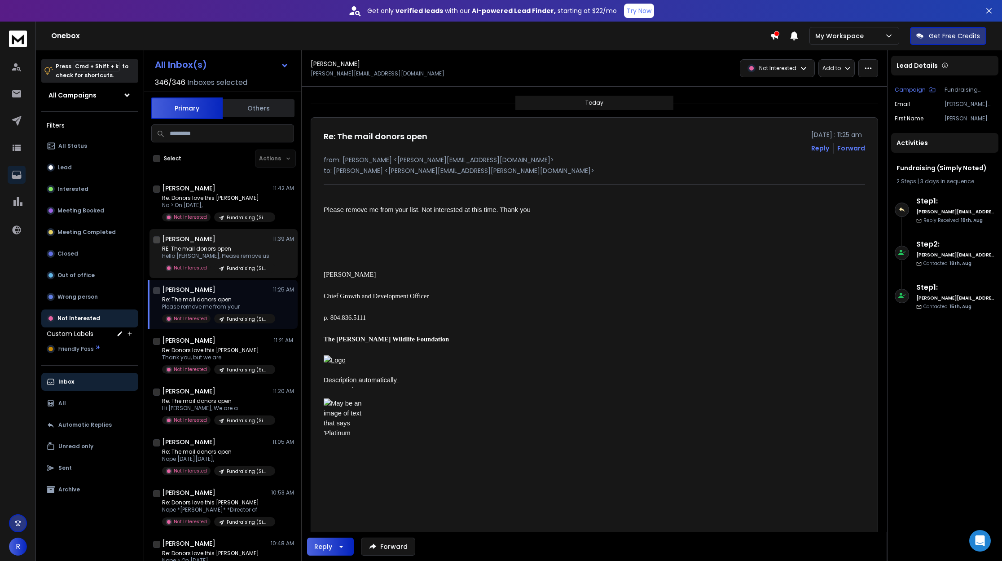
click at [224, 244] on div "Christine Kang 11:39 AM RE: The mail donors open Hello Rick, Please remove us N…" at bounding box center [228, 253] width 132 height 38
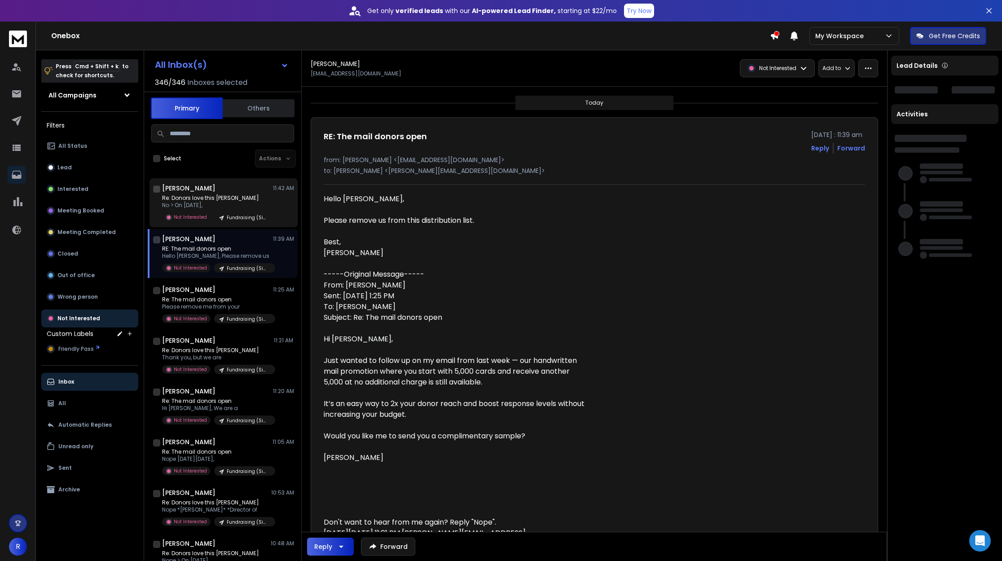
click at [219, 192] on div "Rob Canton 11:42 AM" at bounding box center [228, 188] width 132 height 9
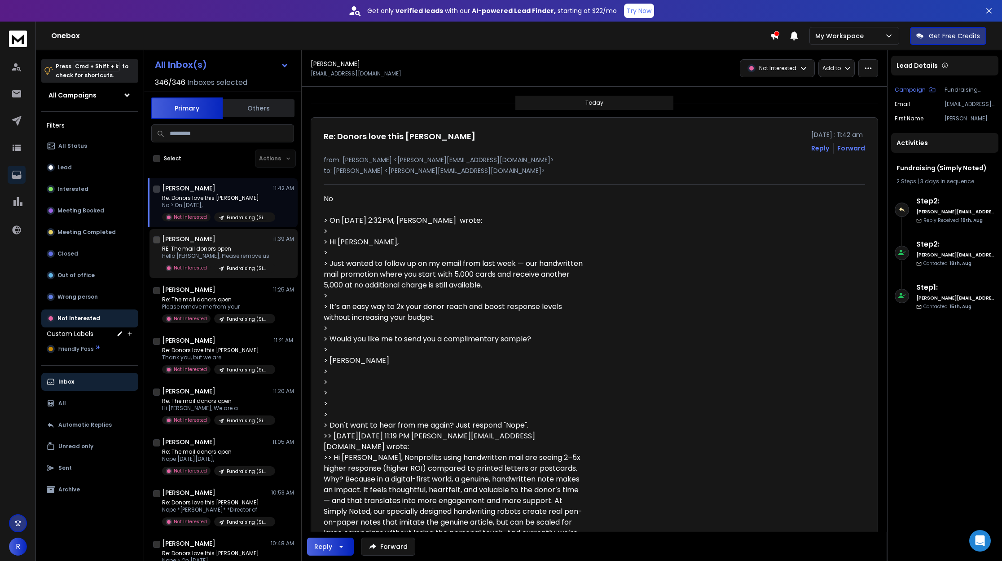
click at [226, 246] on p "RE: The mail donors open" at bounding box center [216, 248] width 108 height 7
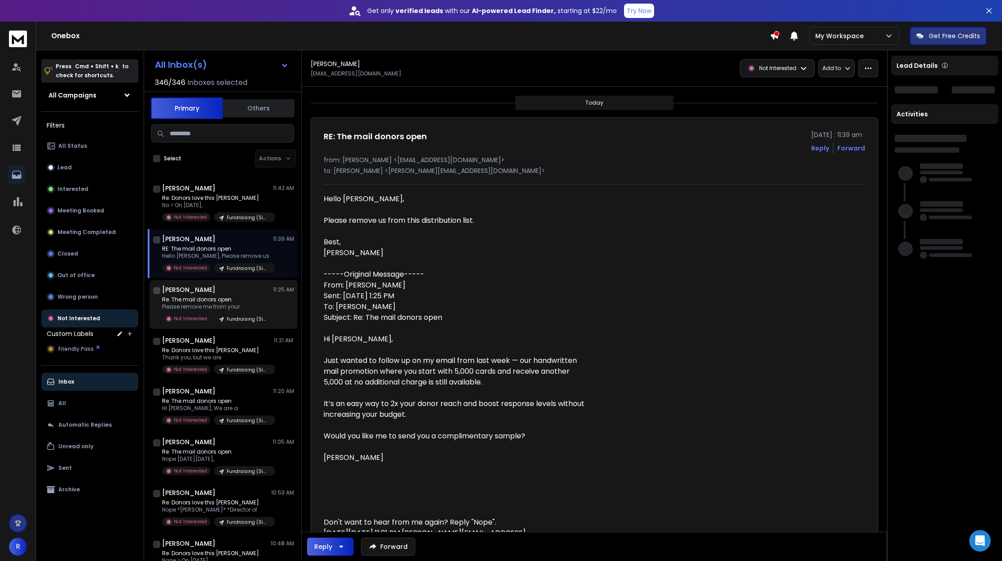
click at [229, 303] on p "Re: The mail donors open" at bounding box center [216, 299] width 108 height 7
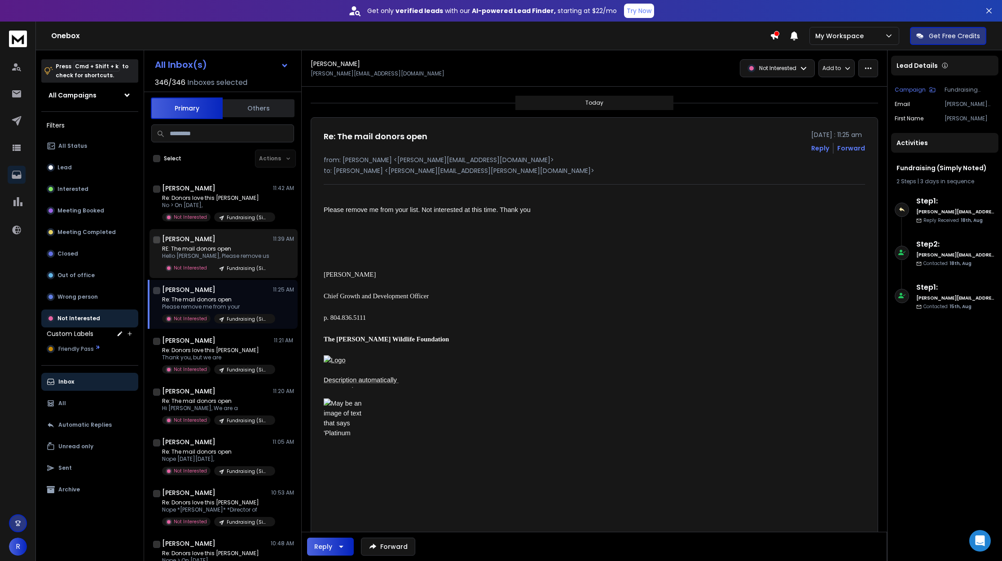
click at [228, 247] on p "RE: The mail donors open" at bounding box center [216, 248] width 108 height 7
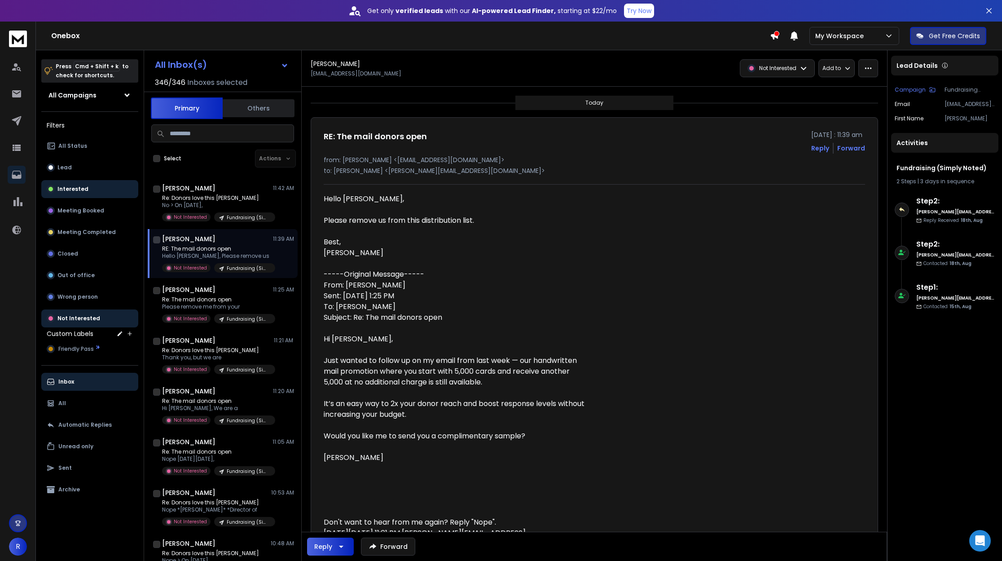
click at [81, 186] on p "Interested" at bounding box center [72, 188] width 31 height 7
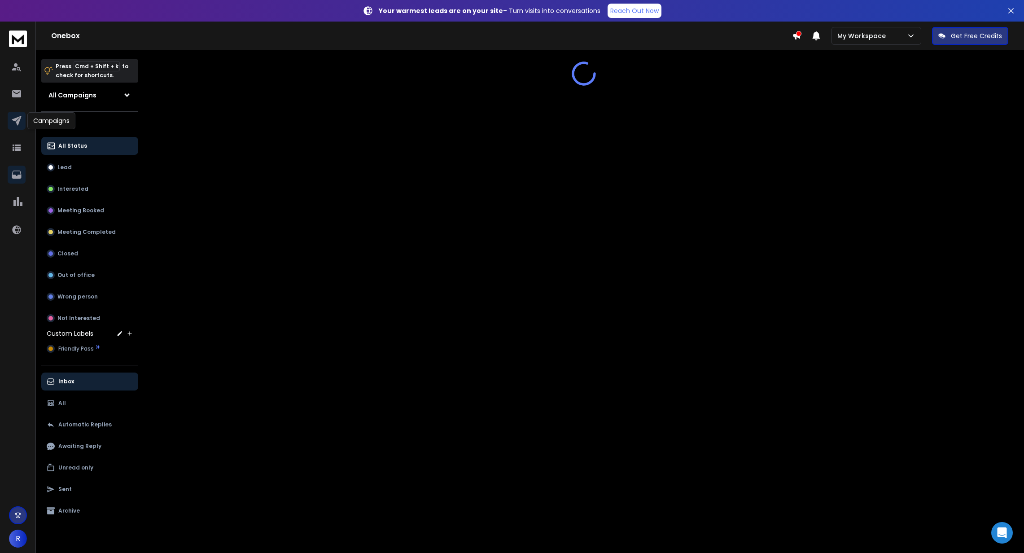
click at [18, 122] on icon at bounding box center [16, 120] width 9 height 9
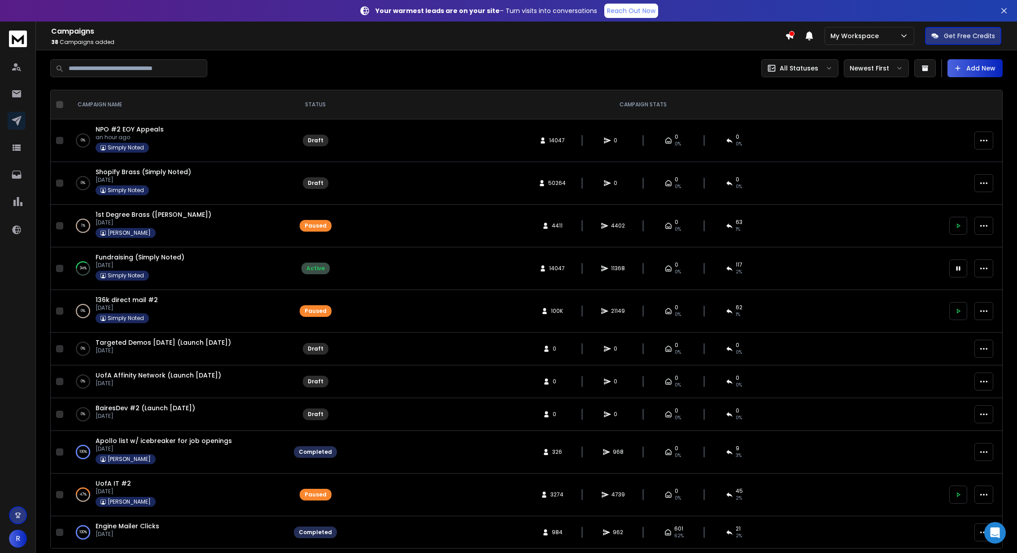
click at [980, 224] on icon "button" at bounding box center [984, 225] width 9 height 9
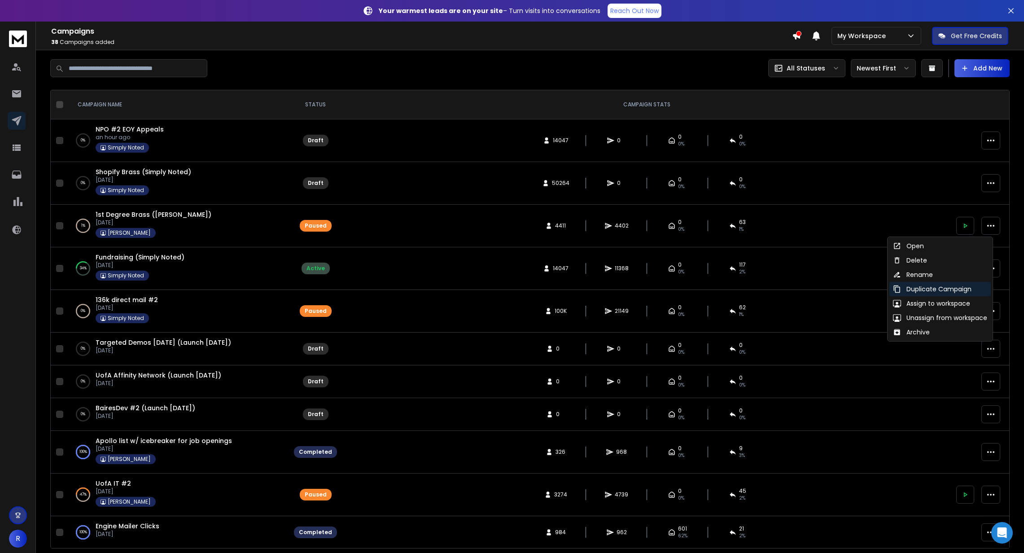
click at [931, 291] on div "Duplicate Campaign" at bounding box center [932, 289] width 79 height 9
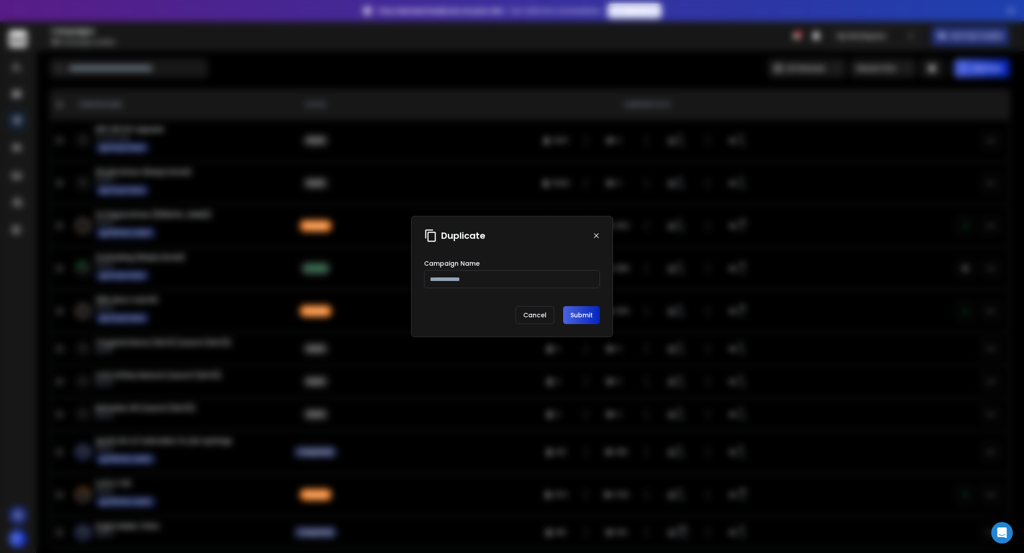
click at [542, 282] on input "text" at bounding box center [512, 279] width 176 height 18
type input "**********"
click at [571, 312] on button "Submit" at bounding box center [581, 315] width 37 height 18
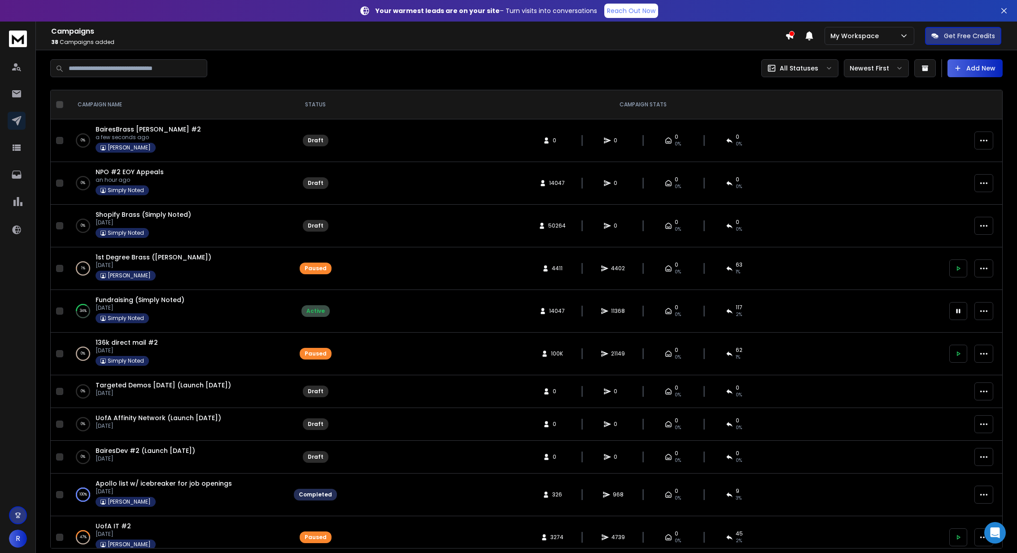
click at [54, 1] on div "Your warmest leads are on your site – Turn visits into conversations Reach Out …" at bounding box center [508, 11] width 1017 height 22
click at [171, 139] on div "0 % BairesBrass [PERSON_NAME] #2 a minute ago [PERSON_NAME]" at bounding box center [178, 140] width 204 height 31
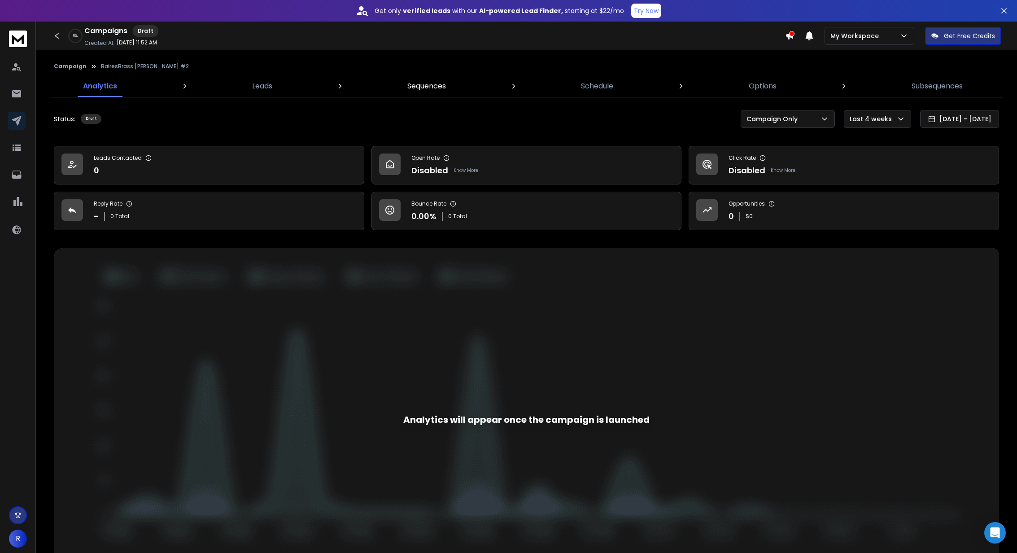
click at [442, 87] on p "Sequences" at bounding box center [427, 86] width 39 height 11
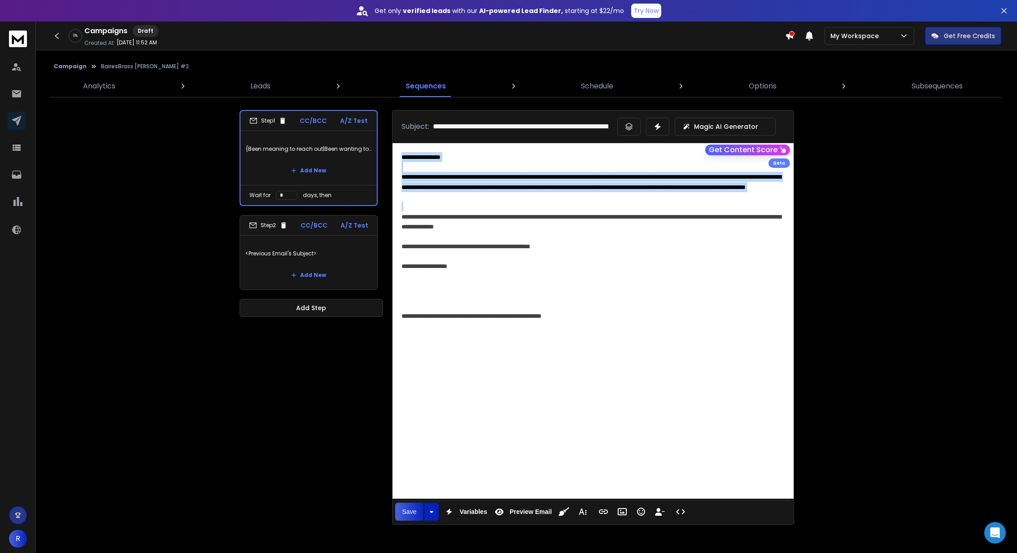
drag, startPoint x: 399, startPoint y: 158, endPoint x: 534, endPoint y: 206, distance: 143.3
click at [534, 206] on div "**********" at bounding box center [593, 320] width 401 height 355
click at [531, 518] on div "Preview Email" at bounding box center [522, 511] width 63 height 15
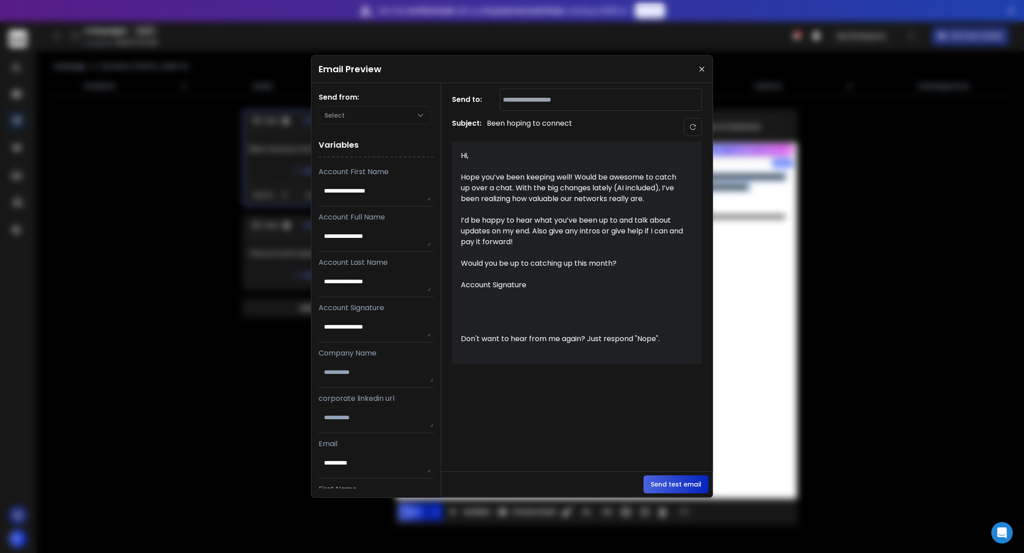
type textarea "****"
type textarea "**********"
type textarea "******"
type textarea "**********"
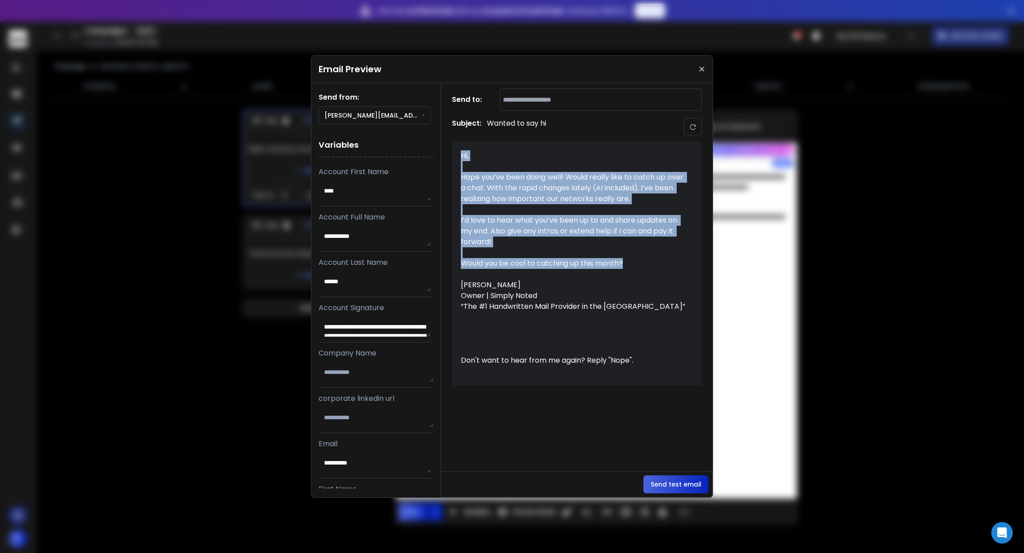
drag, startPoint x: 639, startPoint y: 260, endPoint x: 459, endPoint y: 155, distance: 208.0
click at [459, 155] on div "Hi, Hope you’ve been doing well! Would really like to catch up over a chat. Wit…" at bounding box center [577, 263] width 250 height 244
copy div "Hi, Hope you’ve been doing well! Would really like to catch up over a chat. Wit…"
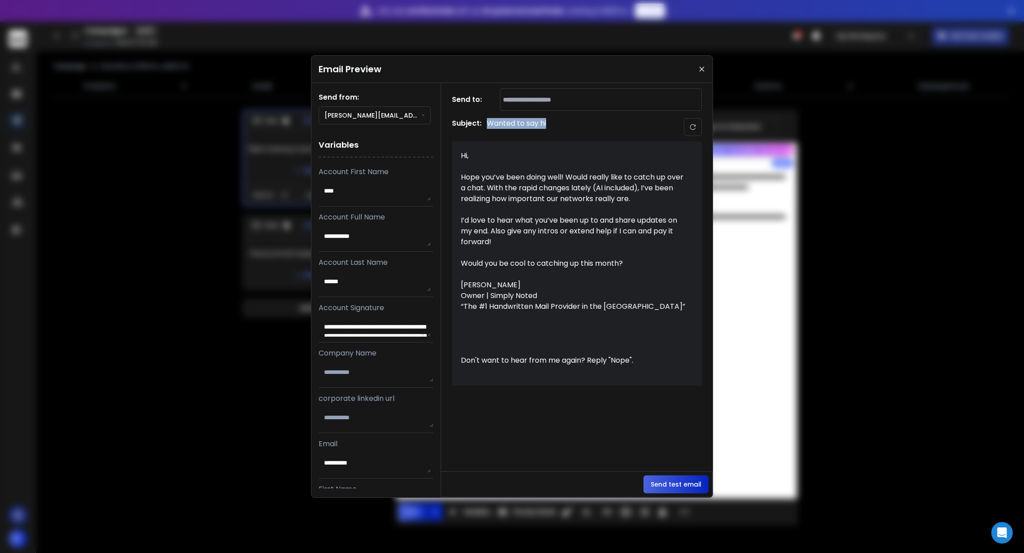
drag, startPoint x: 553, startPoint y: 123, endPoint x: 484, endPoint y: 123, distance: 69.1
click at [484, 123] on div "Subject: Wanted to say hi" at bounding box center [565, 127] width 227 height 18
copy p "Wanted to say hi"
click at [745, 281] on div "**********" at bounding box center [512, 276] width 1024 height 460
click at [701, 67] on icon at bounding box center [701, 69] width 7 height 7
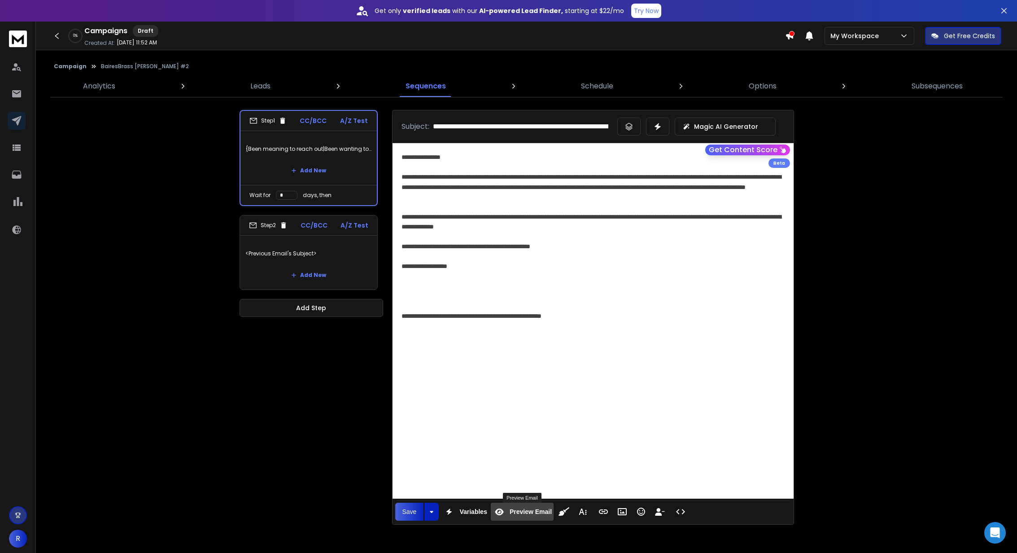
click at [524, 512] on span "Preview Email" at bounding box center [531, 512] width 46 height 8
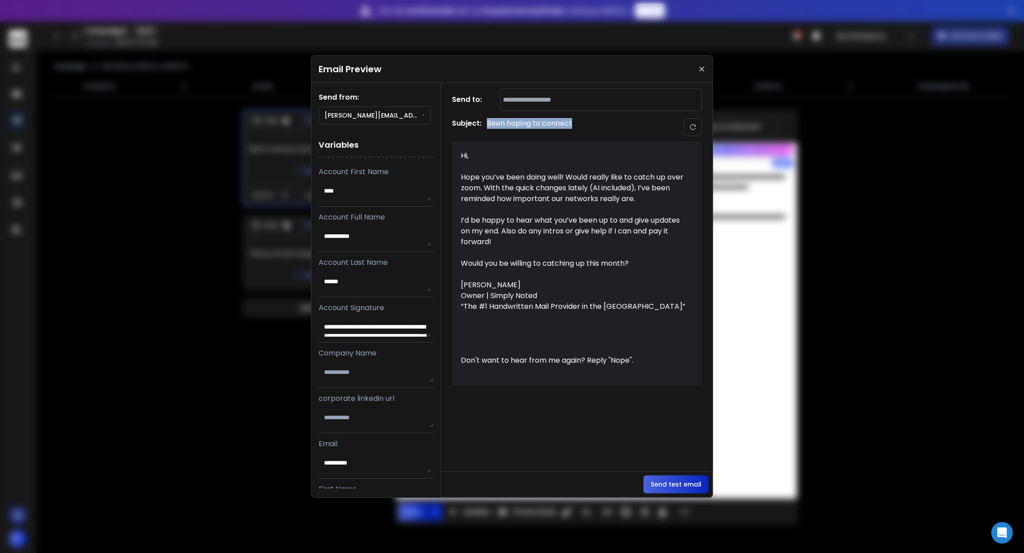
drag, startPoint x: 599, startPoint y: 121, endPoint x: 487, endPoint y: 120, distance: 112.2
click at [487, 120] on div "Subject: Been hoping to connect" at bounding box center [565, 127] width 227 height 18
copy p "Been hoping to connect"
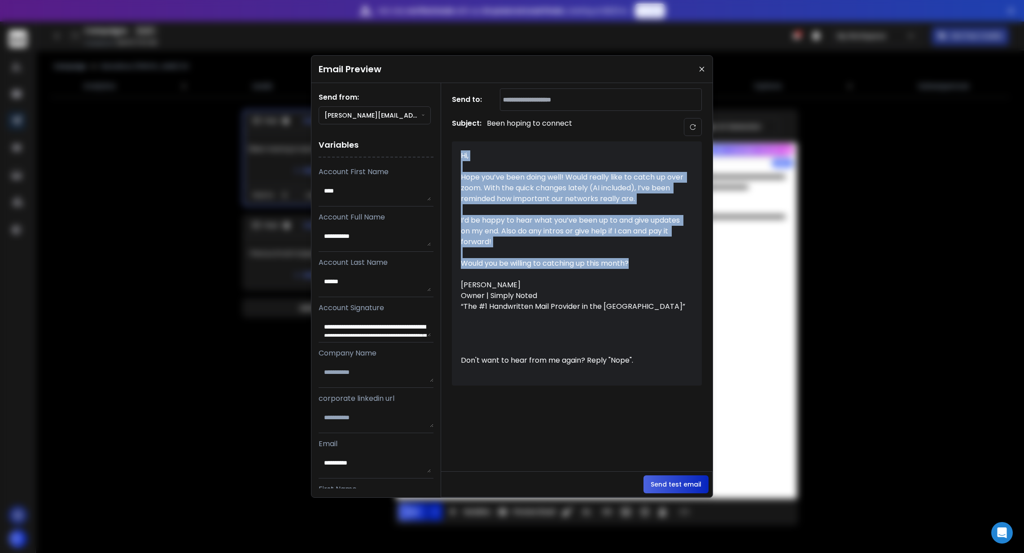
drag, startPoint x: 645, startPoint y: 263, endPoint x: 459, endPoint y: 155, distance: 214.8
click at [459, 155] on div "Hi, Hope you’ve been doing well! Would really like to catch up over zoom. With …" at bounding box center [577, 263] width 250 height 244
copy div "Hi, Hope you’ve been doing well! Would really like to catch up over zoom. With …"
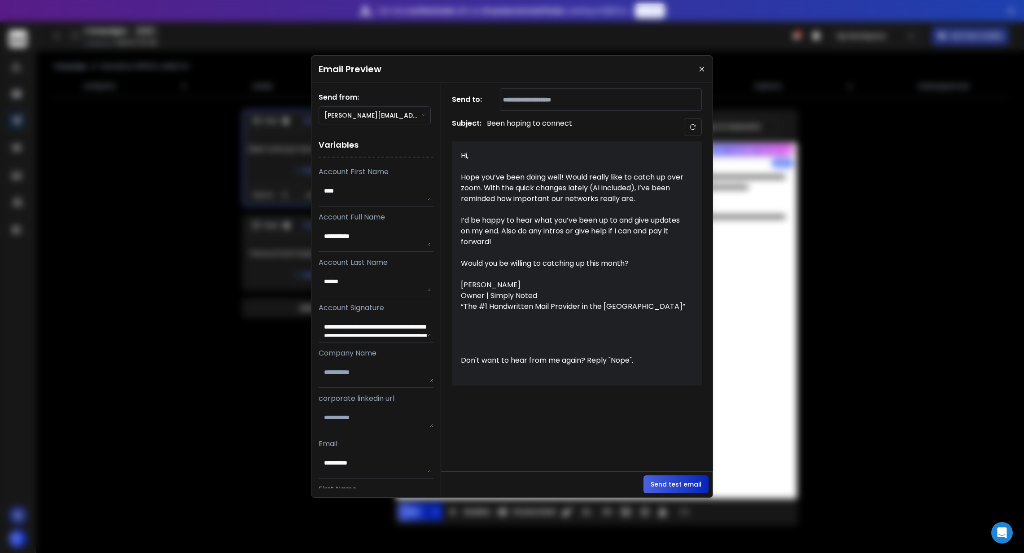
click at [792, 300] on div "**********" at bounding box center [512, 276] width 1024 height 460
click at [703, 69] on icon at bounding box center [701, 69] width 7 height 7
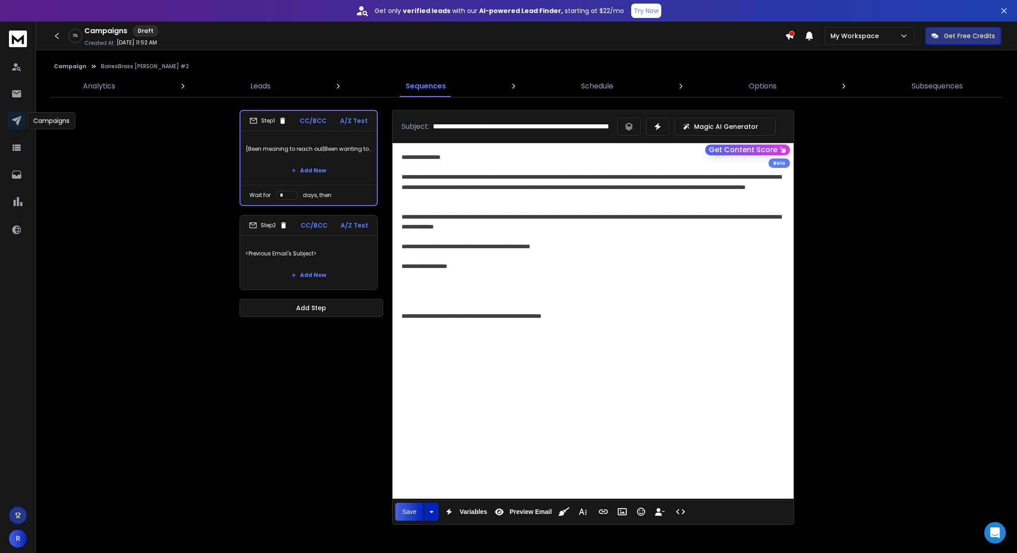
click at [18, 117] on icon at bounding box center [16, 120] width 9 height 9
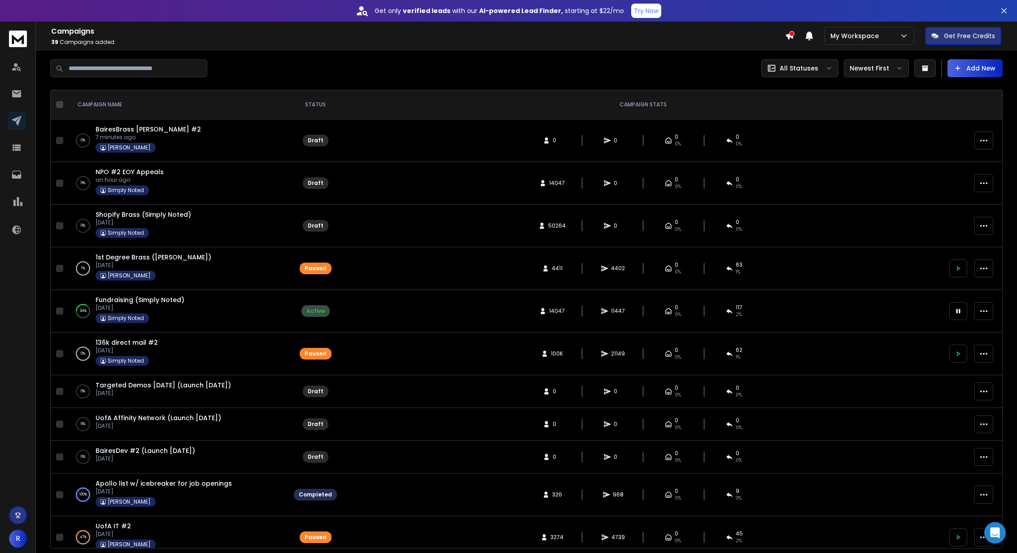
click at [181, 132] on div "0 % BairesBrass [PERSON_NAME] #2 7 minutes ago [PERSON_NAME]" at bounding box center [178, 140] width 204 height 31
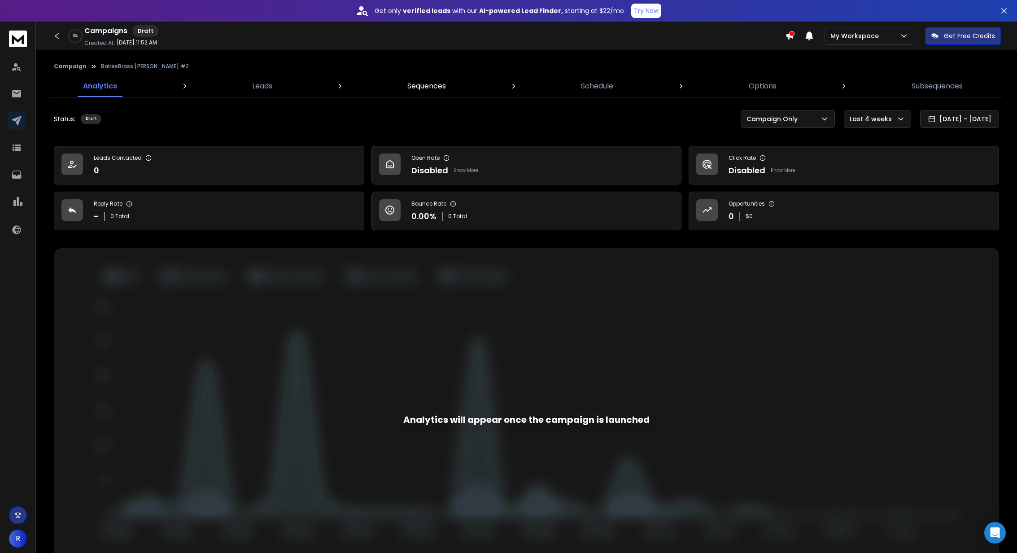
click at [425, 77] on link "Sequences" at bounding box center [426, 86] width 49 height 22
